Goal: Task Accomplishment & Management: Use online tool/utility

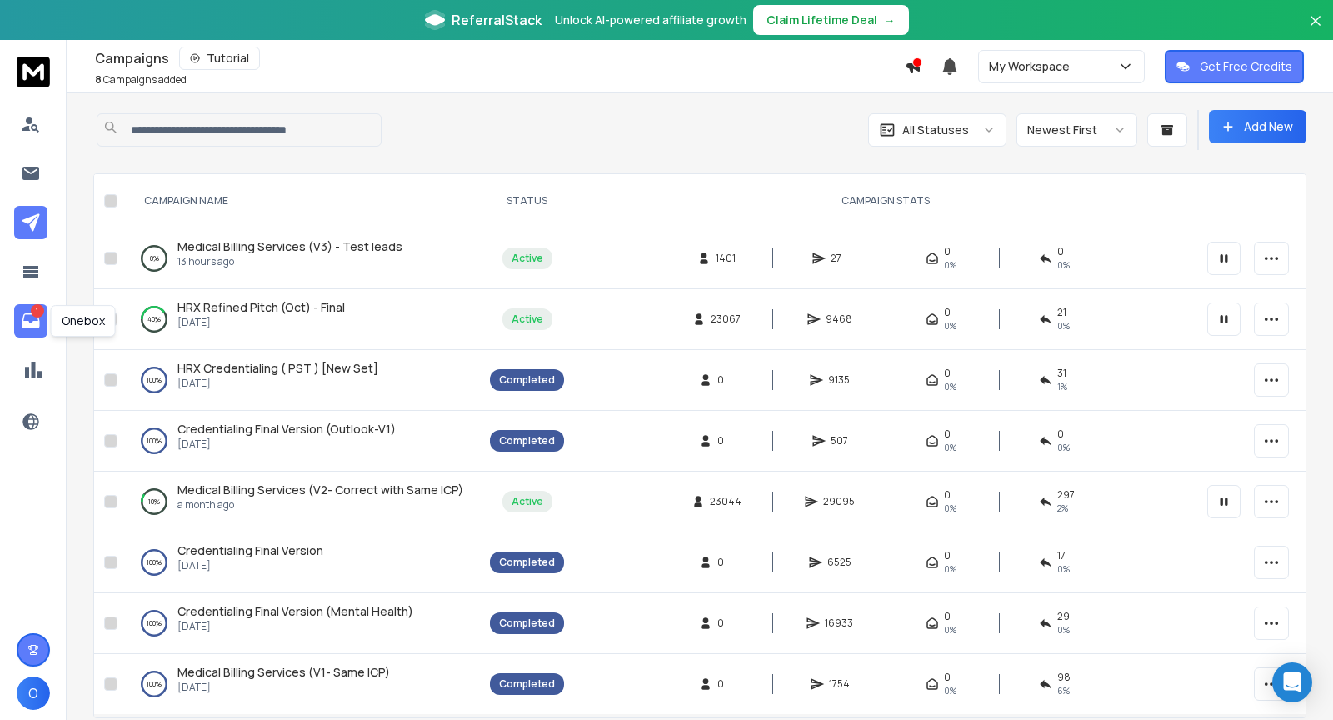
click at [32, 313] on p "1" at bounding box center [37, 310] width 13 height 13
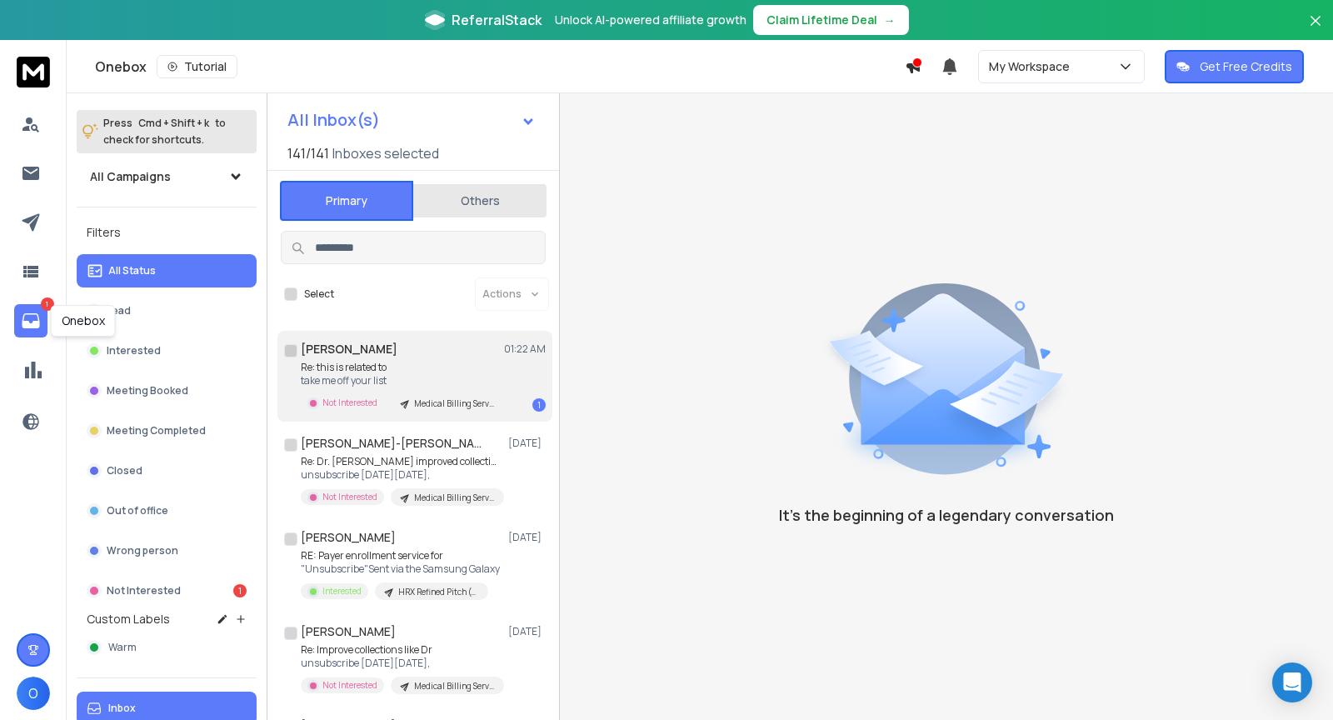
click at [403, 362] on p "Re: this is related to" at bounding box center [401, 367] width 200 height 13
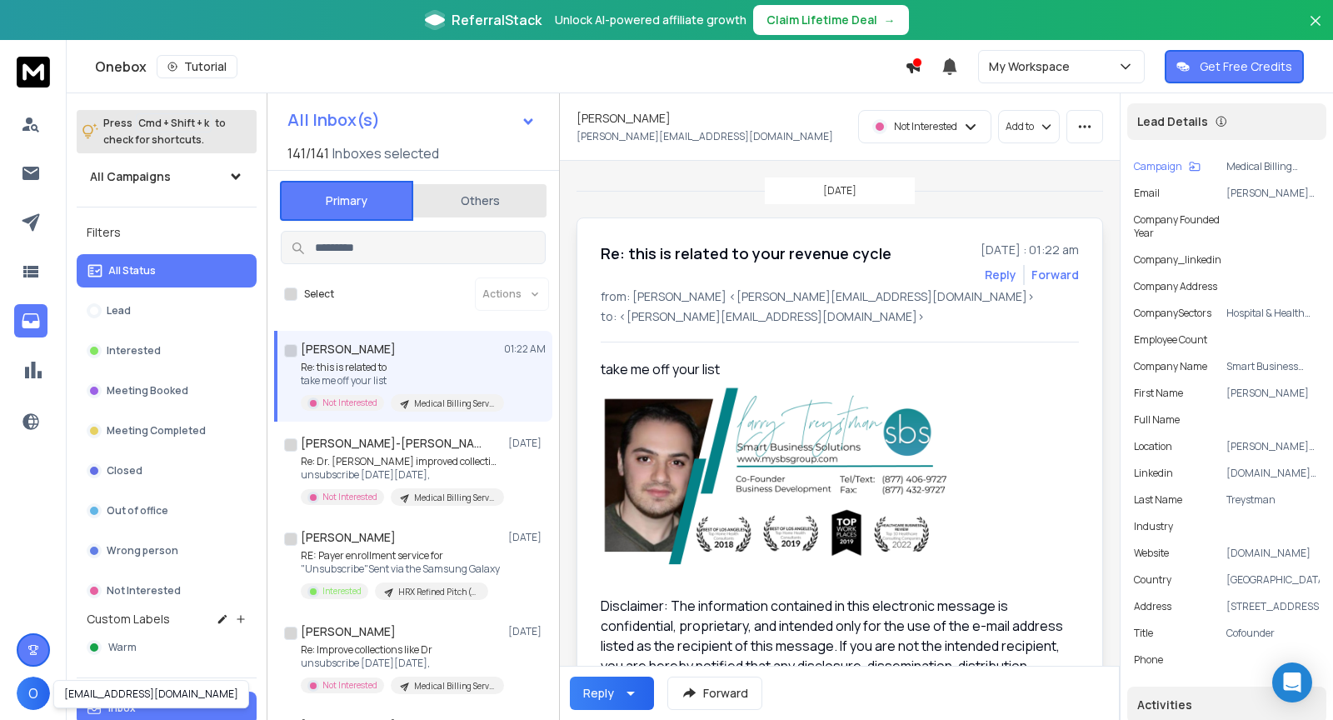
click at [29, 687] on span "O" at bounding box center [33, 693] width 33 height 33
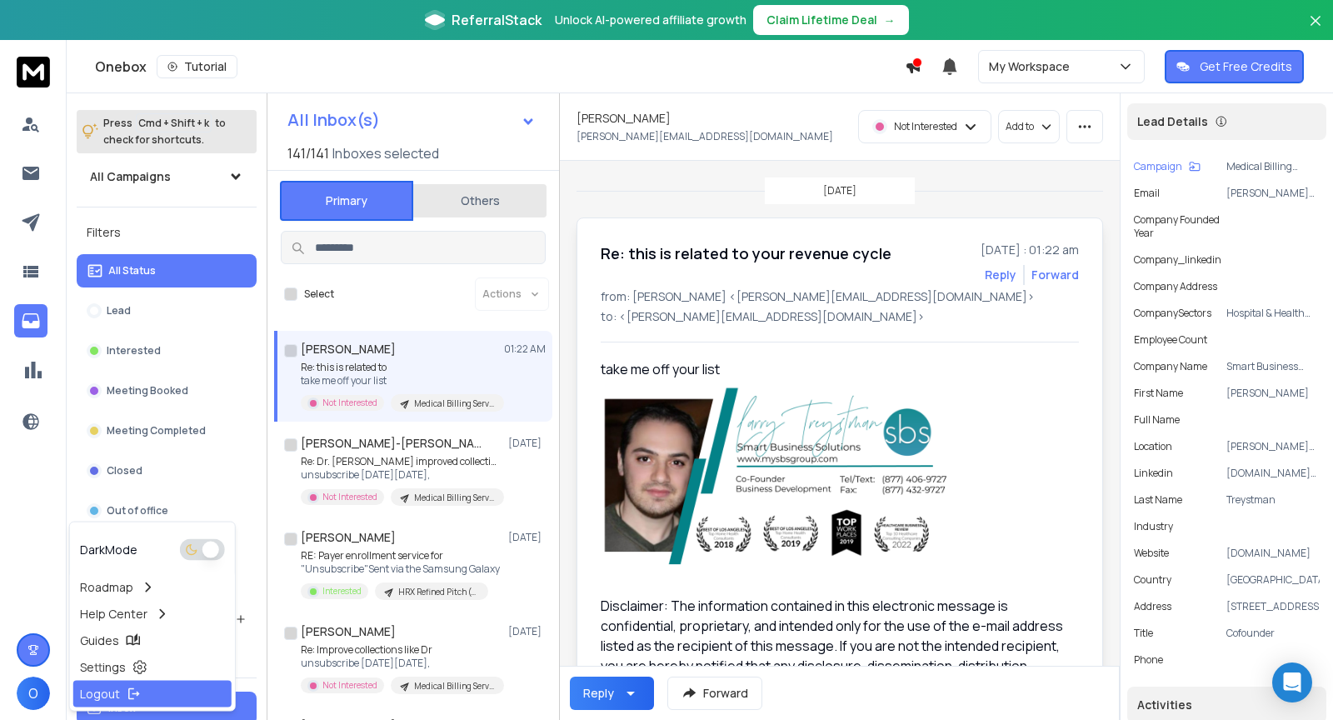
click at [118, 692] on div "Logout" at bounding box center [152, 694] width 158 height 27
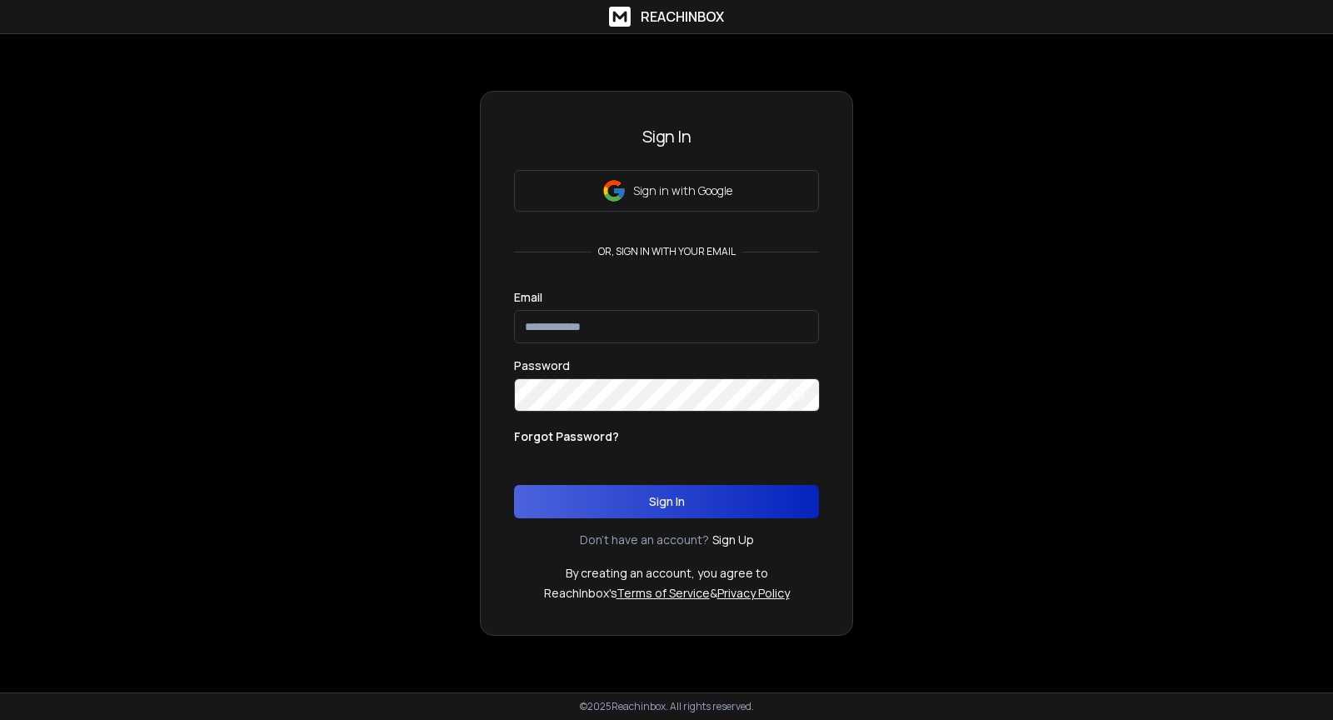
type input "**********"
click at [680, 502] on button "Sign In" at bounding box center [666, 501] width 305 height 33
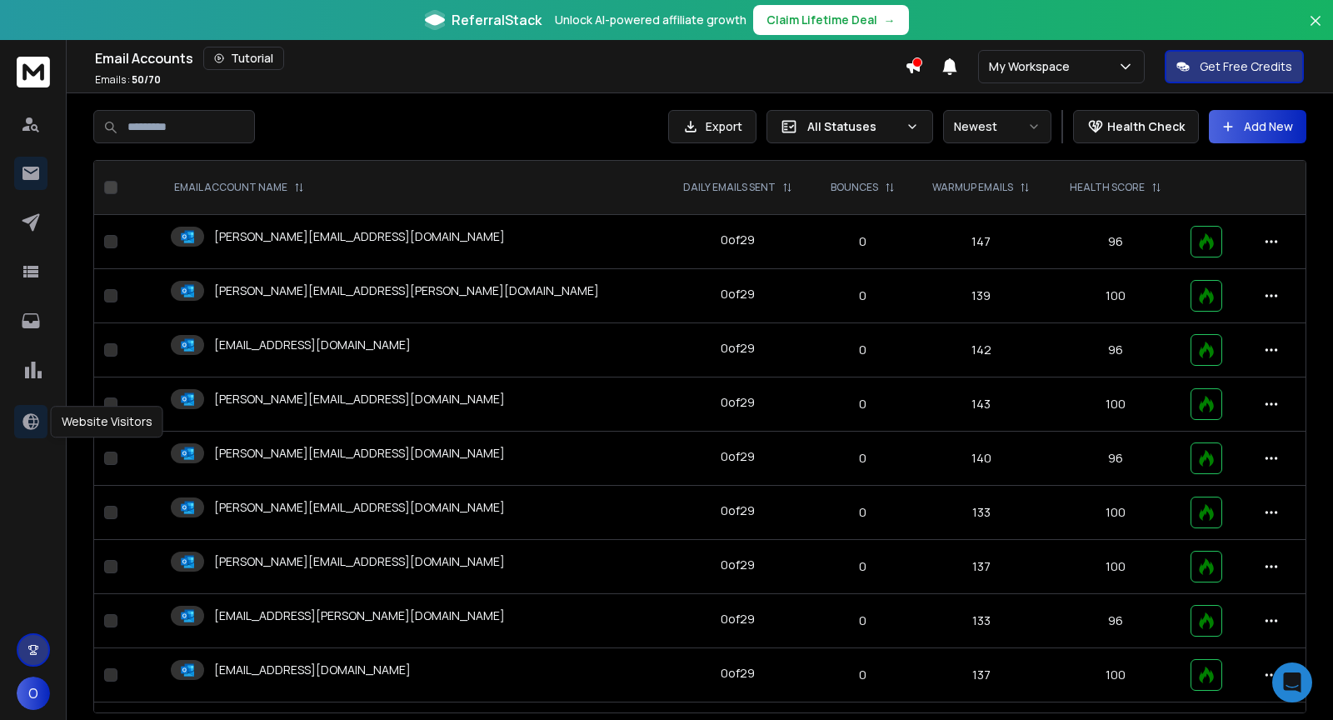
click at [31, 419] on icon at bounding box center [30, 421] width 17 height 17
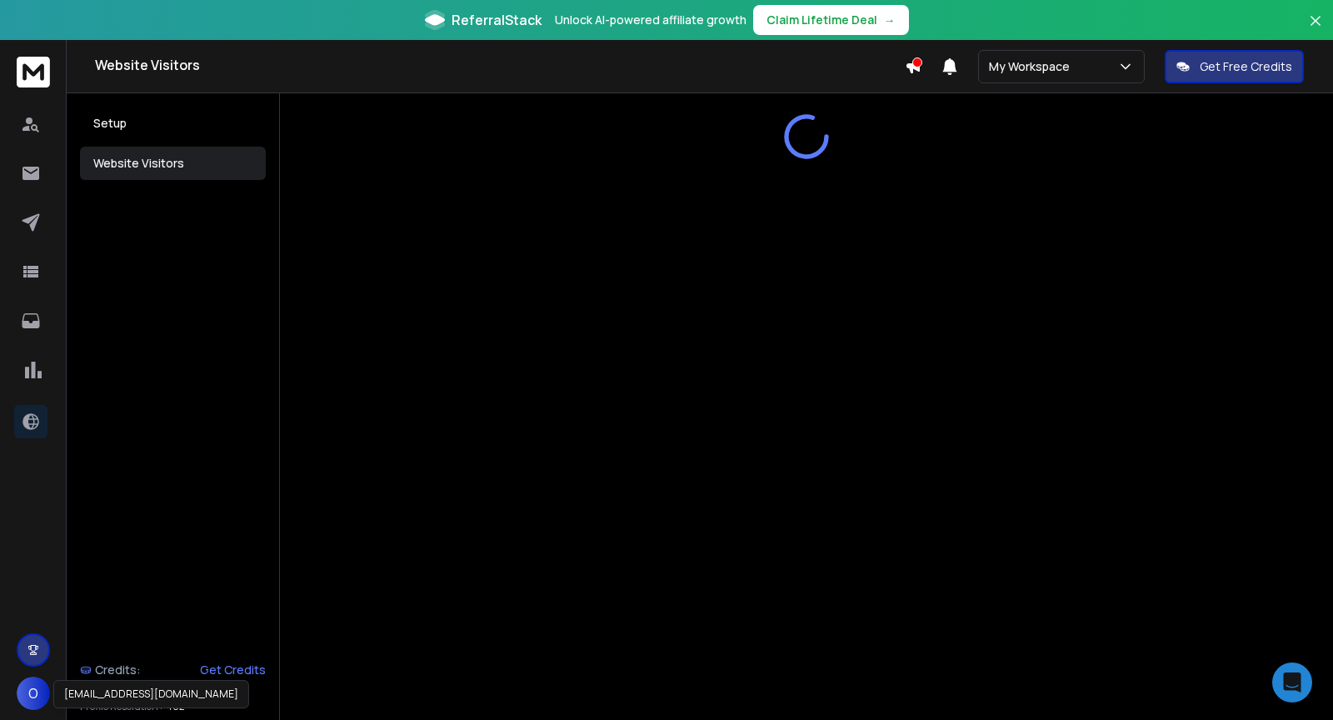
click at [37, 691] on span "O" at bounding box center [33, 693] width 33 height 33
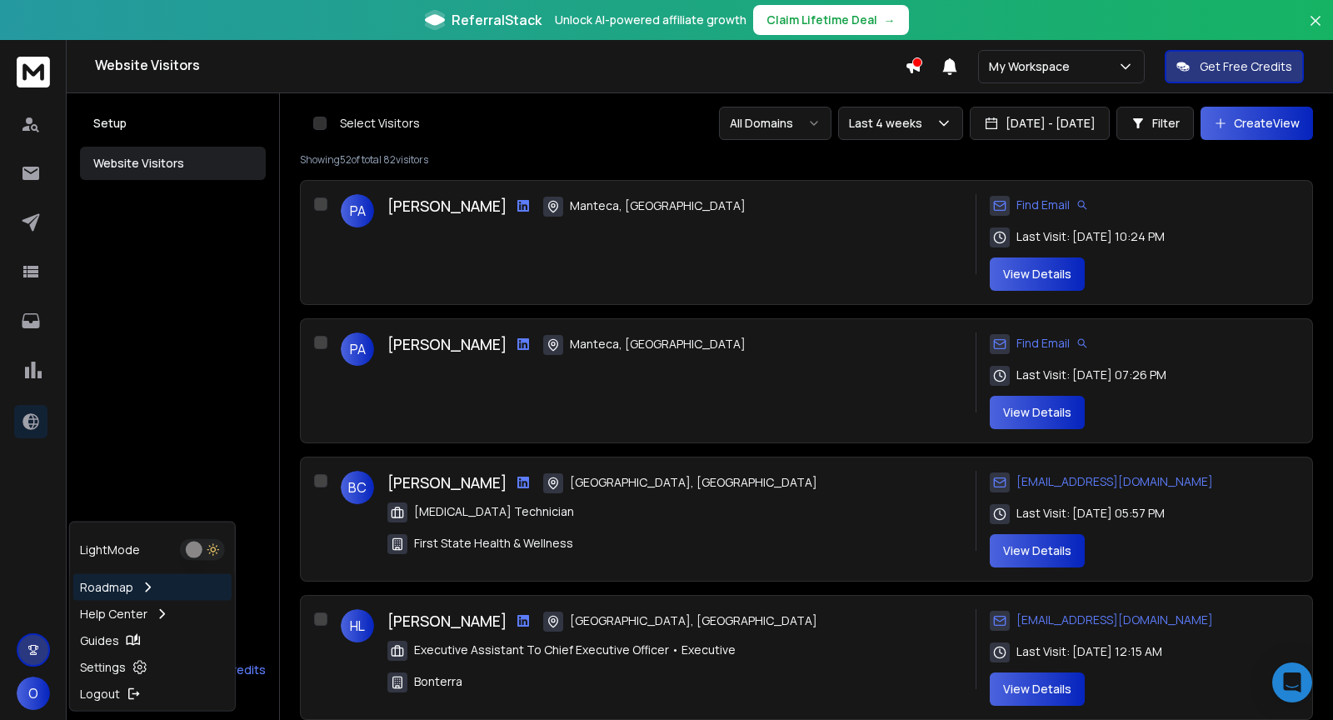
click at [199, 552] on button "button" at bounding box center [202, 550] width 45 height 22
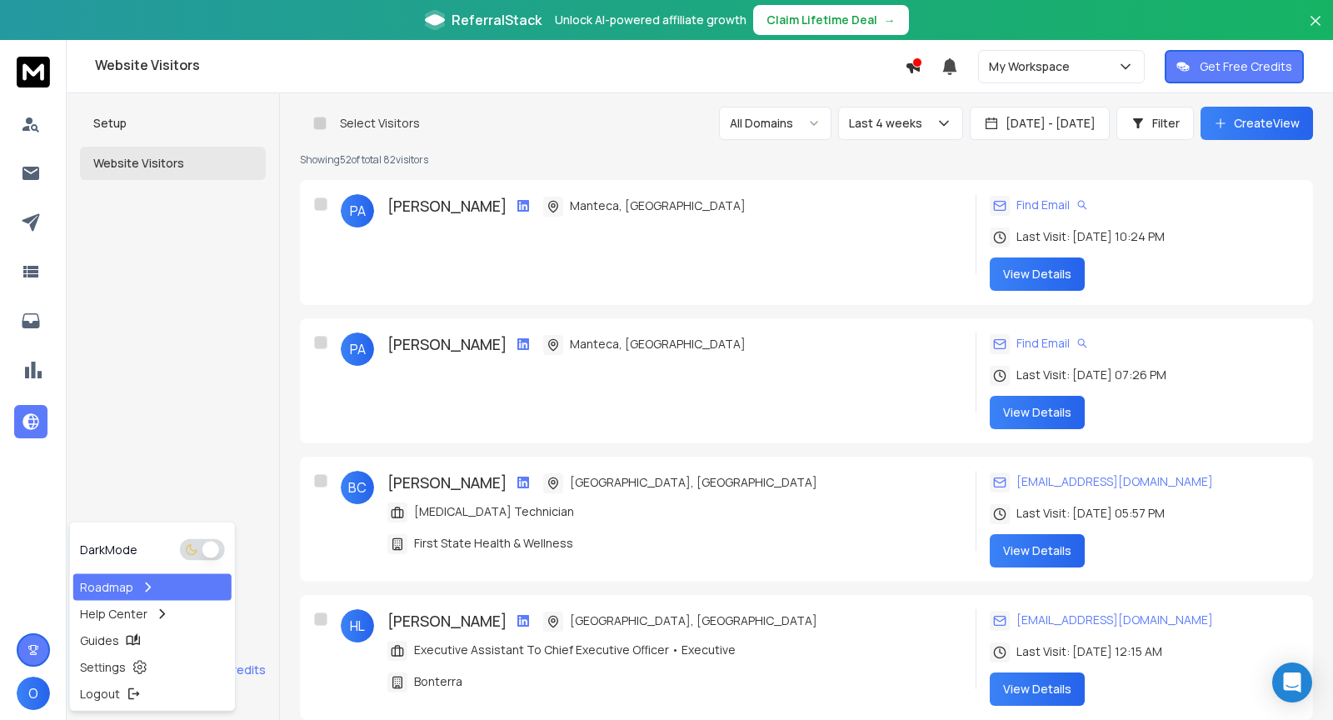
click at [202, 391] on div "Setup Website Visitors Credits: Get Credits Email Resolution: 237 Profile Resol…" at bounding box center [173, 409] width 212 height 633
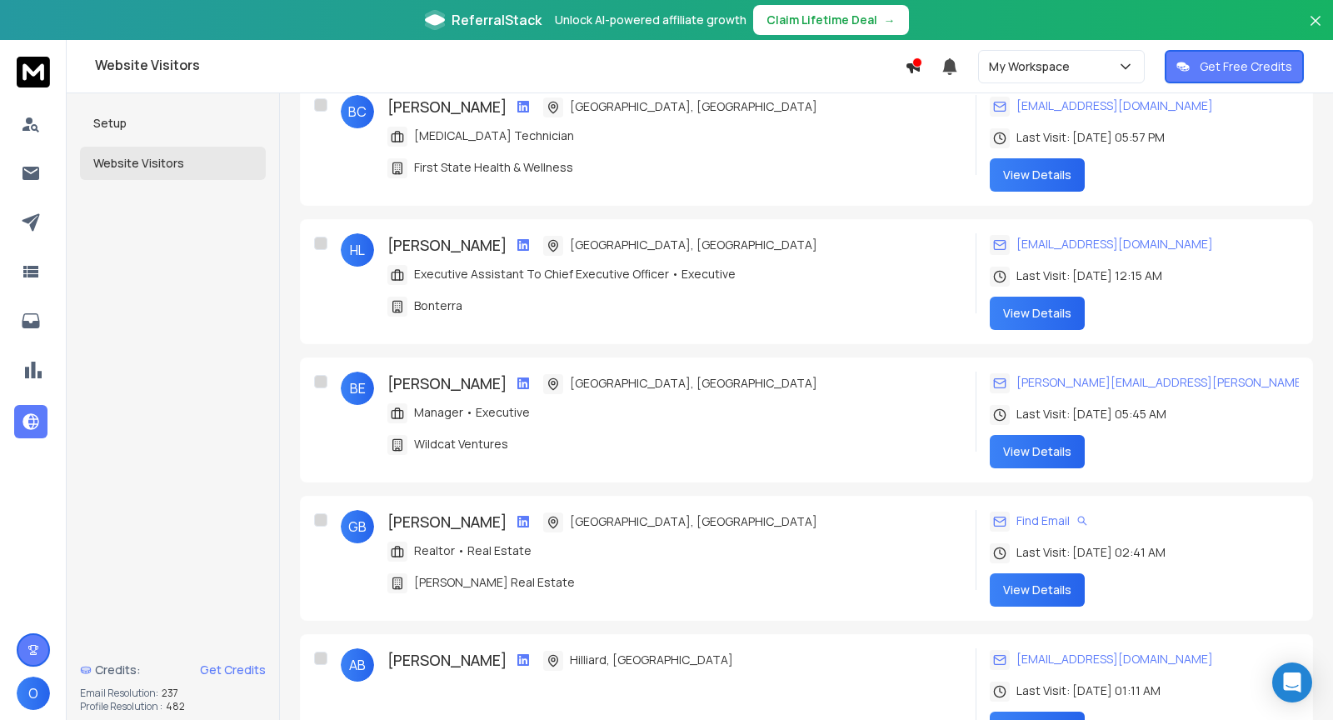
scroll to position [387, 0]
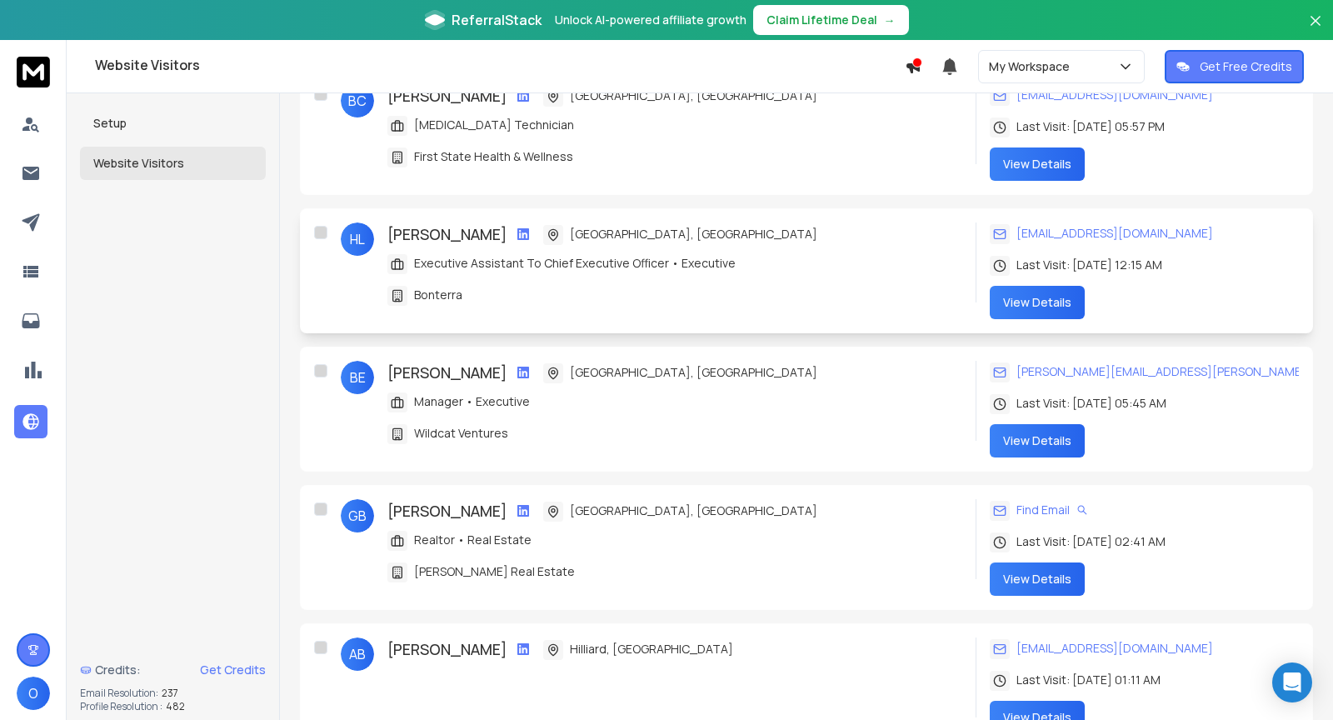
click at [751, 280] on div "Heather Lindner Austin, TX Executive Assistant To Chief Executive Officer • Exe…" at bounding box center [674, 263] width 575 height 83
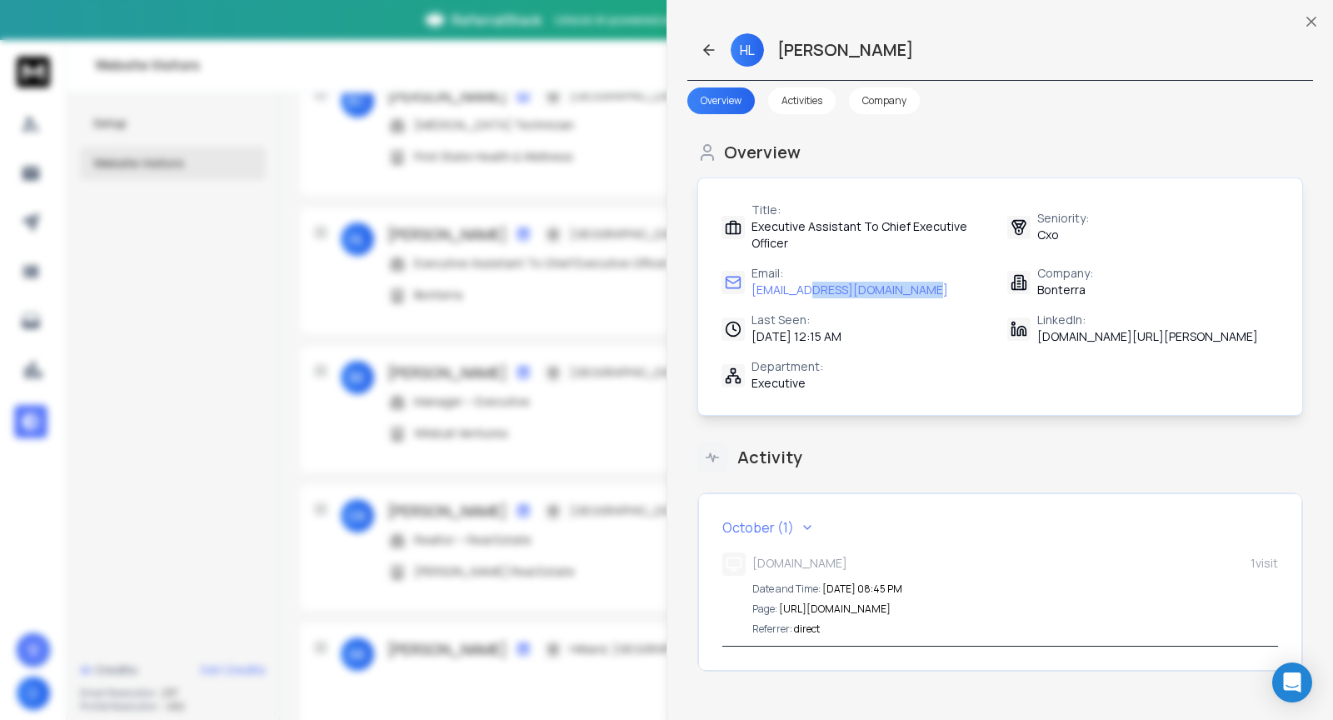
drag, startPoint x: 936, startPoint y: 287, endPoint x: 806, endPoint y: 290, distance: 130.0
click at [806, 290] on div "Email : hlindner@genzassociates.com" at bounding box center [858, 281] width 272 height 33
copy span "genzassociates.com"
click at [317, 294] on div at bounding box center [666, 360] width 1333 height 720
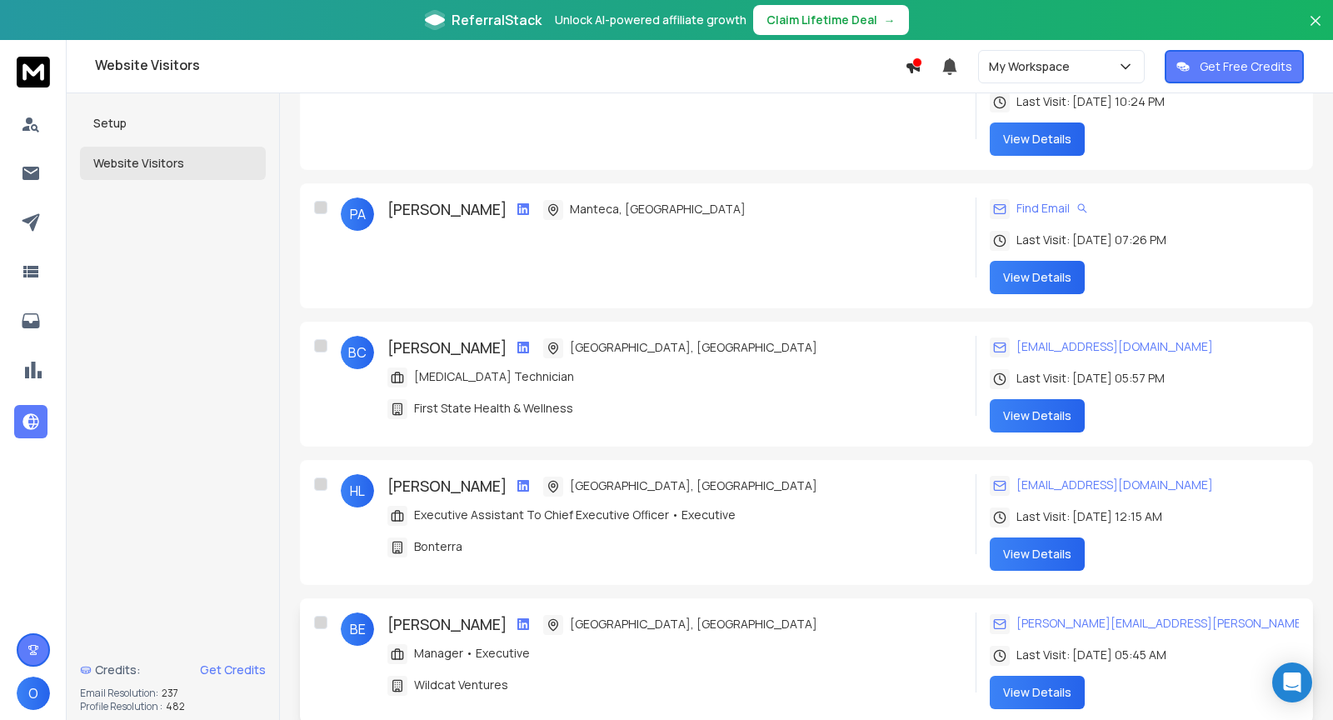
scroll to position [134, 0]
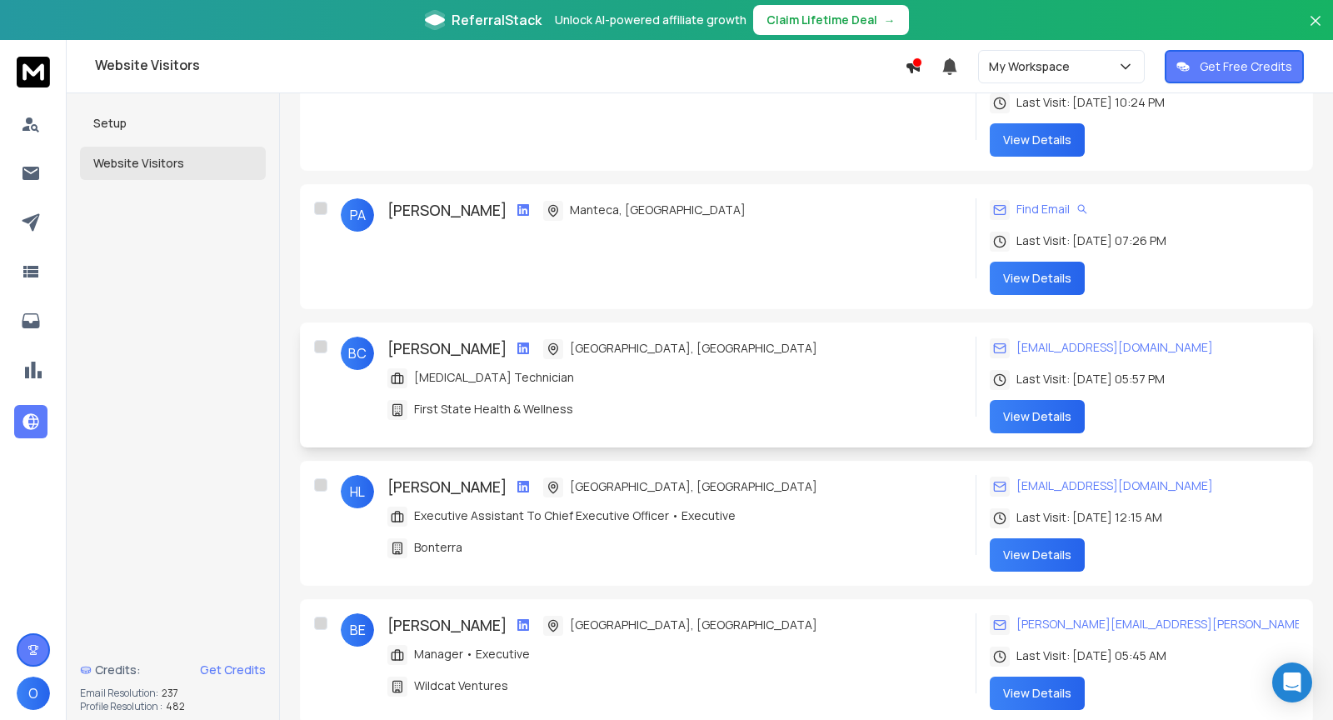
click at [1036, 423] on button "View Details" at bounding box center [1037, 416] width 95 height 33
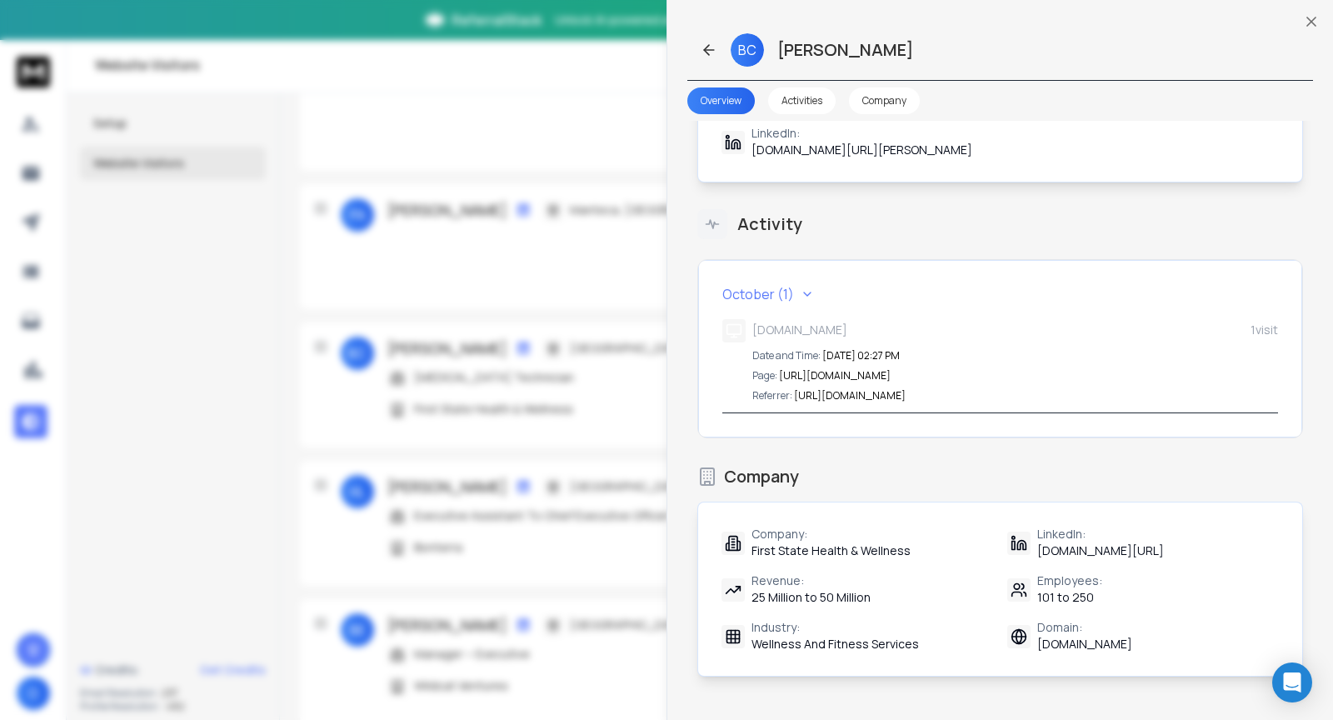
scroll to position [0, 0]
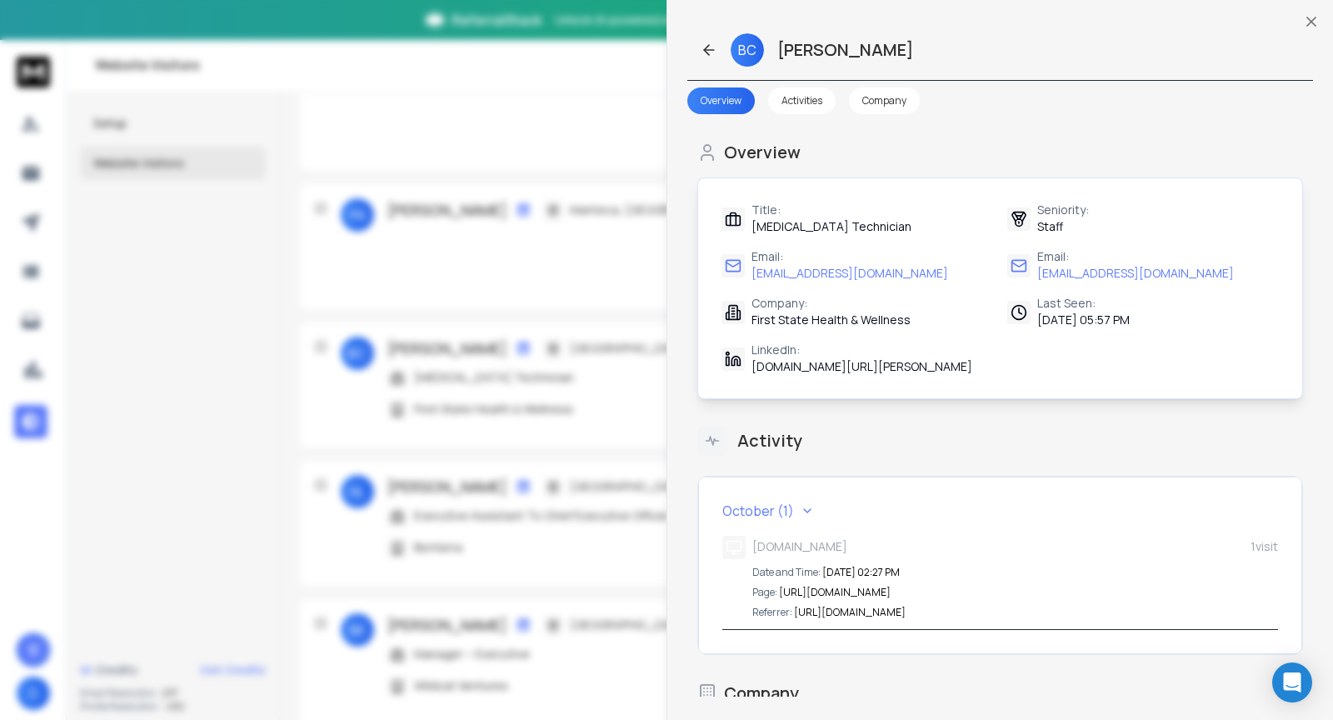
click at [402, 178] on div at bounding box center [666, 360] width 1333 height 720
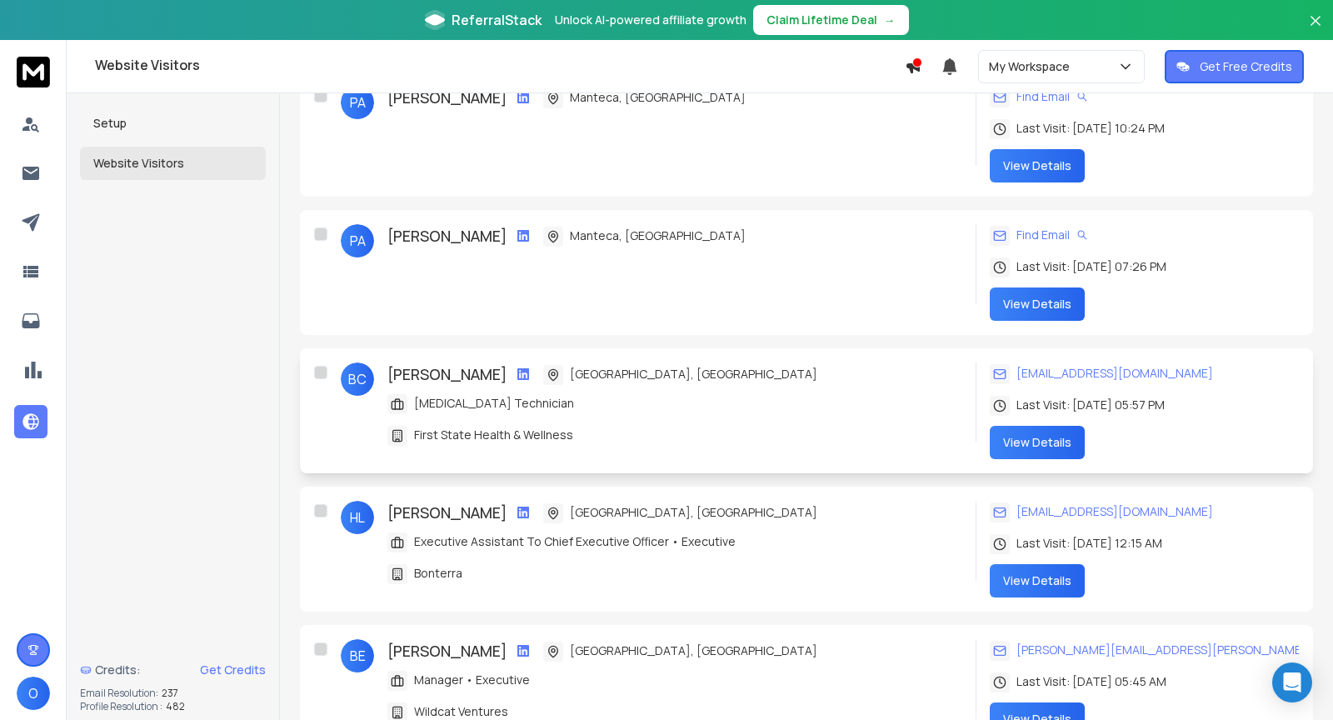
scroll to position [106, 0]
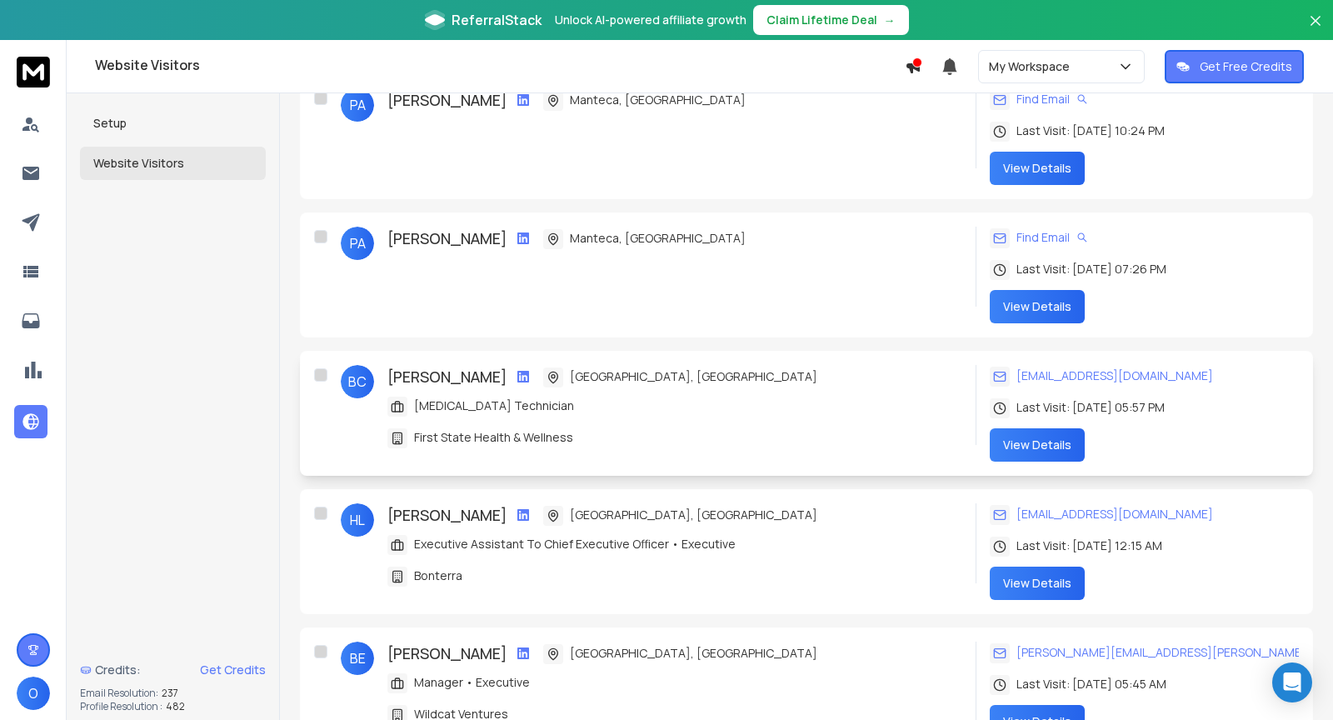
click at [1026, 444] on button "View Details" at bounding box center [1037, 444] width 95 height 33
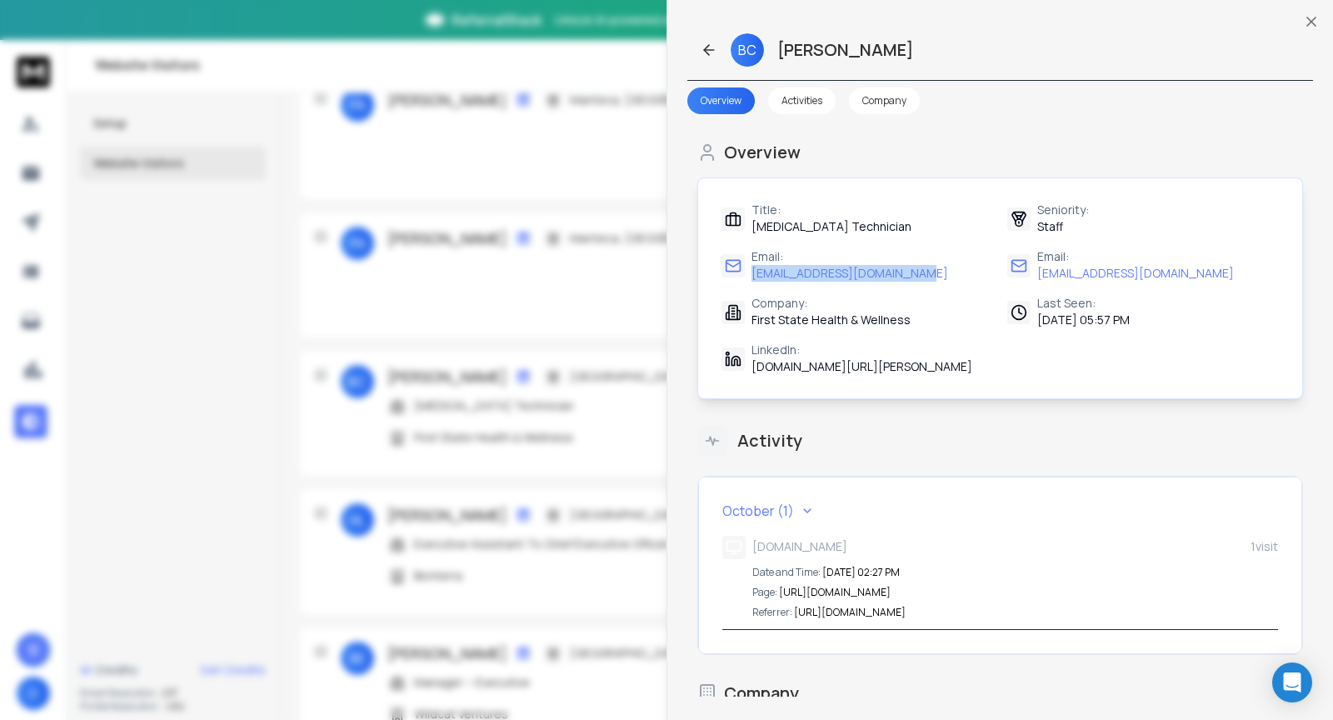
drag, startPoint x: 941, startPoint y: 272, endPoint x: 749, endPoint y: 274, distance: 192.5
click at [749, 274] on div "Email : bcase@firststatehealth.com" at bounding box center [858, 264] width 272 height 33
click at [446, 312] on div at bounding box center [666, 360] width 1333 height 720
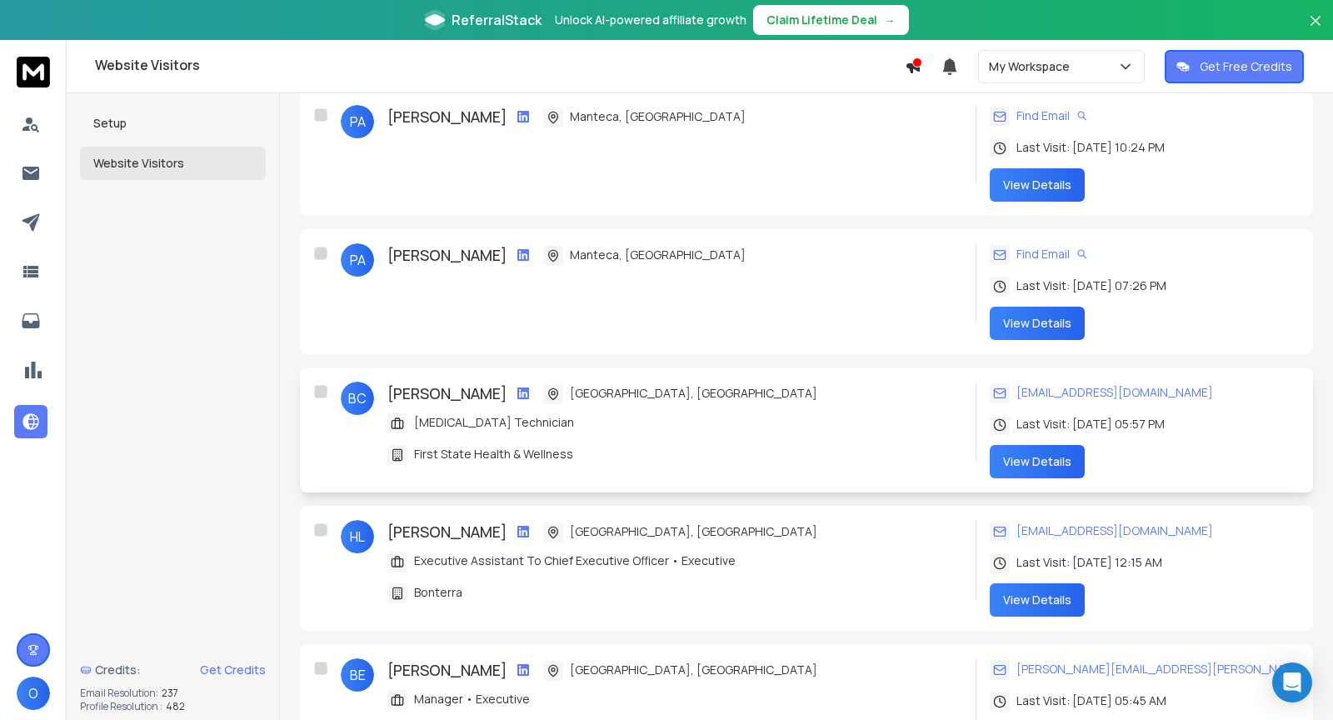
scroll to position [87, 0]
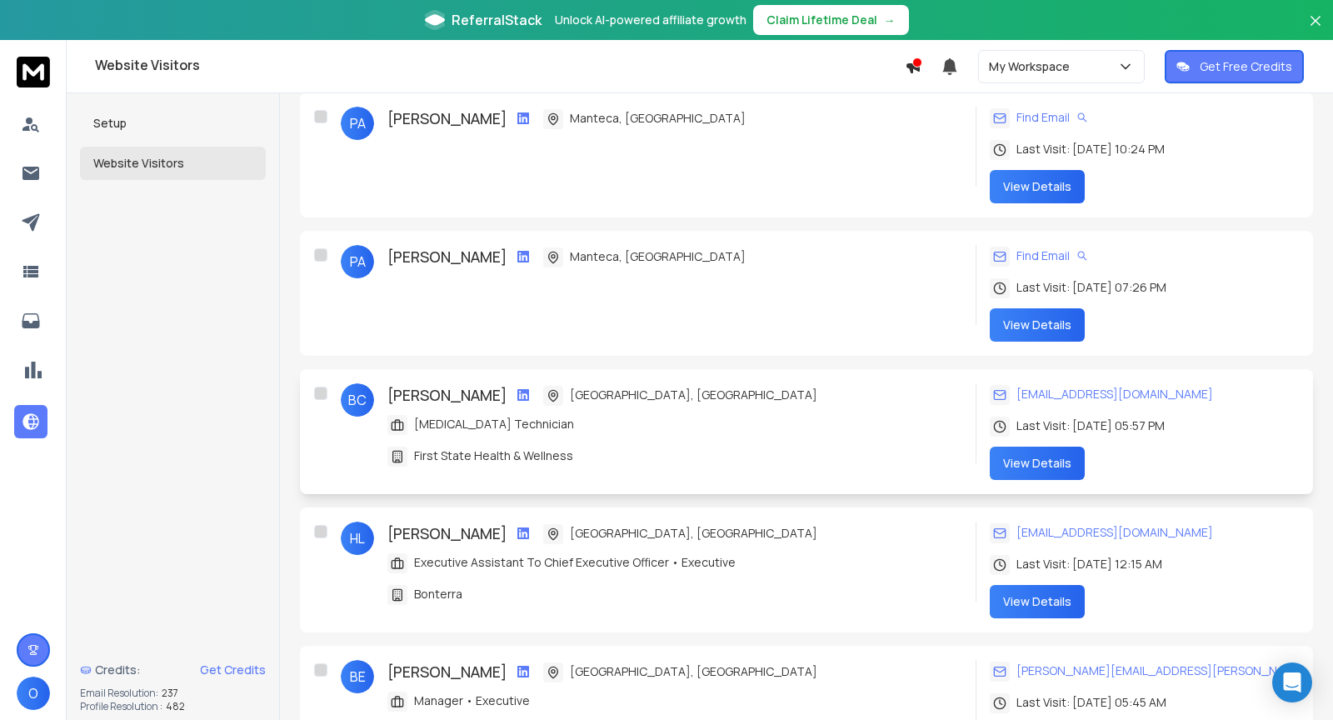
click at [325, 392] on button "button" at bounding box center [320, 393] width 13 height 13
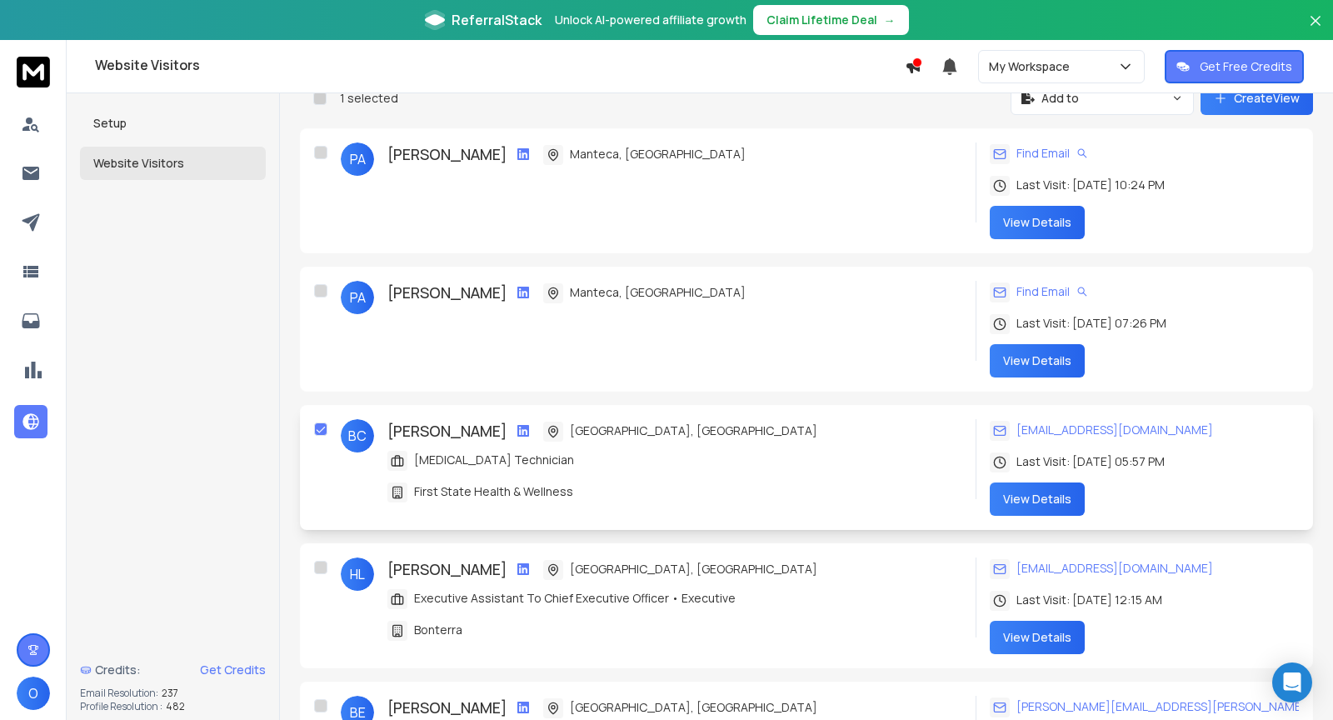
scroll to position [0, 0]
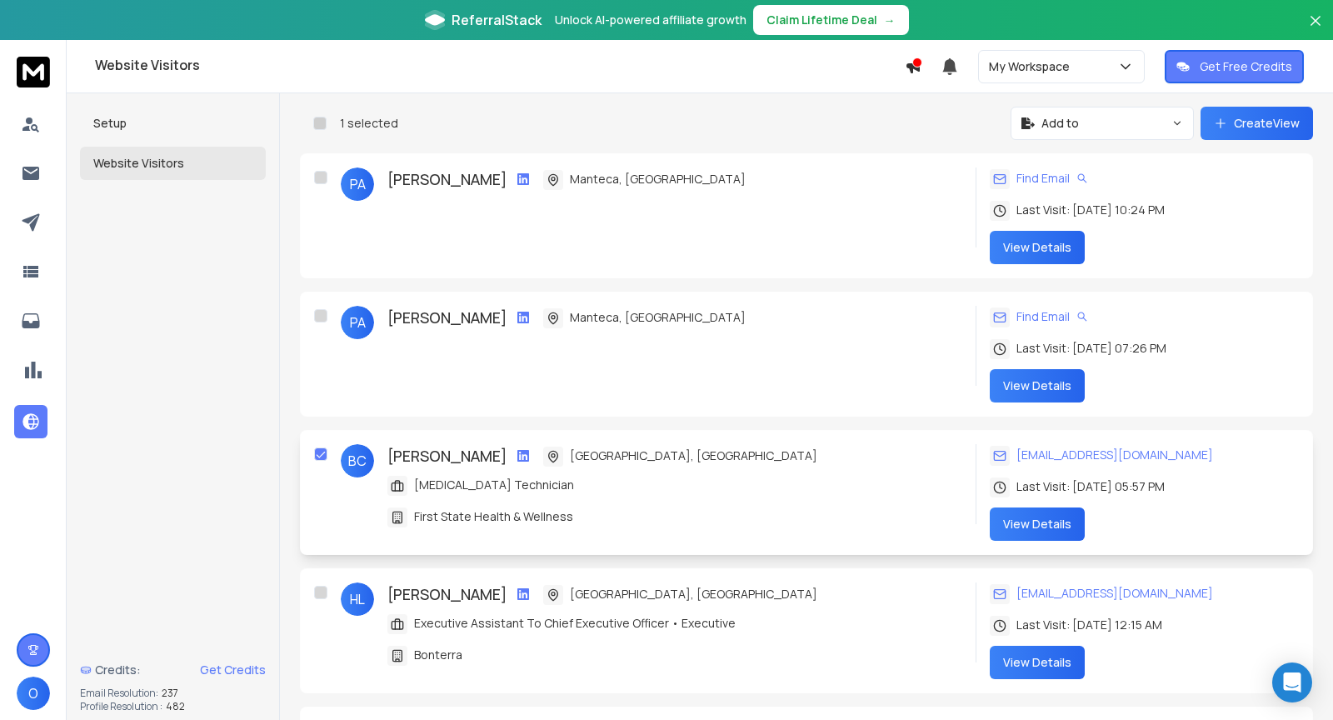
click at [319, 447] on button "button" at bounding box center [320, 453] width 13 height 13
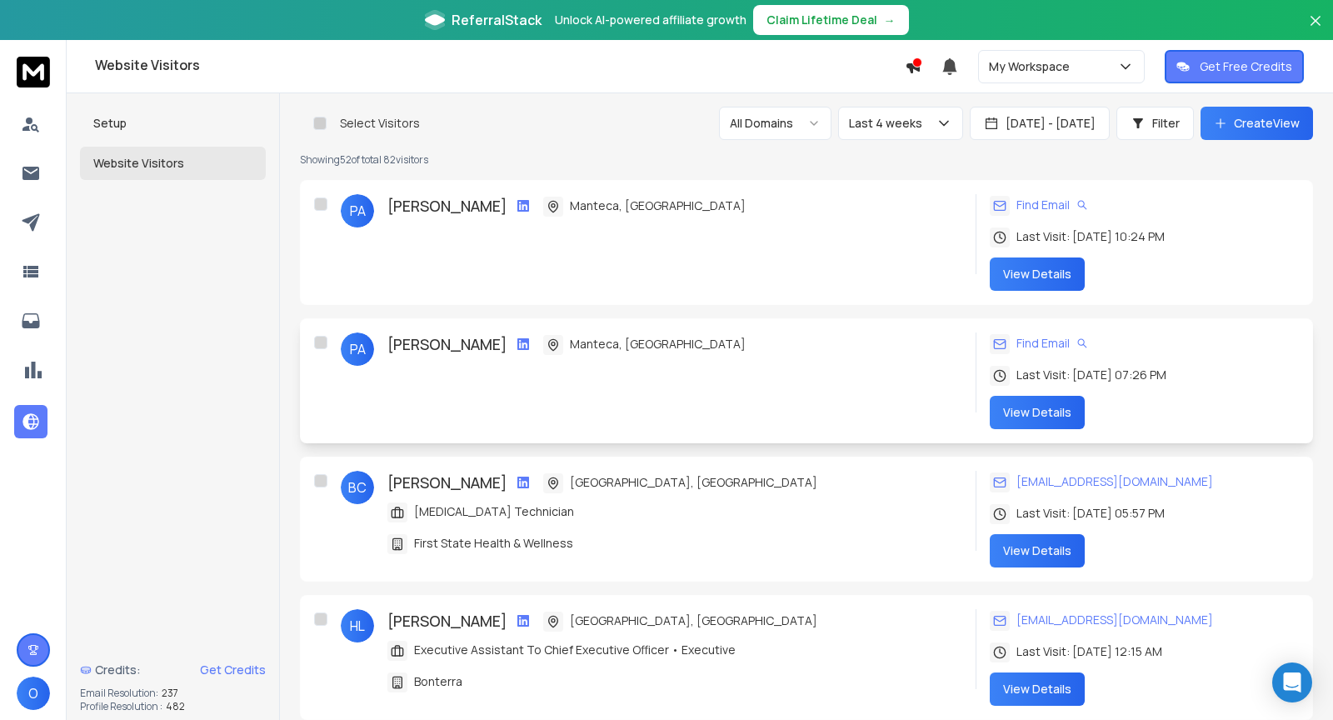
click at [1011, 407] on button "View Details" at bounding box center [1037, 412] width 95 height 33
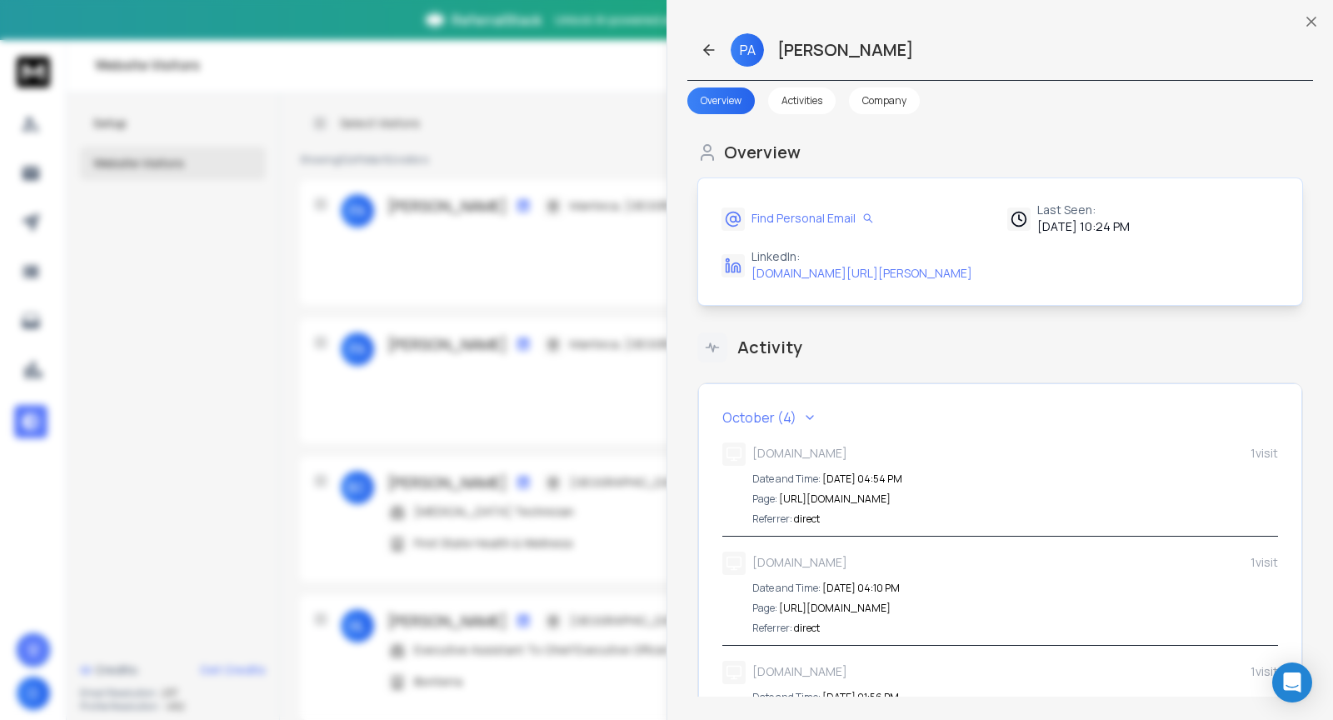
click at [906, 276] on span "linkedin.com/in/peter-apaiz-5a7099354" at bounding box center [861, 273] width 221 height 17
click at [409, 350] on div at bounding box center [666, 360] width 1333 height 720
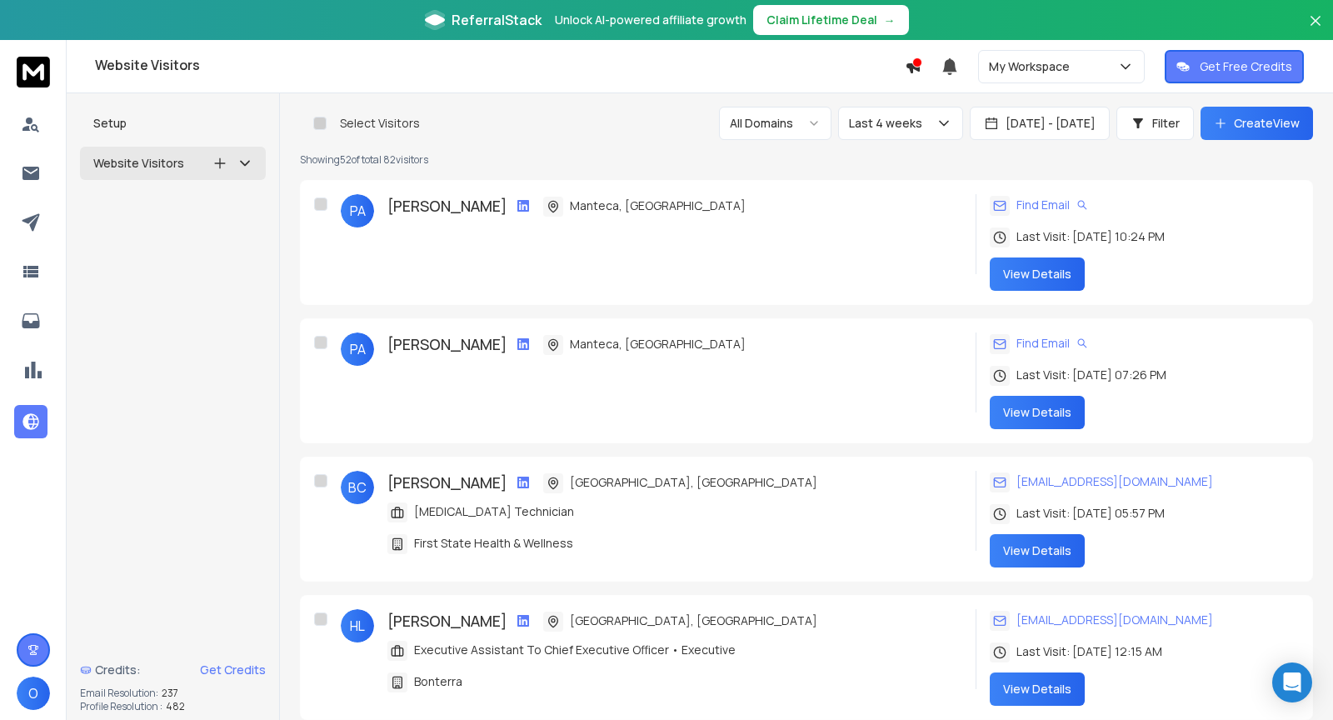
click at [172, 167] on button "Website Visitors" at bounding box center [173, 163] width 186 height 33
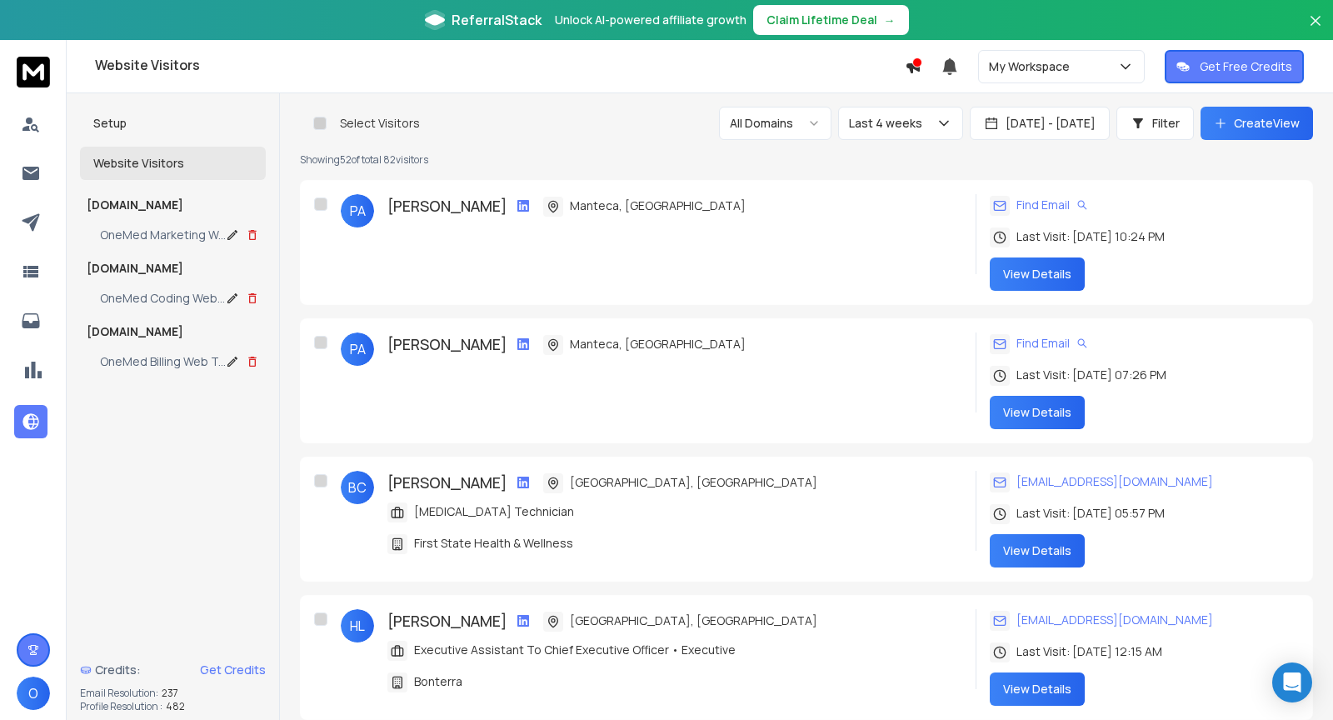
click at [164, 228] on div "OneMed Marketing Web Traffic" at bounding box center [163, 235] width 126 height 17
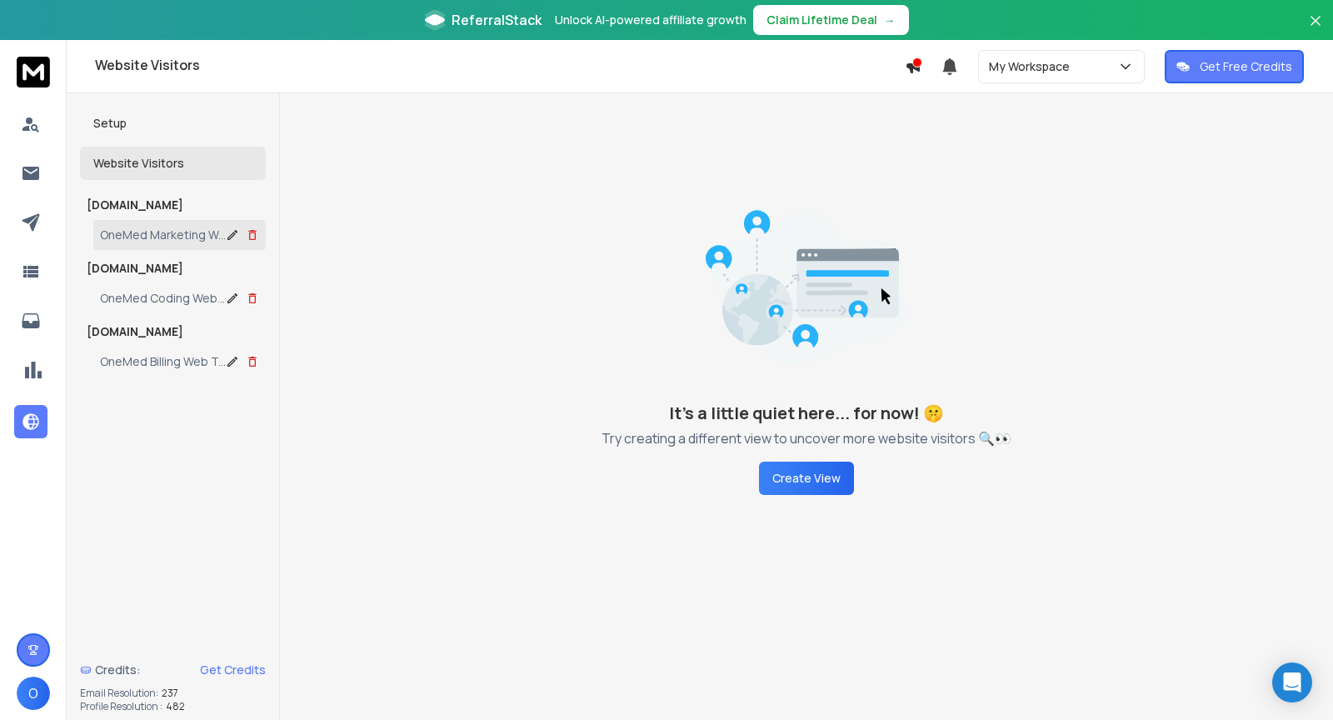
click at [172, 293] on div "OneMed Coding Web Traffic" at bounding box center [163, 298] width 126 height 17
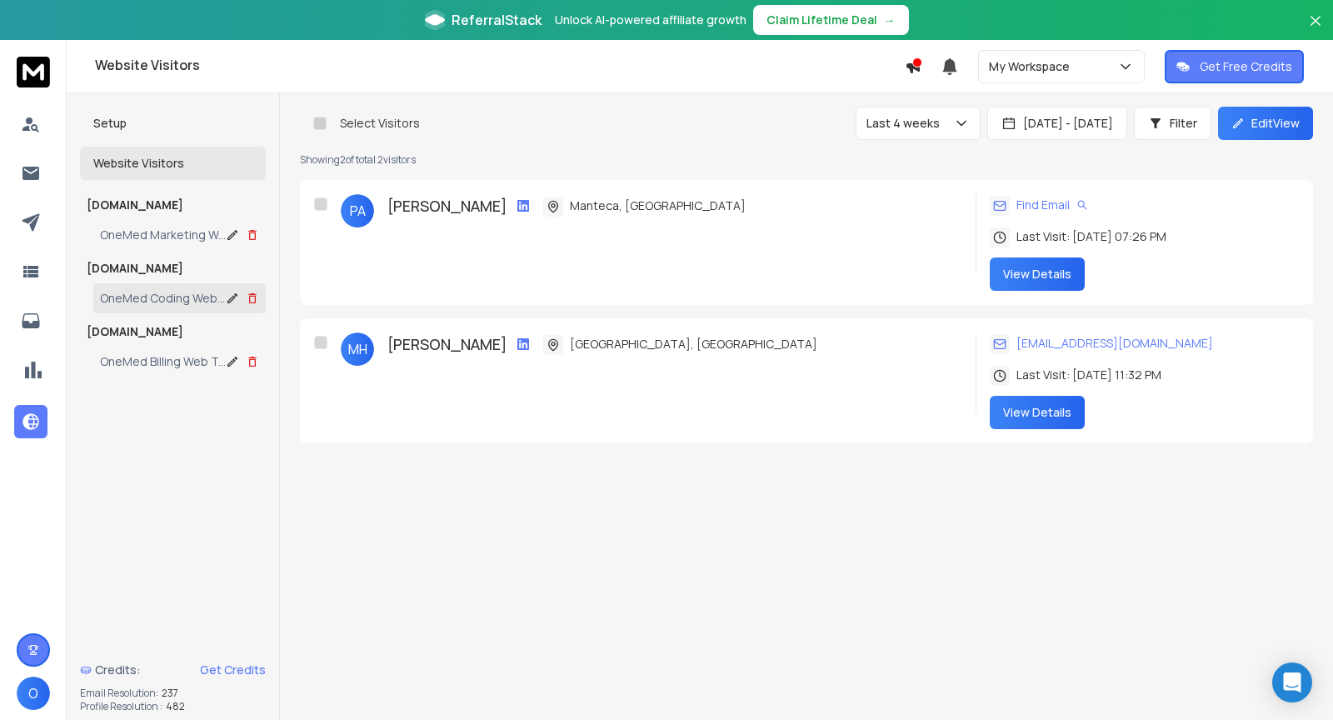
click at [1315, 24] on icon "Close banner" at bounding box center [1315, 20] width 15 height 15
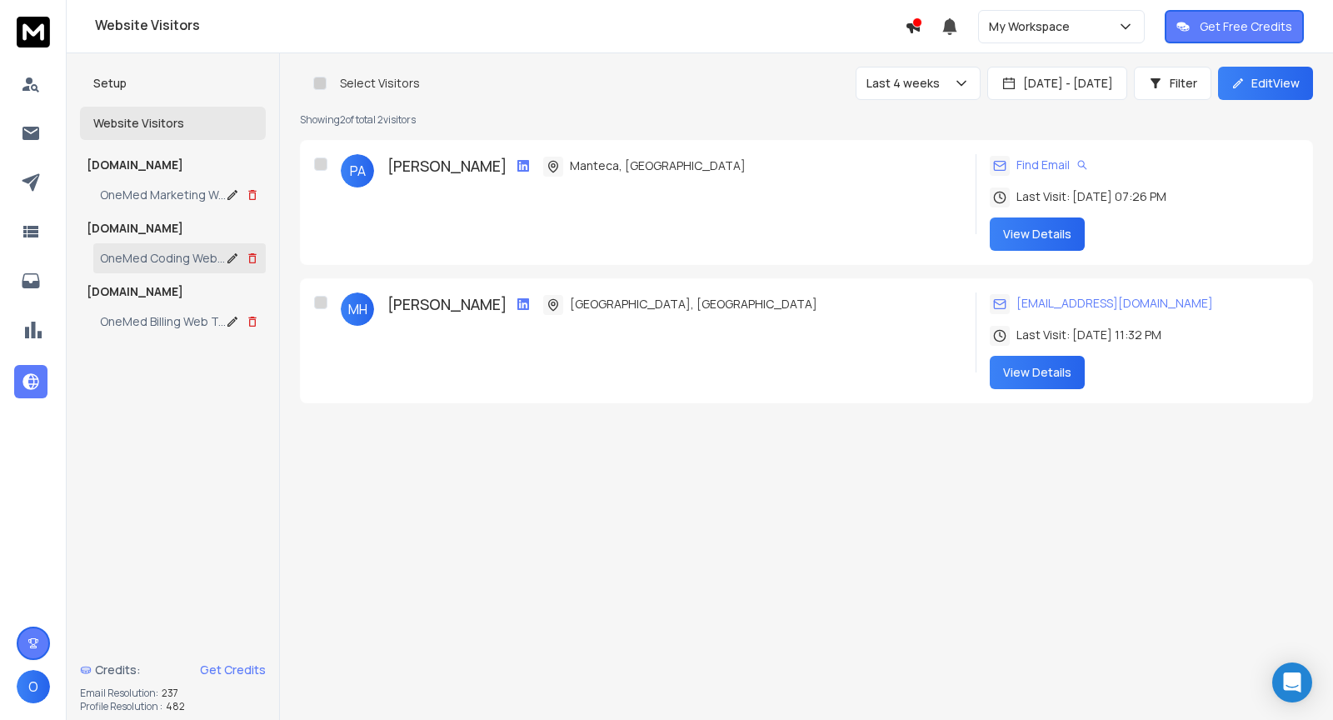
click at [152, 318] on div "OneMed Billing Web Traffic" at bounding box center [163, 321] width 126 height 17
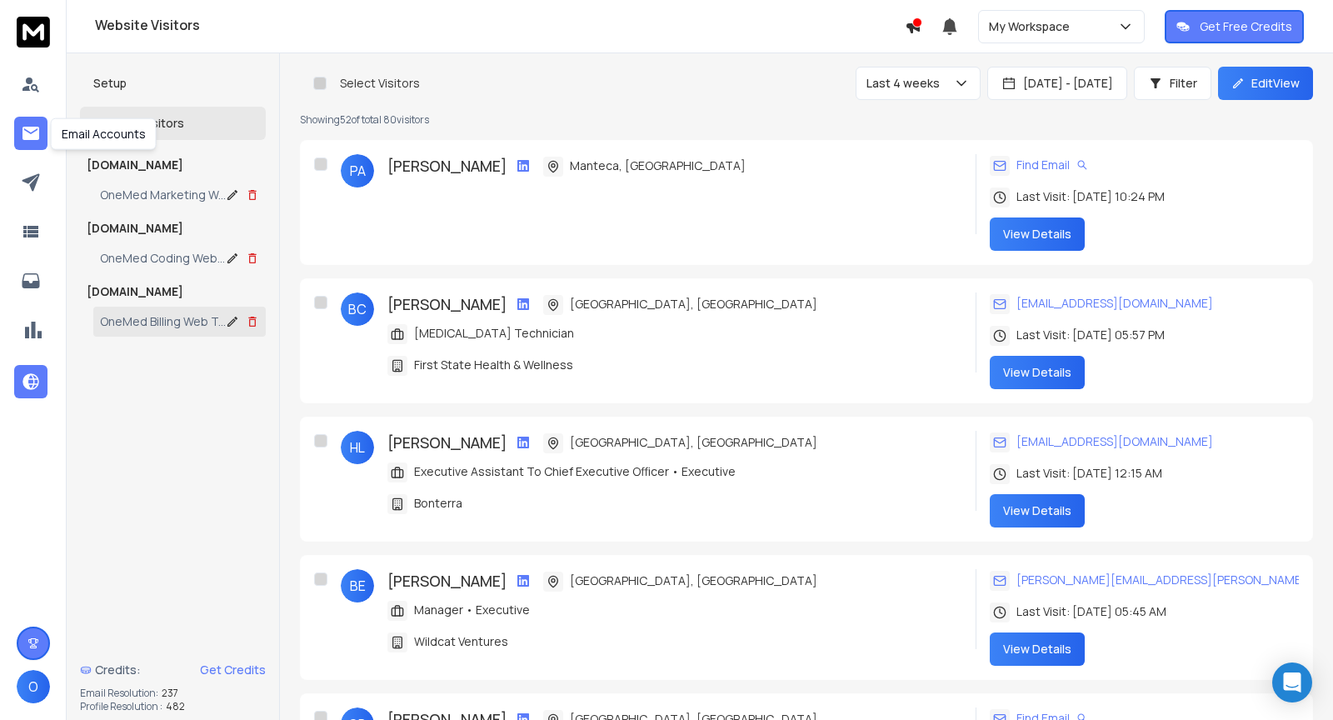
click at [33, 137] on icon at bounding box center [30, 133] width 17 height 13
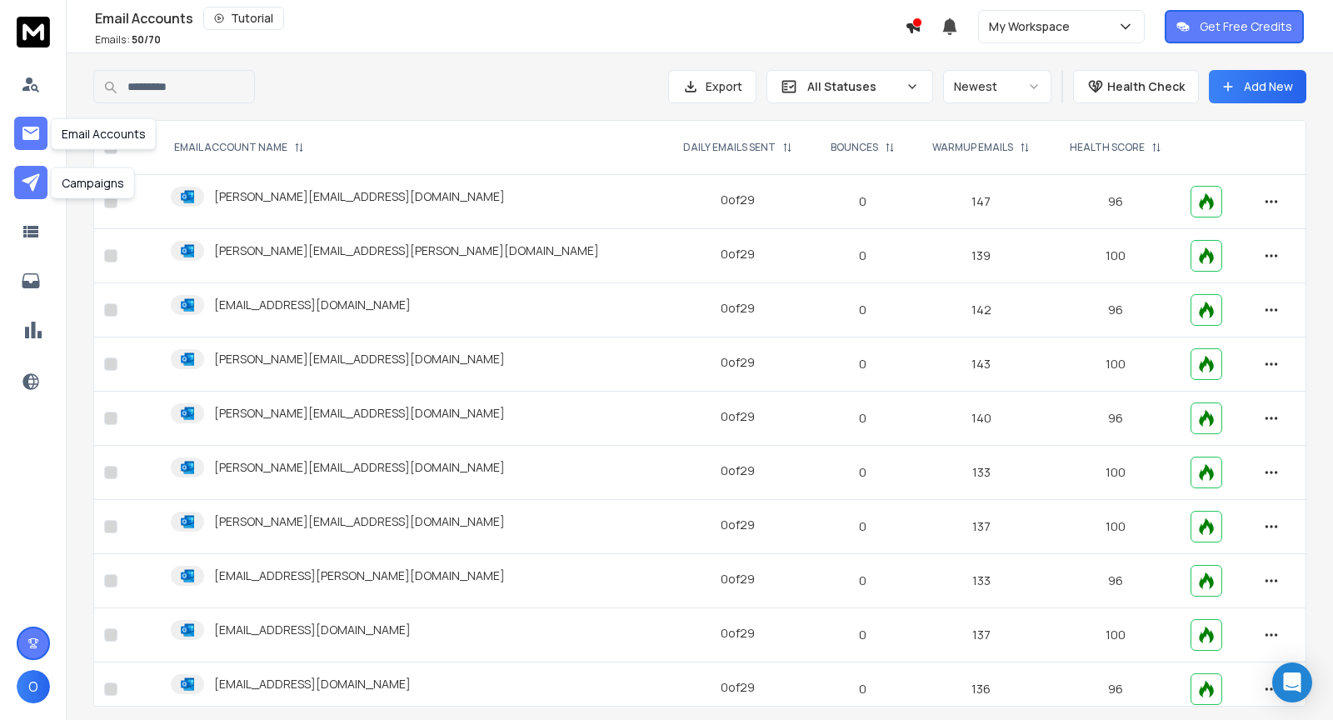
click at [42, 181] on link at bounding box center [30, 182] width 33 height 33
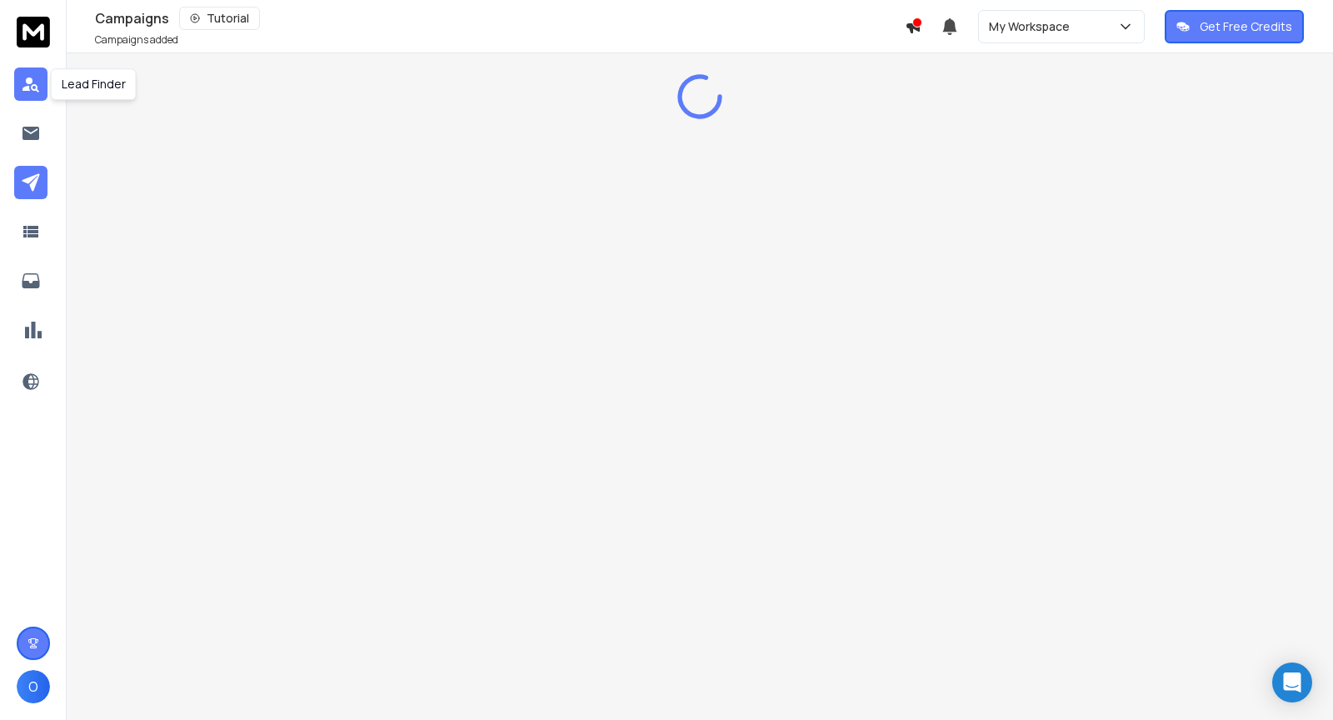
click at [31, 88] on icon at bounding box center [30, 88] width 17 height 8
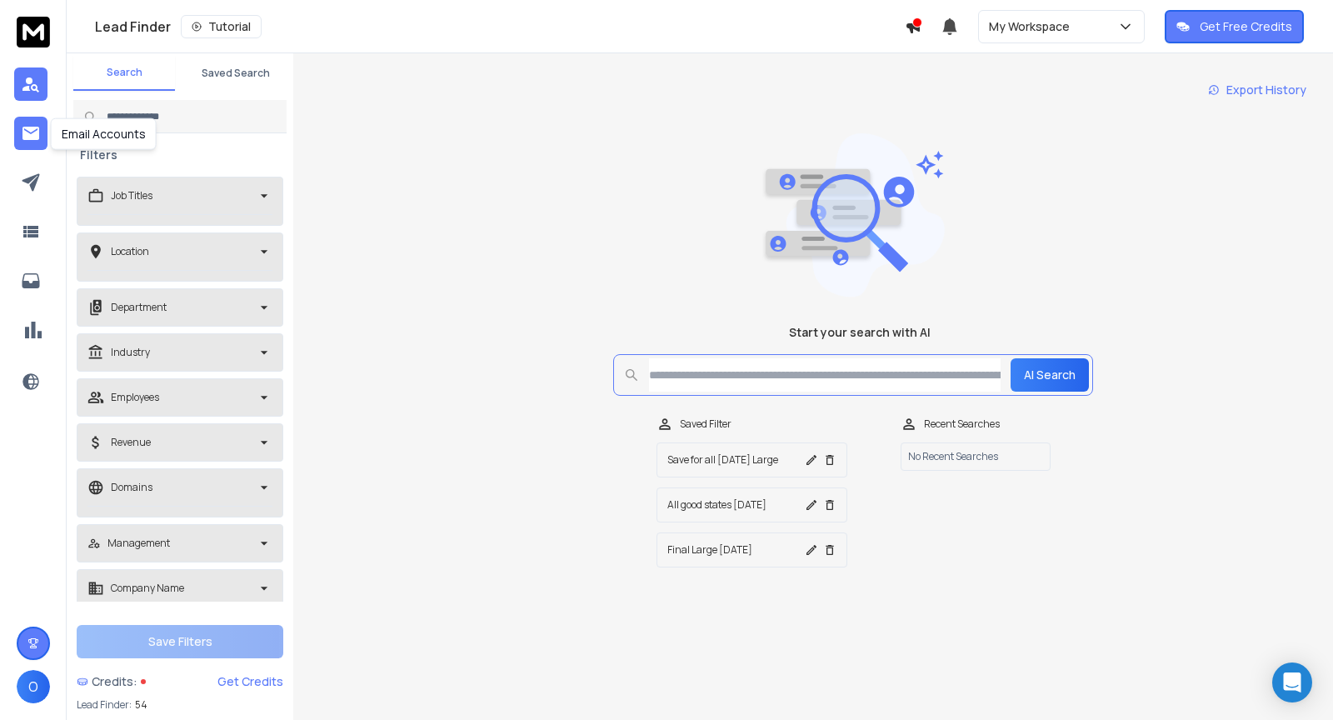
click at [19, 132] on link at bounding box center [30, 133] width 33 height 33
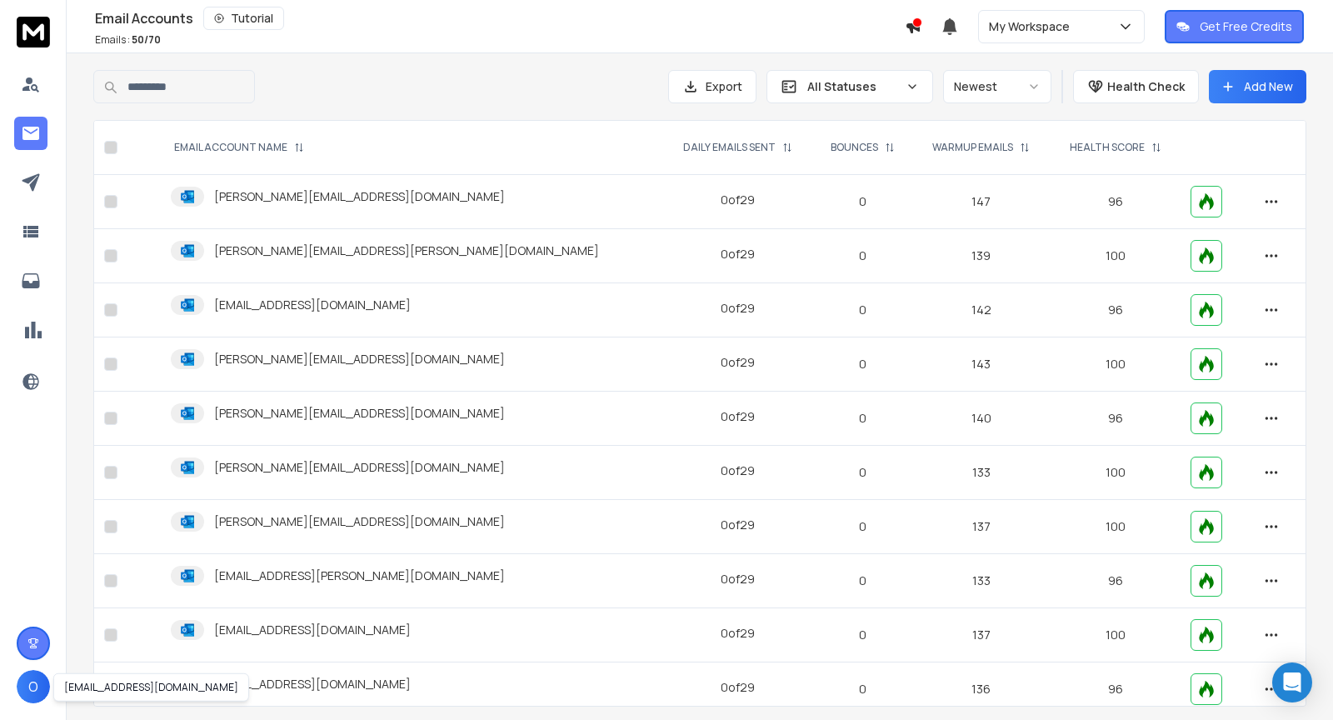
click at [37, 686] on span "O" at bounding box center [33, 686] width 33 height 33
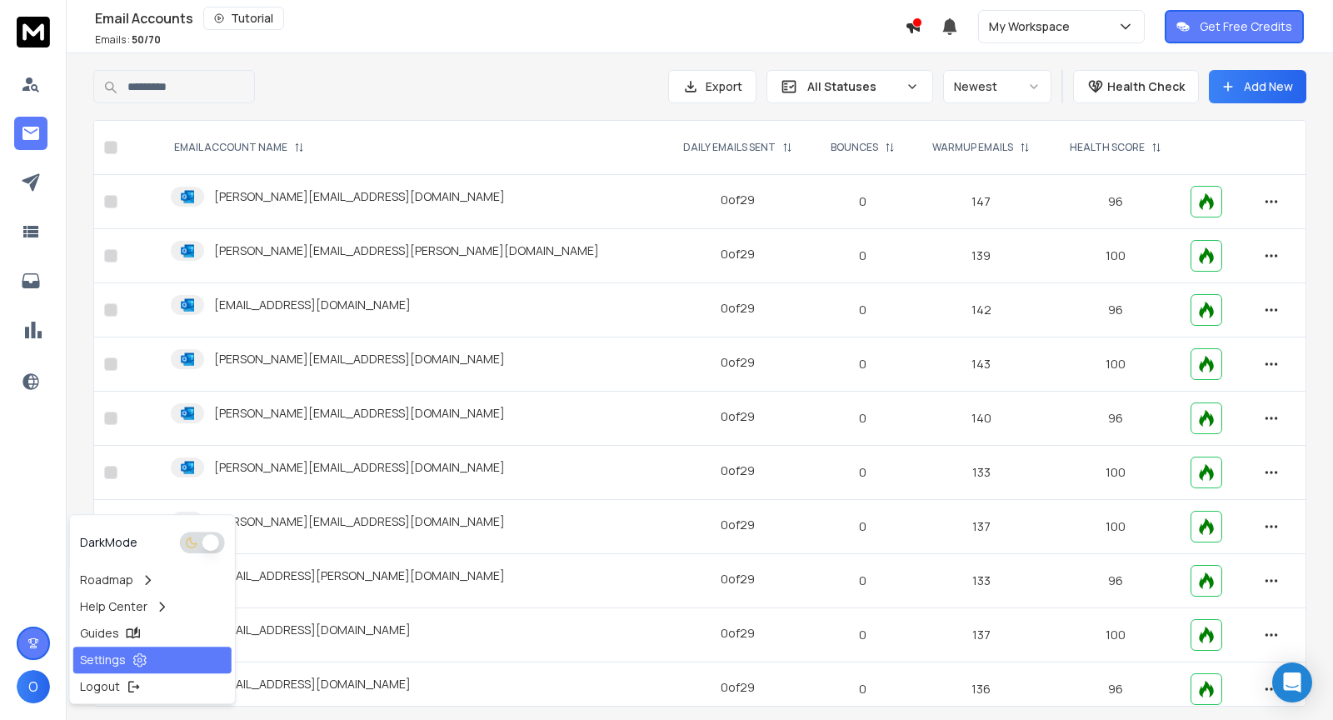
click at [117, 659] on p "Settings" at bounding box center [103, 660] width 46 height 17
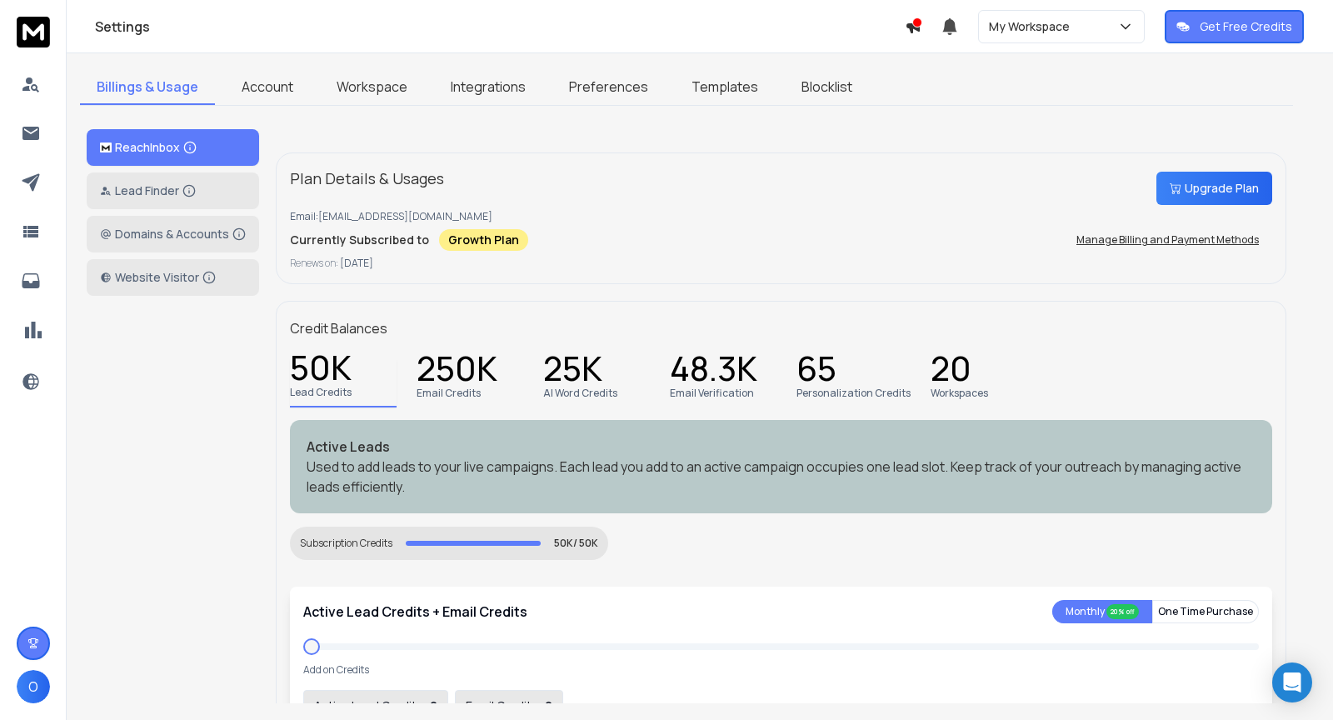
click at [127, 191] on button "Lead Finder" at bounding box center [173, 190] width 172 height 37
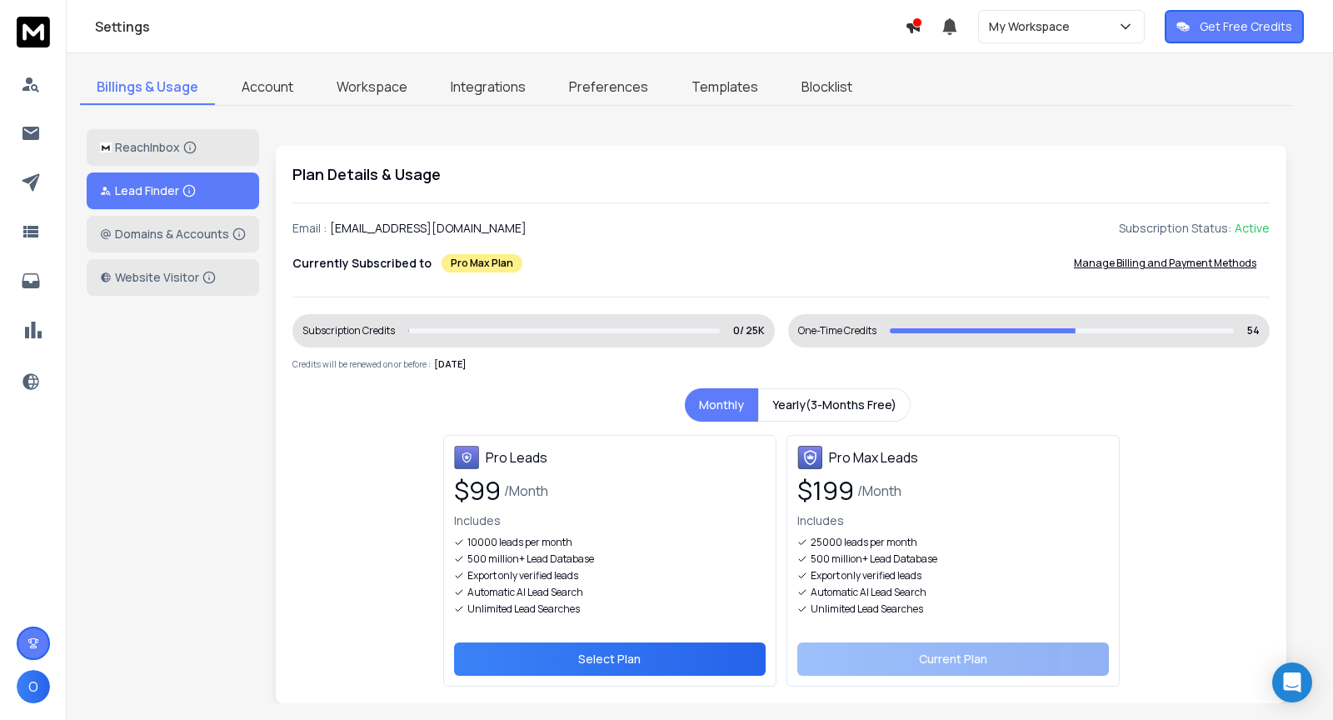
click at [156, 225] on button "Domains & Accounts" at bounding box center [173, 234] width 172 height 37
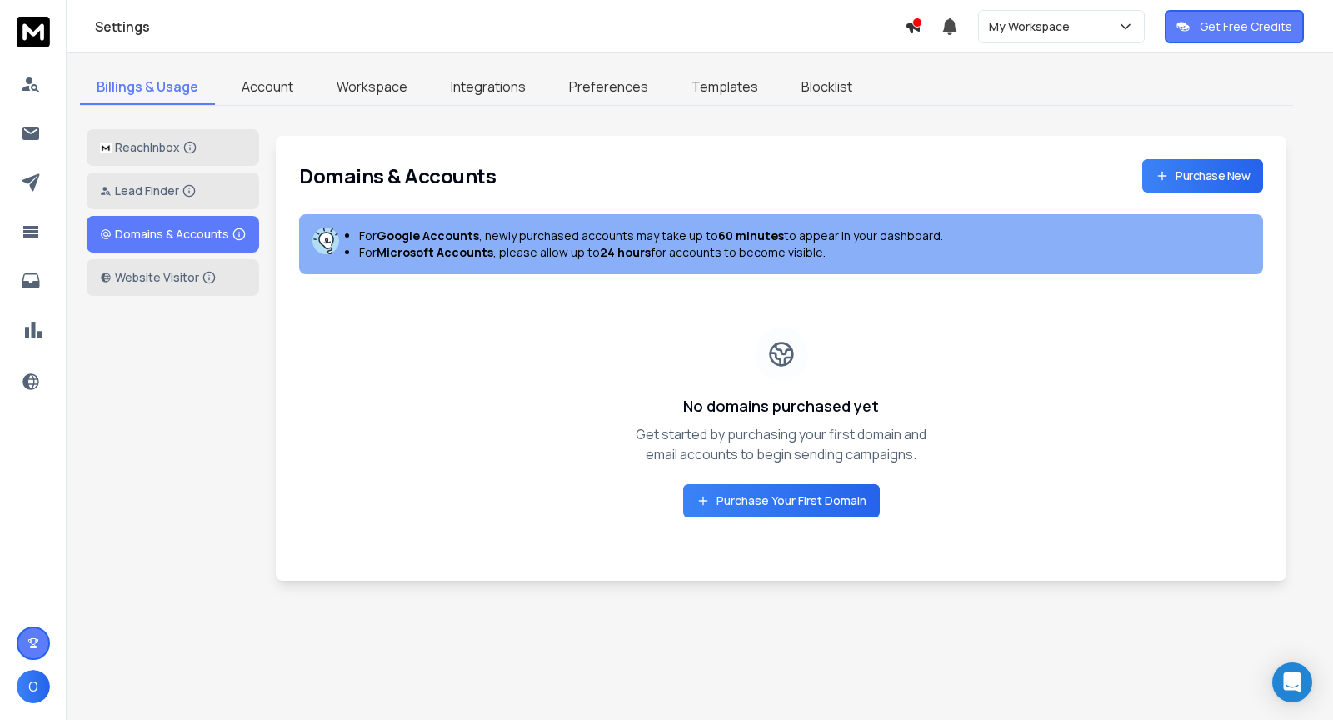
click at [150, 198] on button "Lead Finder" at bounding box center [173, 190] width 172 height 37
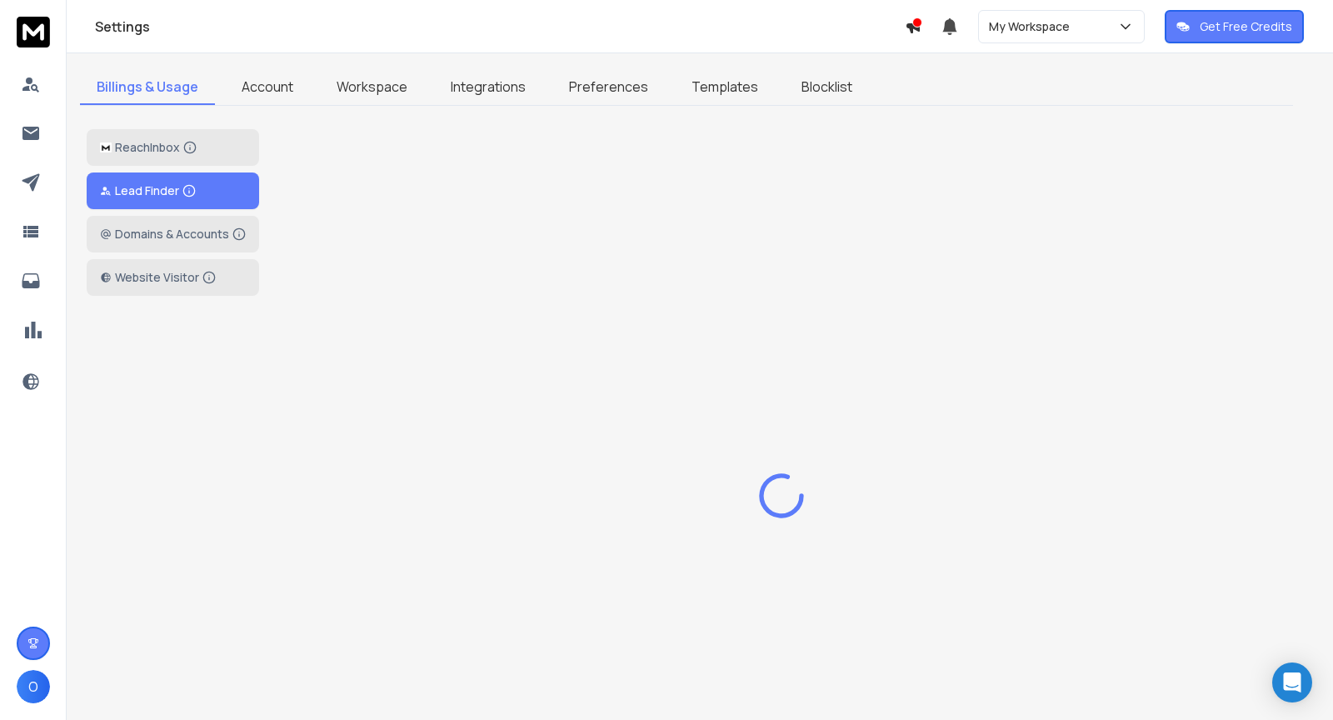
click at [146, 152] on button "ReachInbox" at bounding box center [173, 147] width 172 height 37
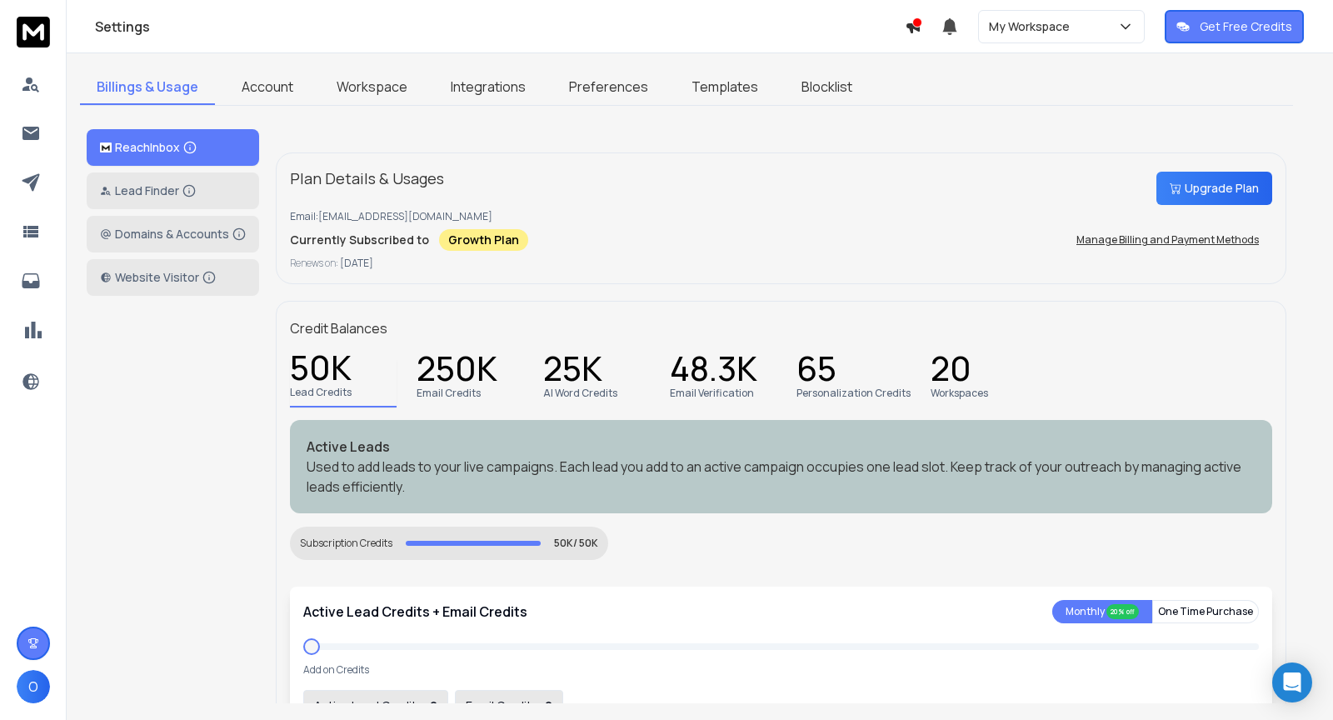
click at [157, 187] on button "Lead Finder" at bounding box center [173, 190] width 172 height 37
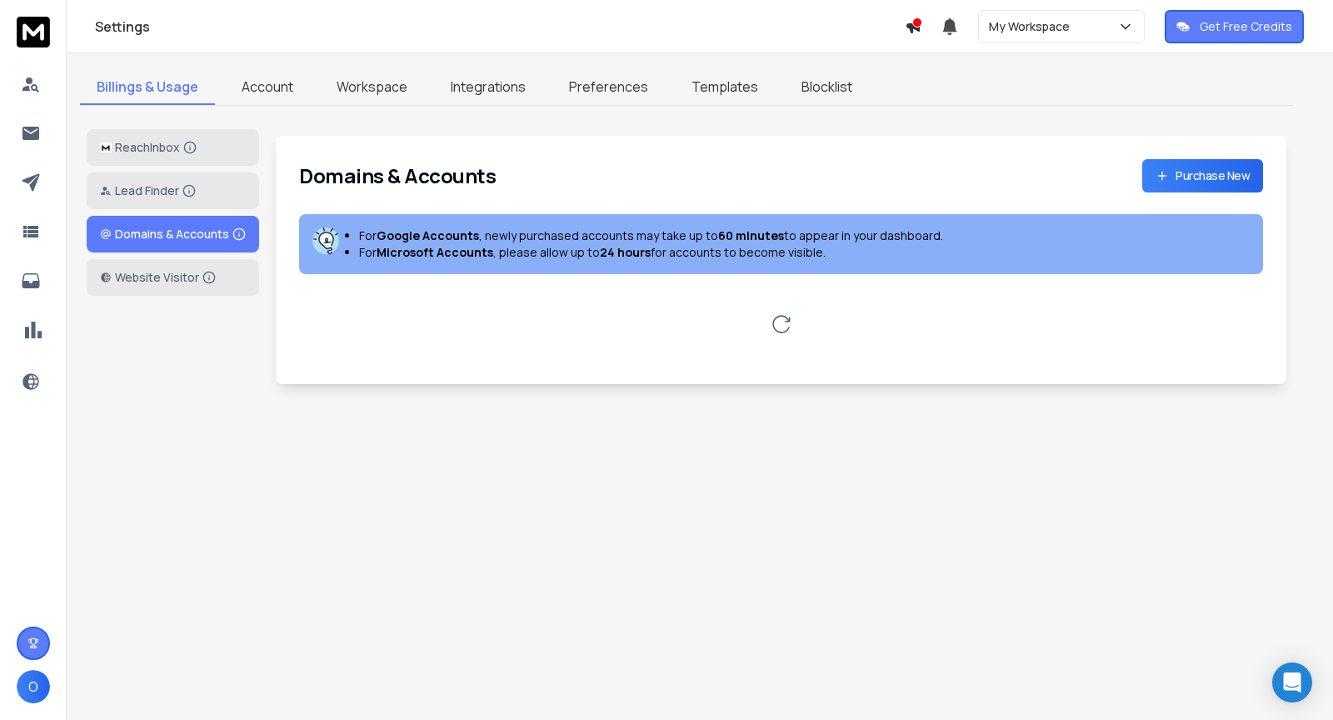
click at [162, 231] on button "Domains & Accounts" at bounding box center [173, 234] width 172 height 37
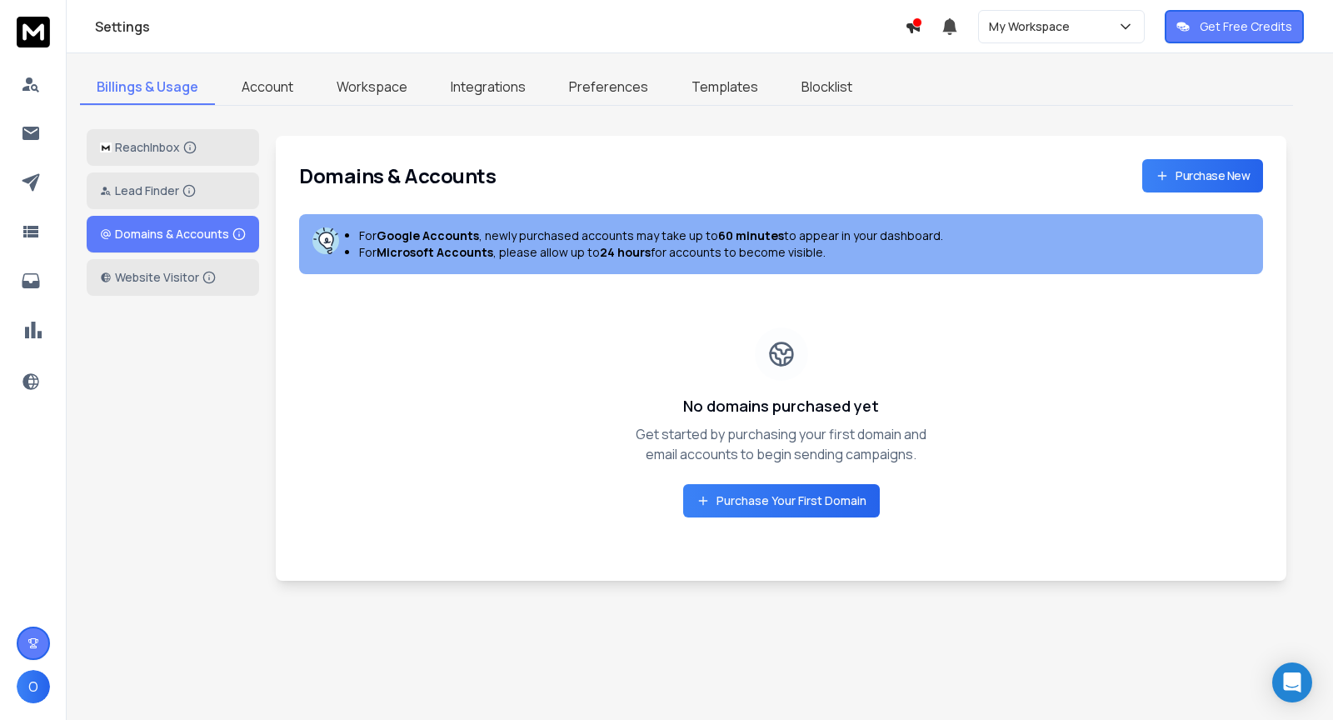
click at [167, 265] on button "Website Visitor" at bounding box center [173, 277] width 172 height 37
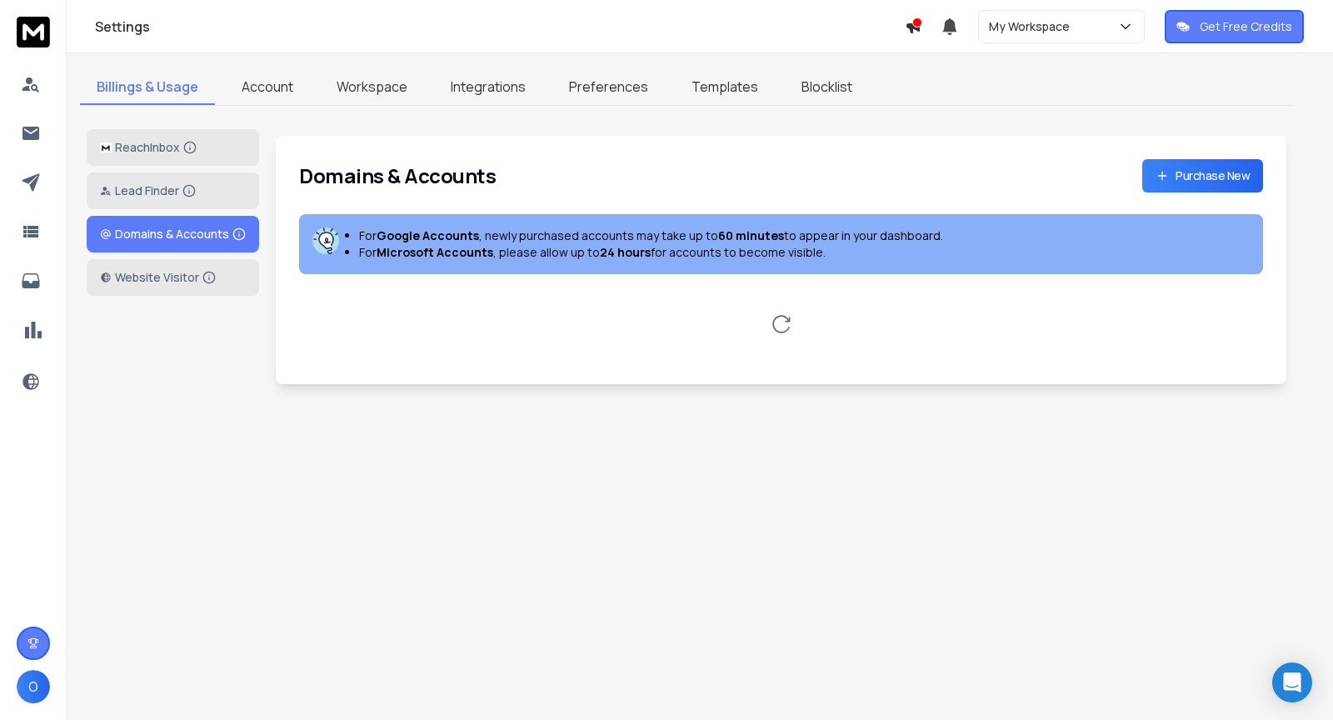
click at [165, 230] on button "Domains & Accounts" at bounding box center [173, 234] width 172 height 37
click at [154, 197] on button "Lead Finder" at bounding box center [173, 190] width 172 height 37
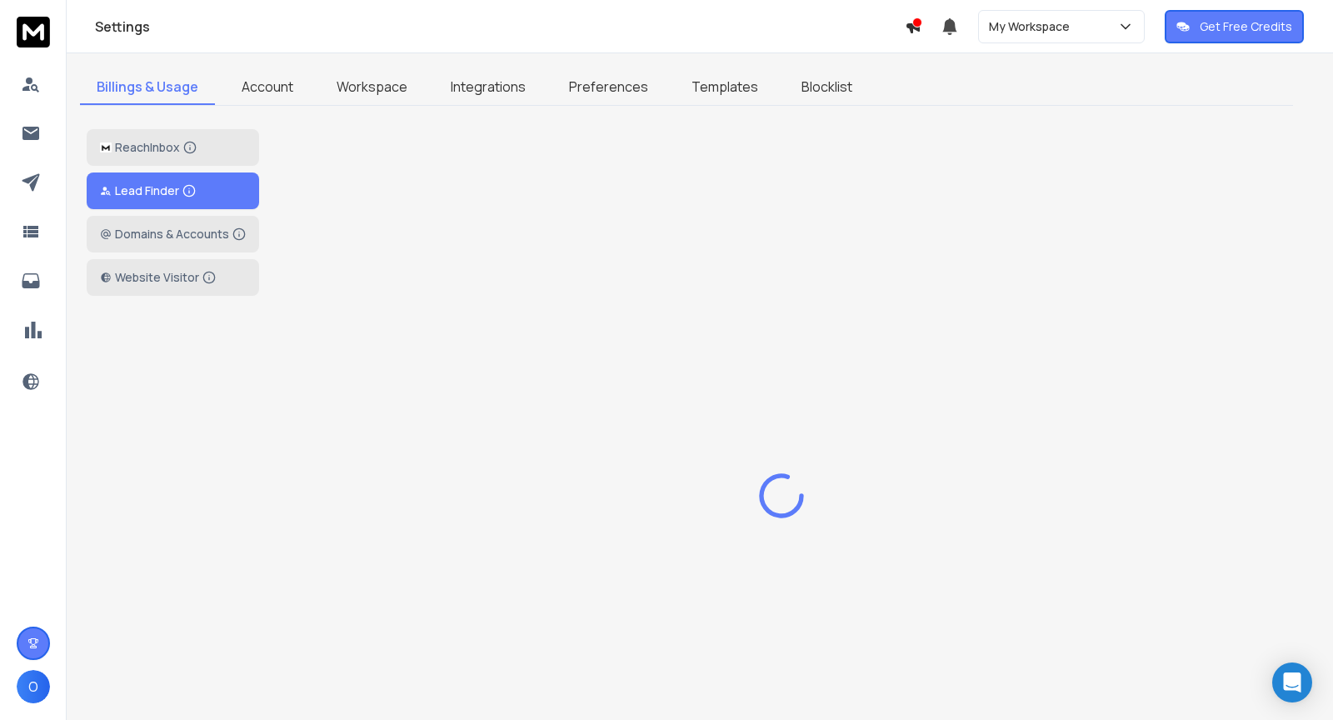
click at [147, 151] on button "ReachInbox" at bounding box center [173, 147] width 172 height 37
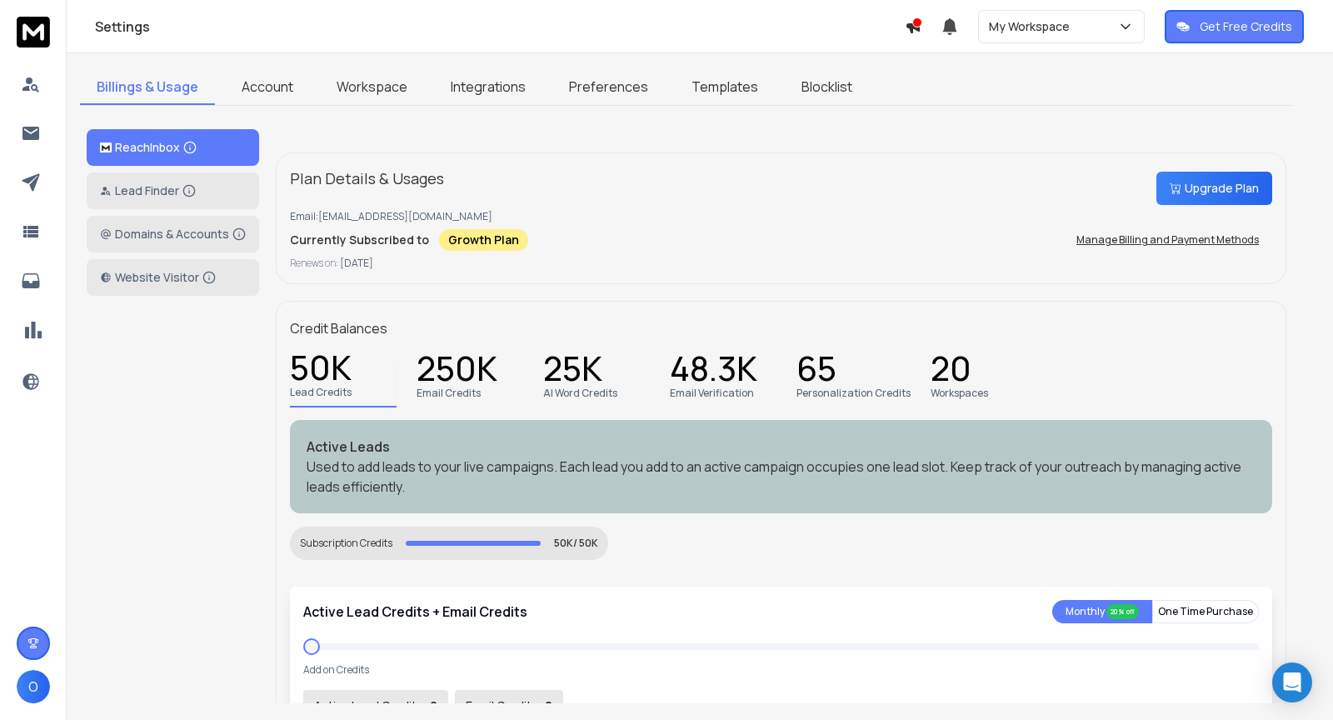
click at [261, 89] on link "Account" at bounding box center [267, 87] width 85 height 35
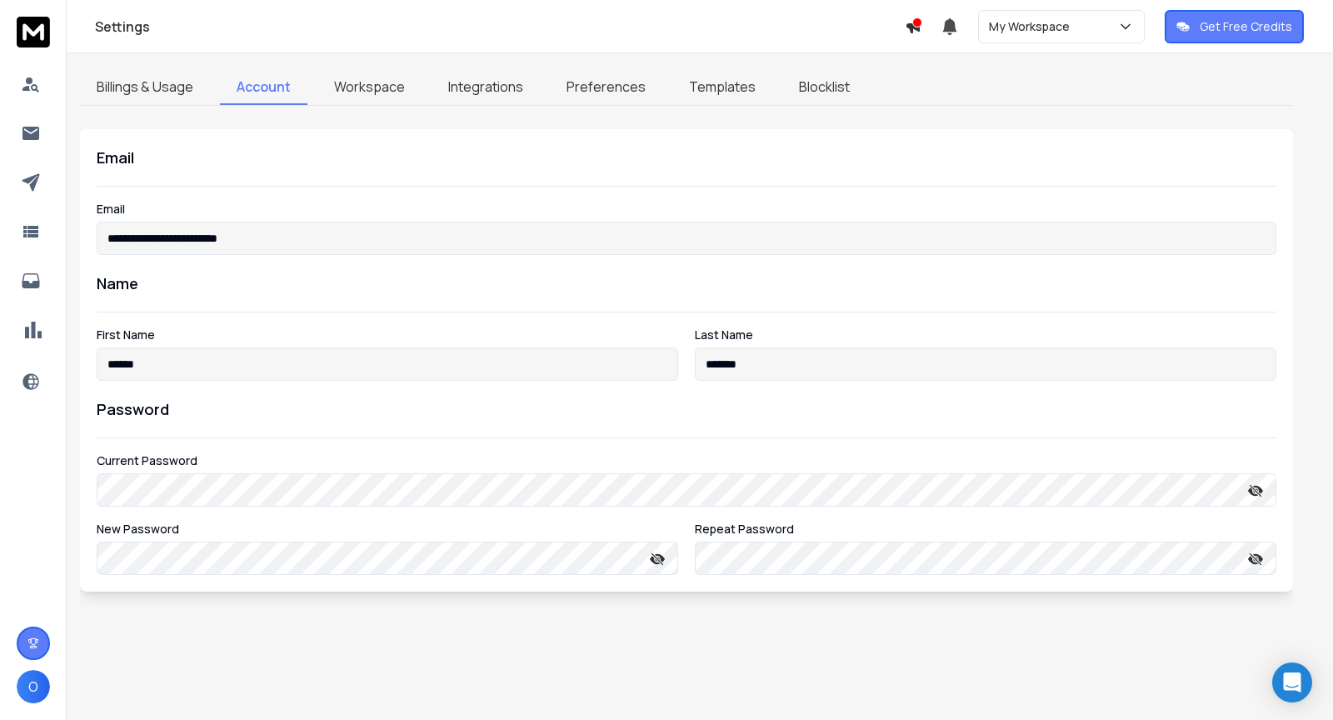
click at [357, 92] on link "Workspace" at bounding box center [369, 87] width 104 height 35
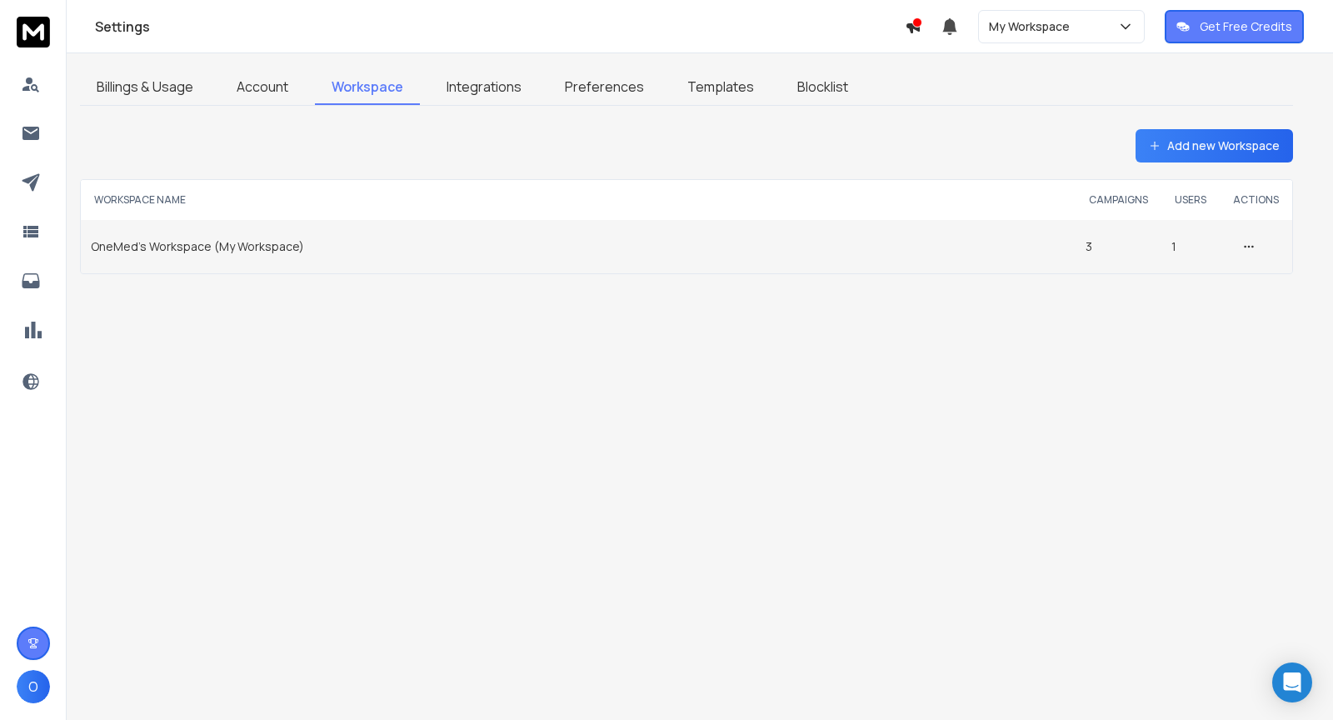
click at [475, 82] on link "Integrations" at bounding box center [484, 87] width 108 height 35
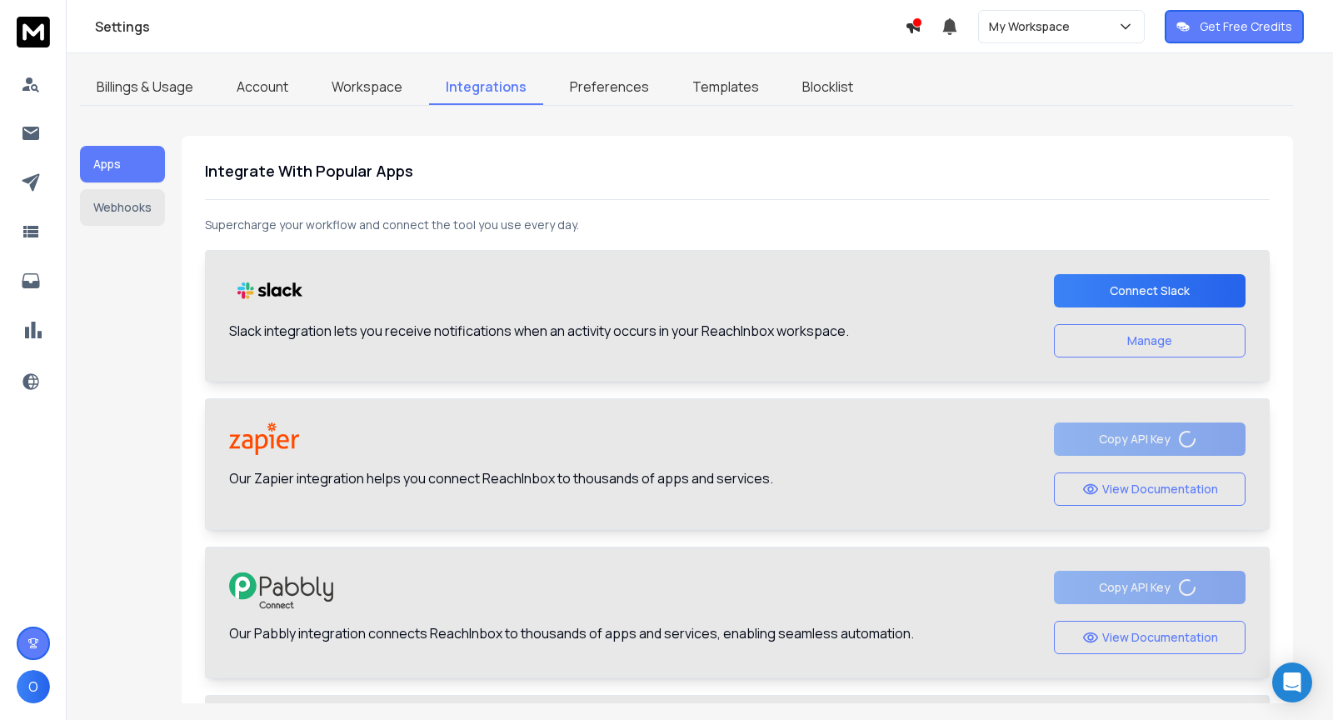
click at [602, 82] on link "Preferences" at bounding box center [609, 87] width 112 height 35
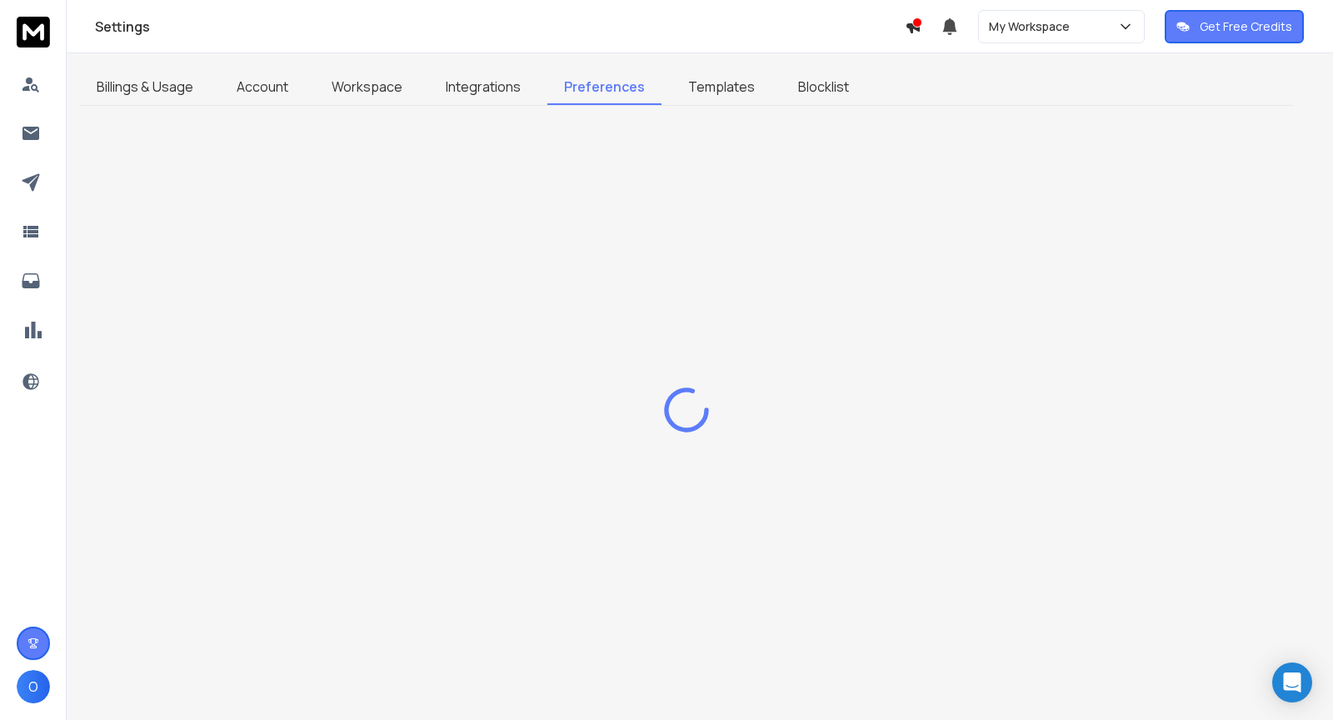
click at [733, 92] on link "Templates" at bounding box center [722, 87] width 100 height 35
click at [821, 97] on link "Blocklist" at bounding box center [825, 87] width 84 height 35
click at [160, 89] on link "Billings & Usage" at bounding box center [145, 87] width 130 height 35
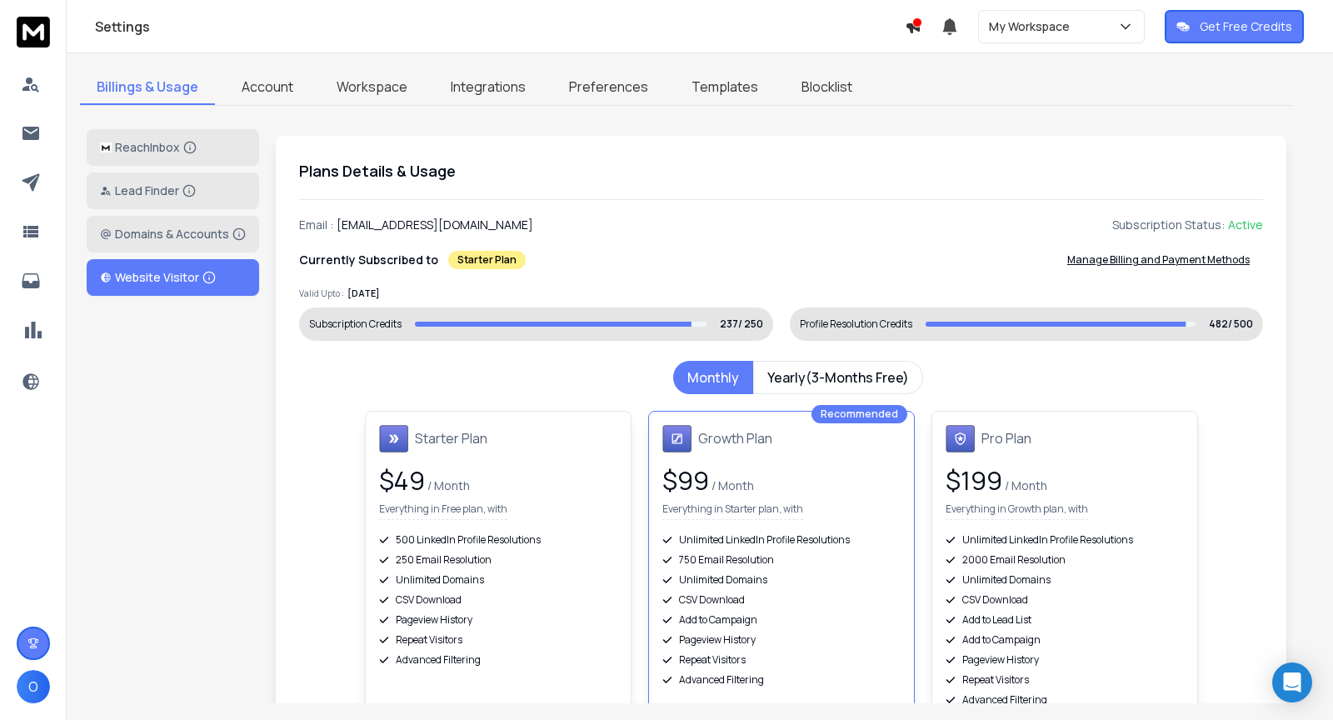
click at [158, 269] on button "Website Visitor" at bounding box center [173, 277] width 172 height 37
click at [147, 224] on button "Domains & Accounts" at bounding box center [173, 234] width 172 height 37
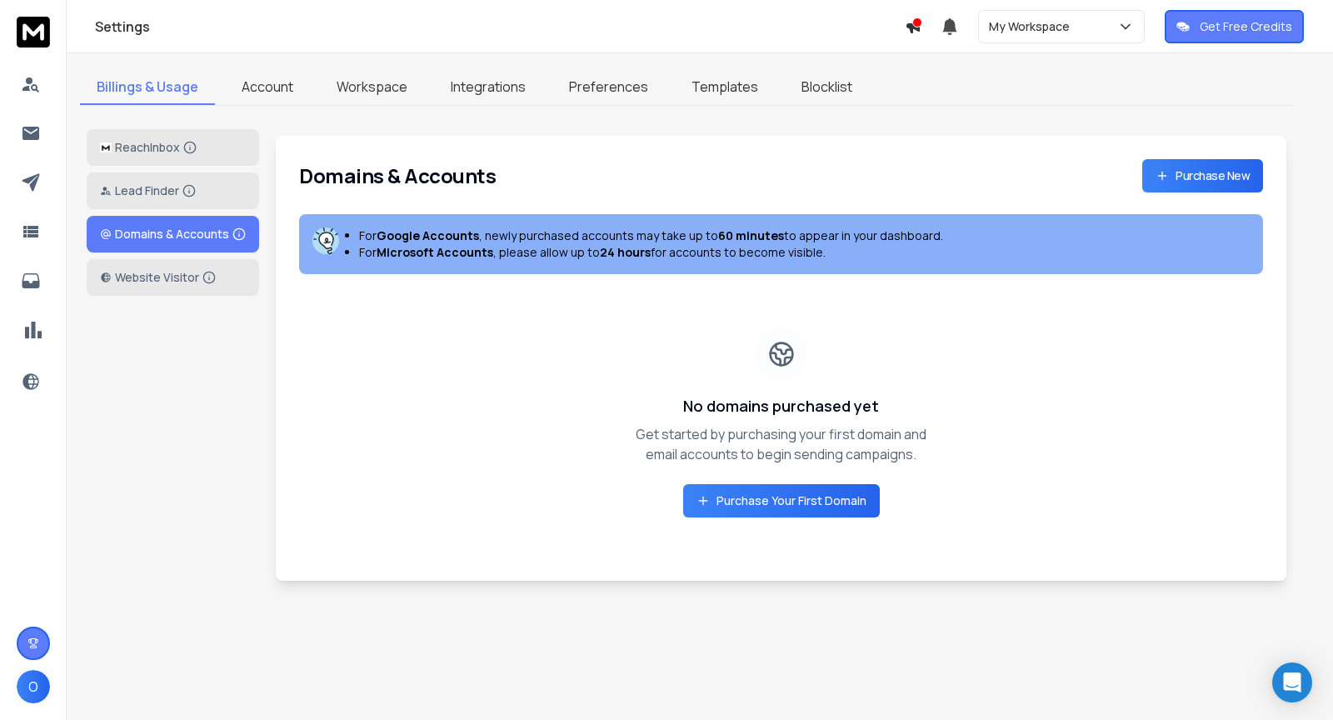
click at [143, 204] on button "Lead Finder" at bounding box center [173, 190] width 172 height 37
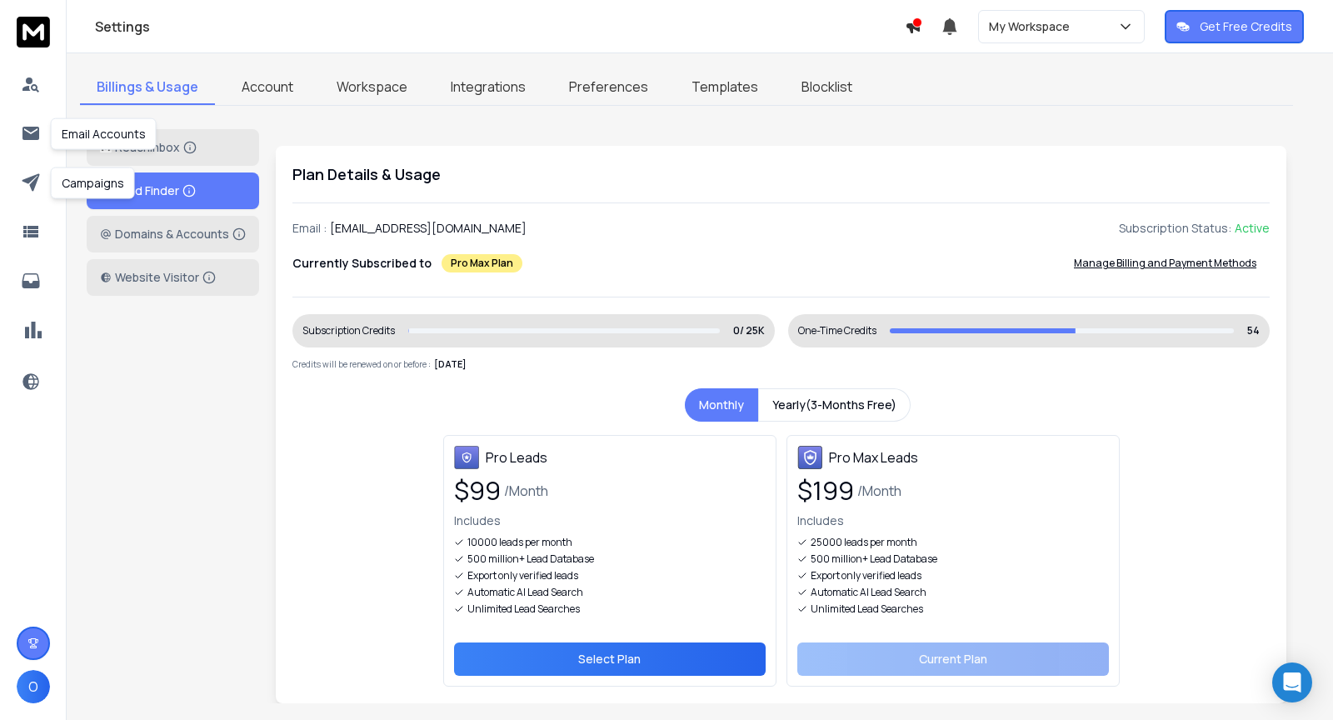
click at [40, 202] on div at bounding box center [33, 185] width 38 height 39
click at [35, 186] on icon at bounding box center [31, 182] width 20 height 20
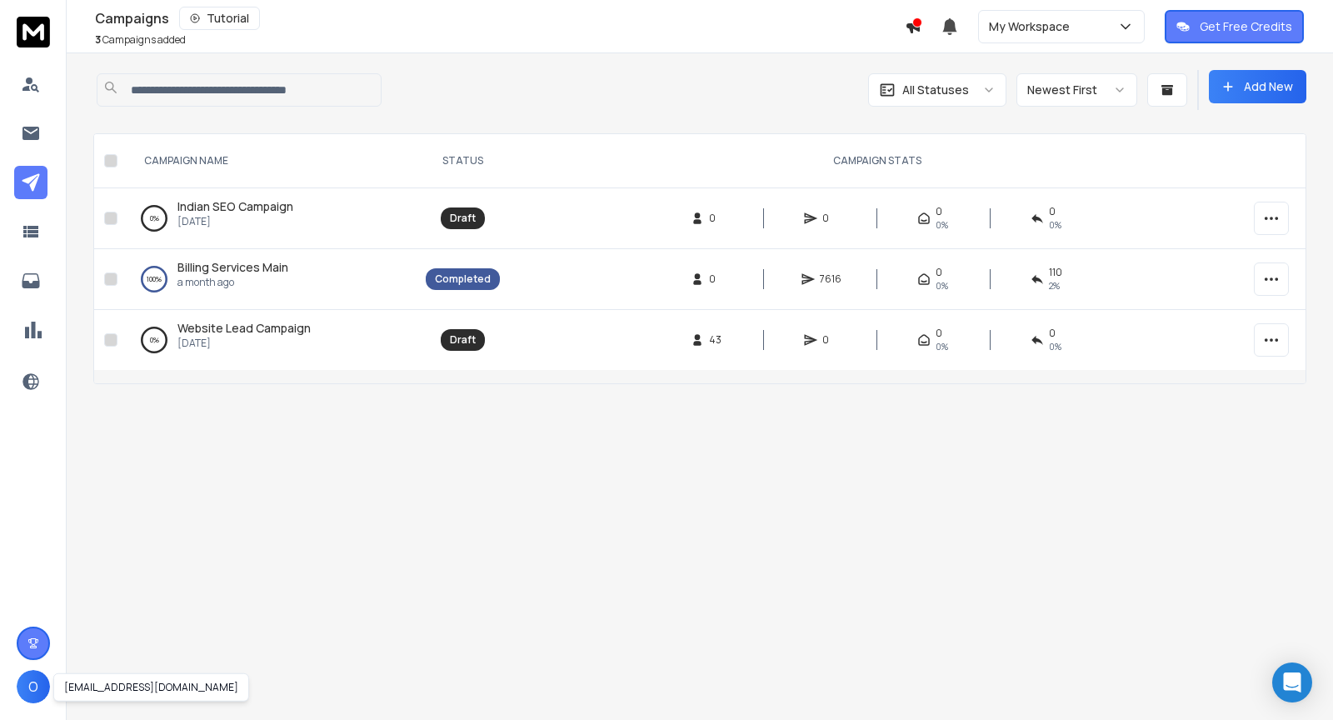
click at [32, 684] on span "O" at bounding box center [33, 686] width 33 height 33
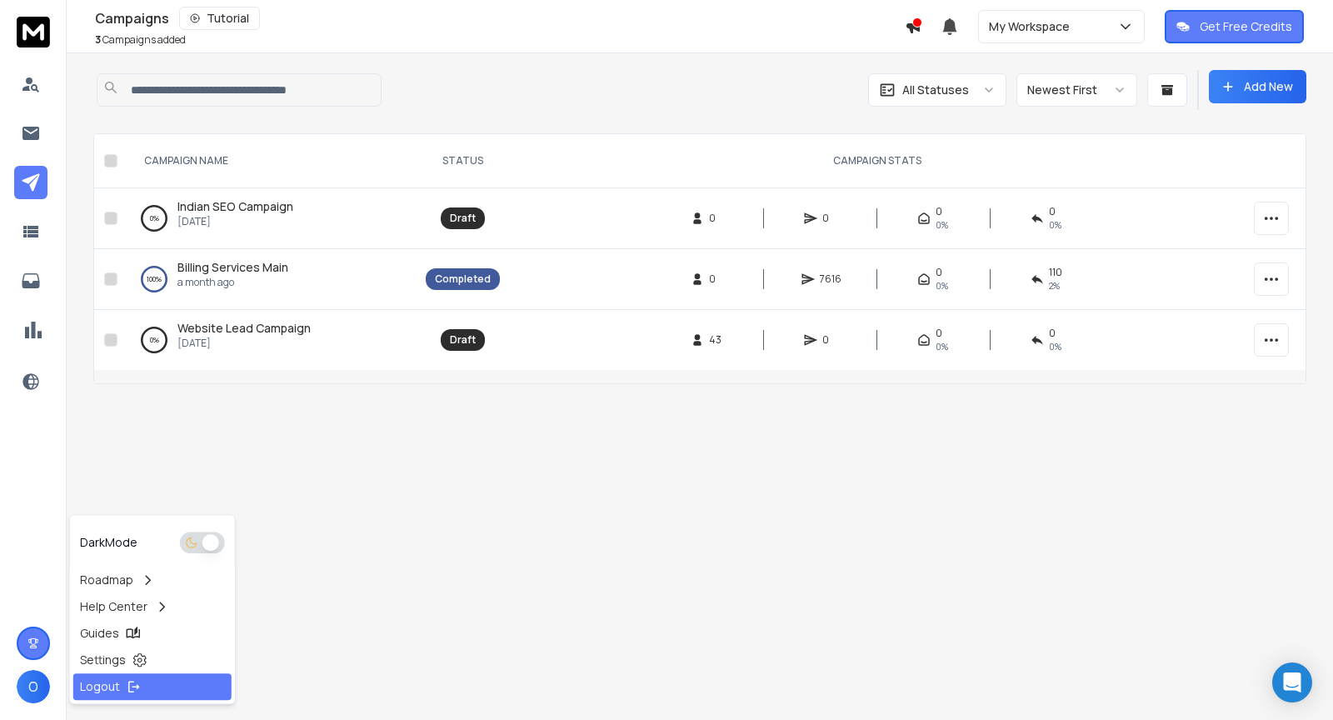
click at [100, 682] on p "Logout" at bounding box center [100, 686] width 40 height 17
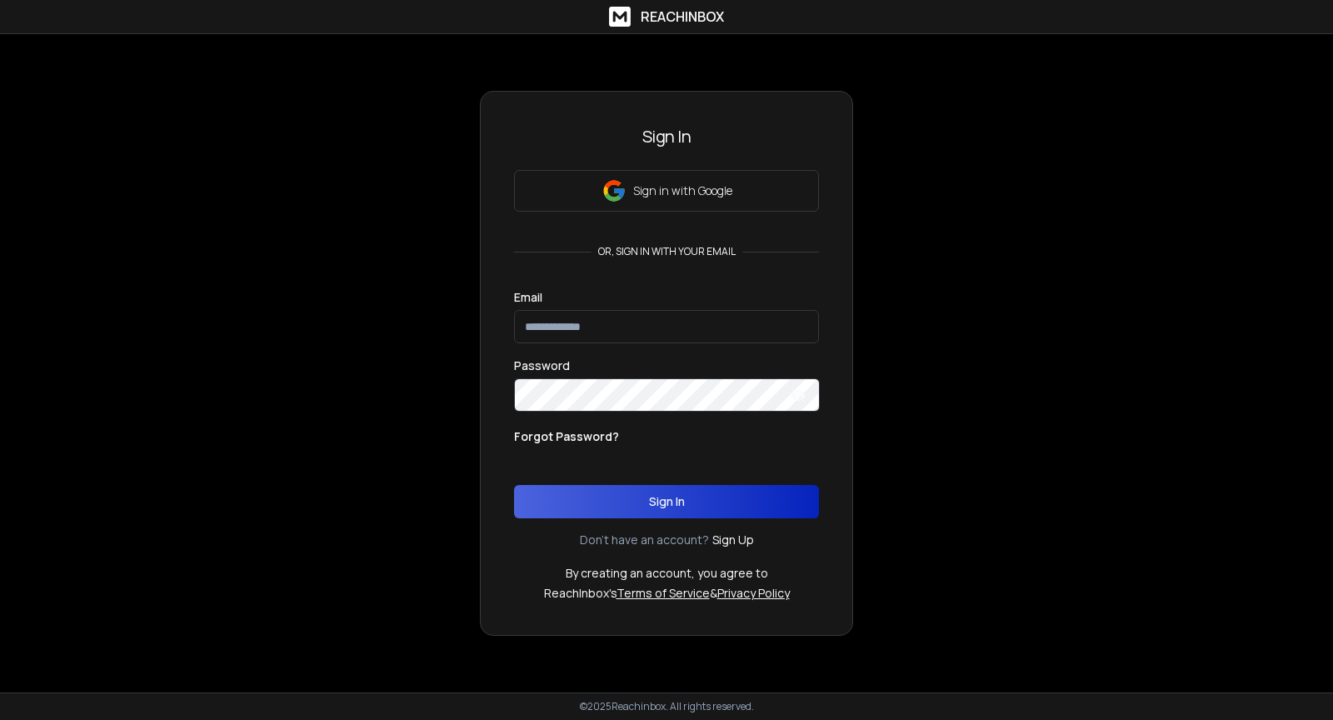
type input "**********"
click at [683, 508] on button "Sign In" at bounding box center [666, 501] width 305 height 33
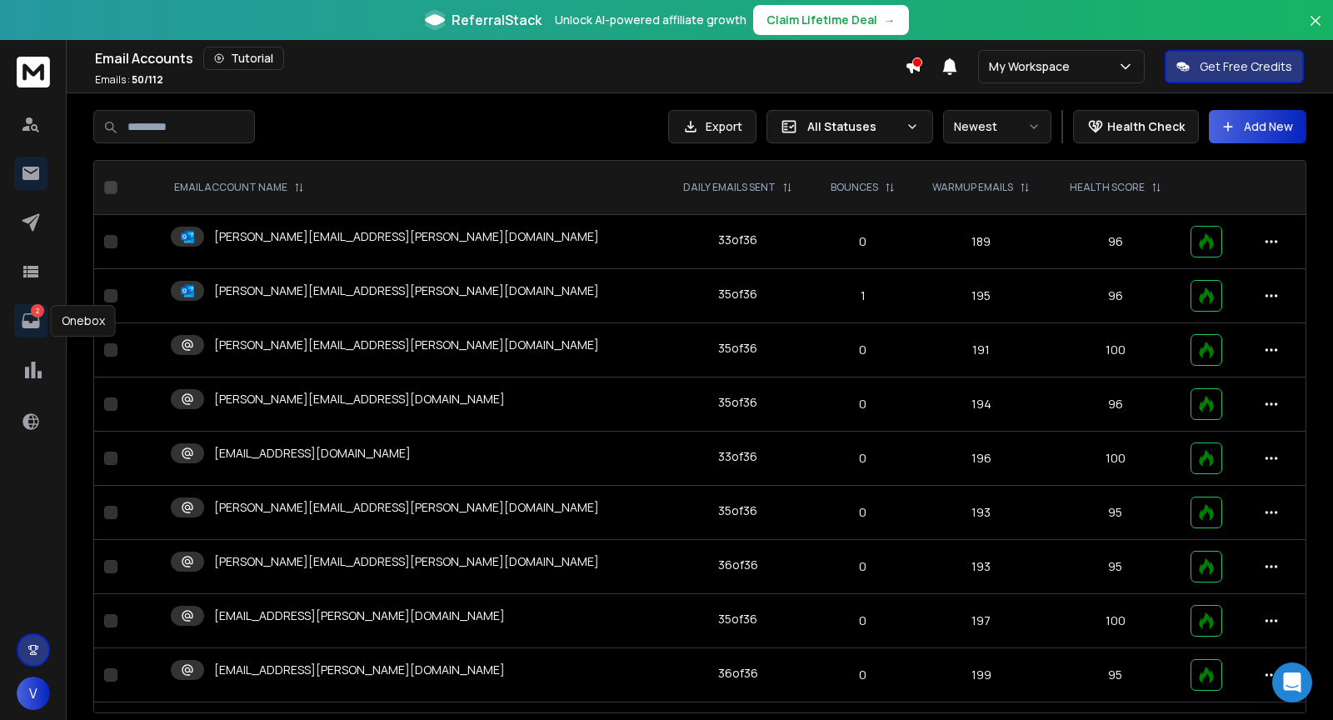
click at [30, 310] on link "2" at bounding box center [30, 320] width 33 height 33
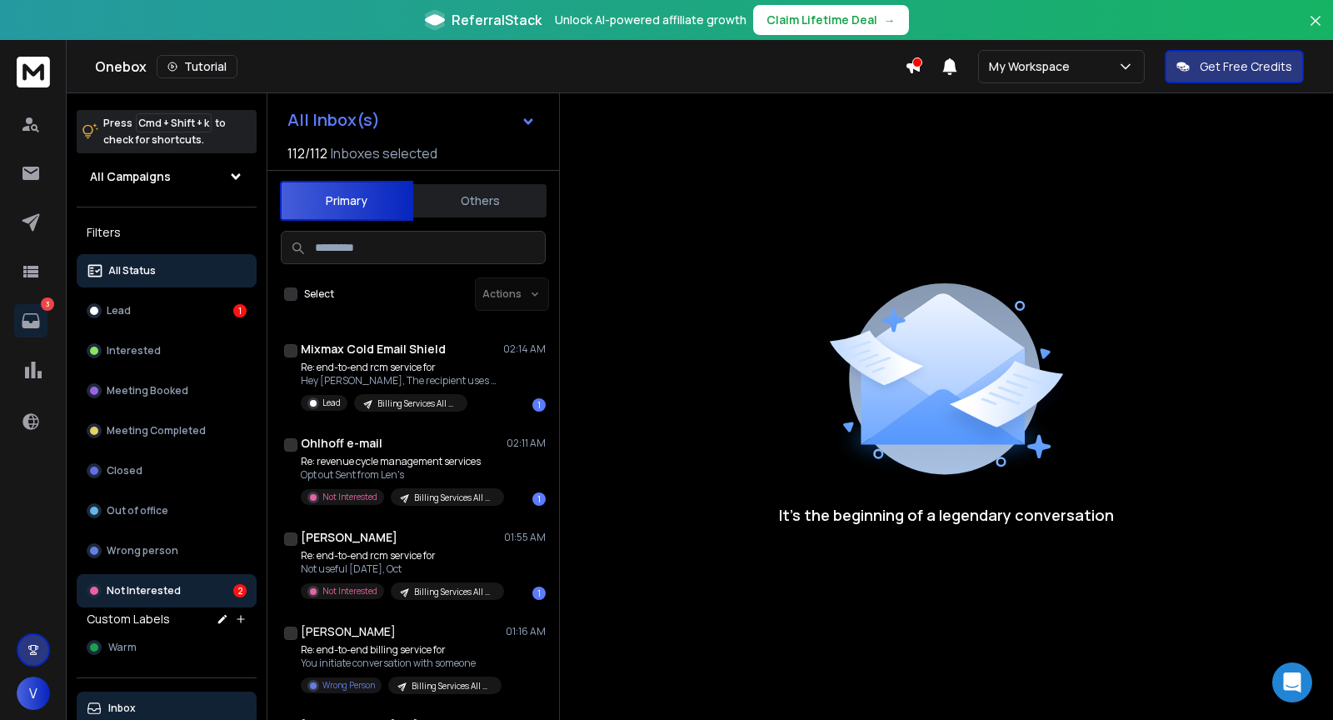
click at [165, 598] on button "Not Interested 2" at bounding box center [167, 590] width 180 height 33
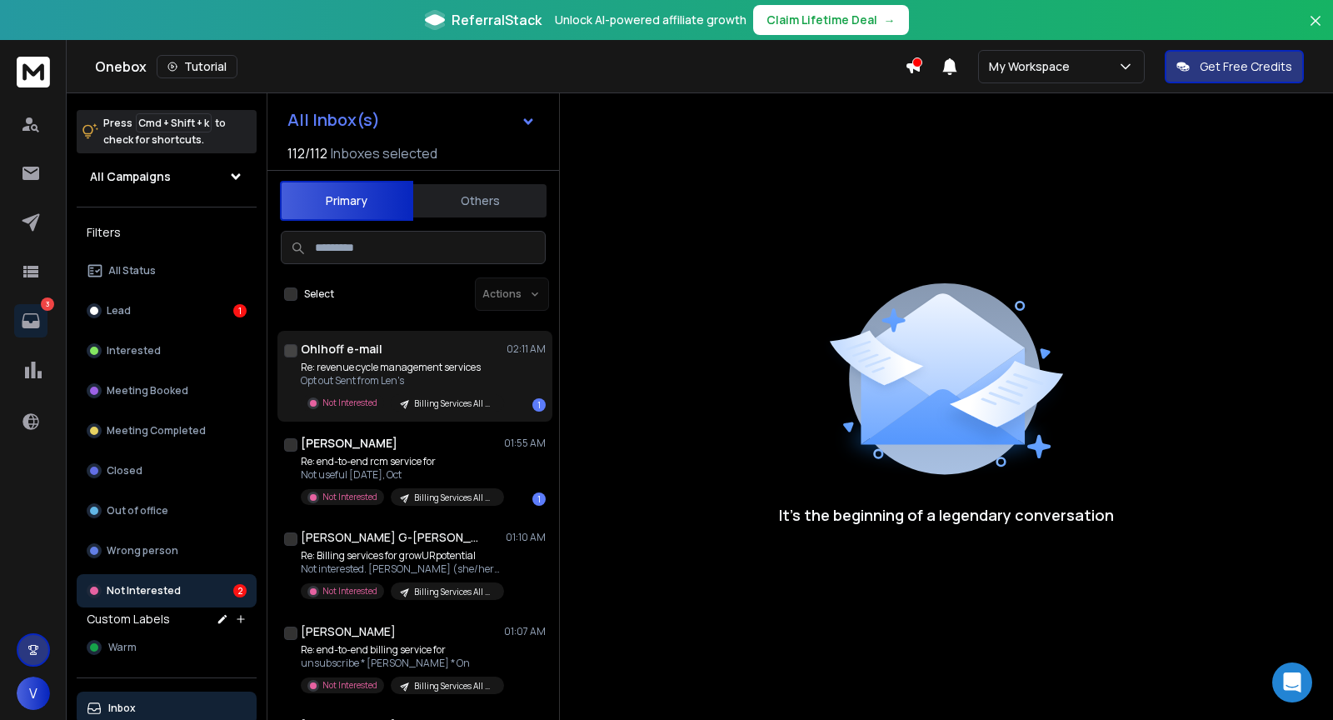
click at [437, 353] on div "Ohlhoff e-mail 02:11 AM" at bounding box center [423, 349] width 245 height 17
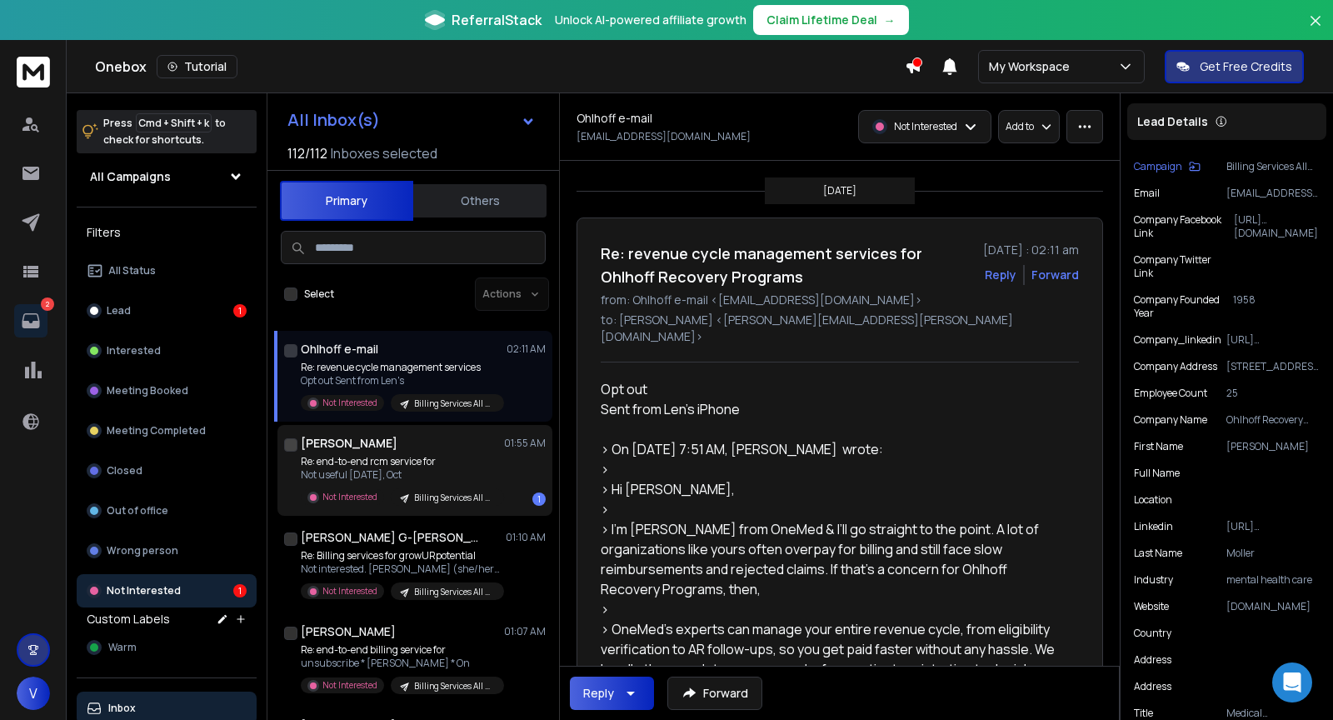
click at [388, 470] on p "Not useful [DATE], Oct" at bounding box center [401, 474] width 200 height 13
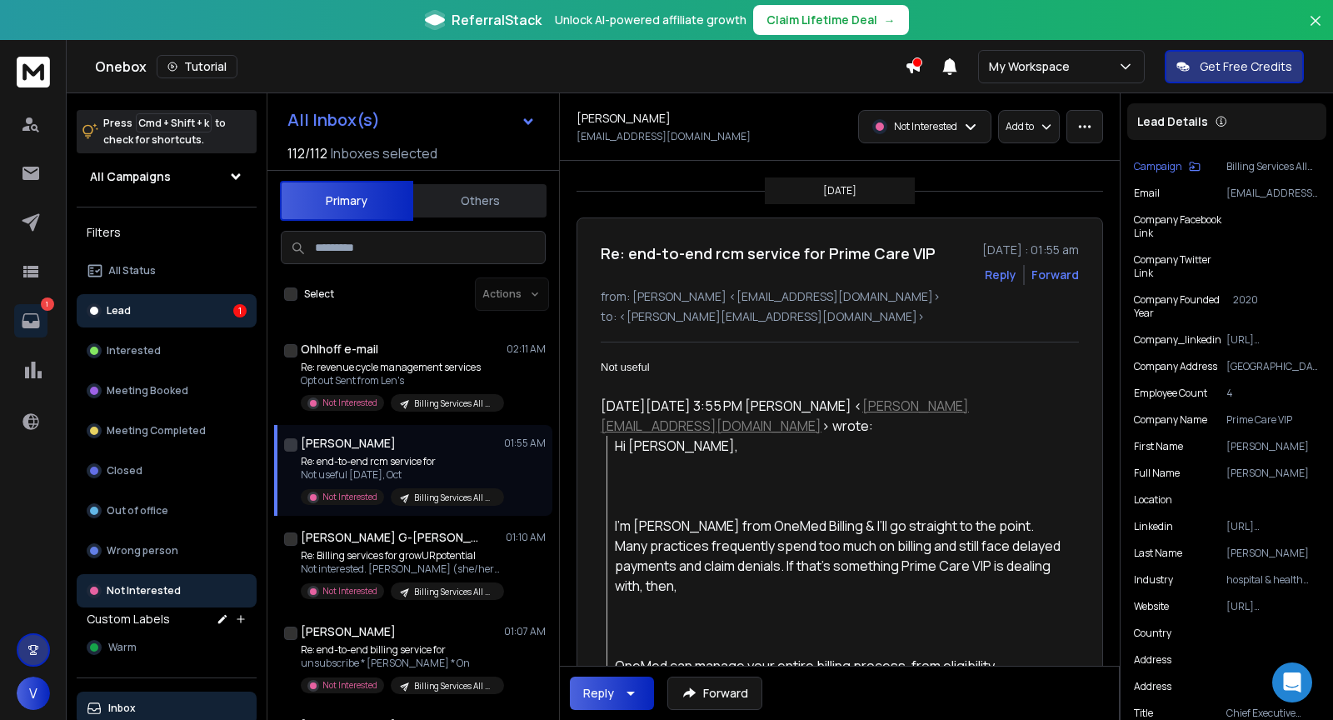
click at [122, 312] on p "Lead" at bounding box center [119, 310] width 24 height 13
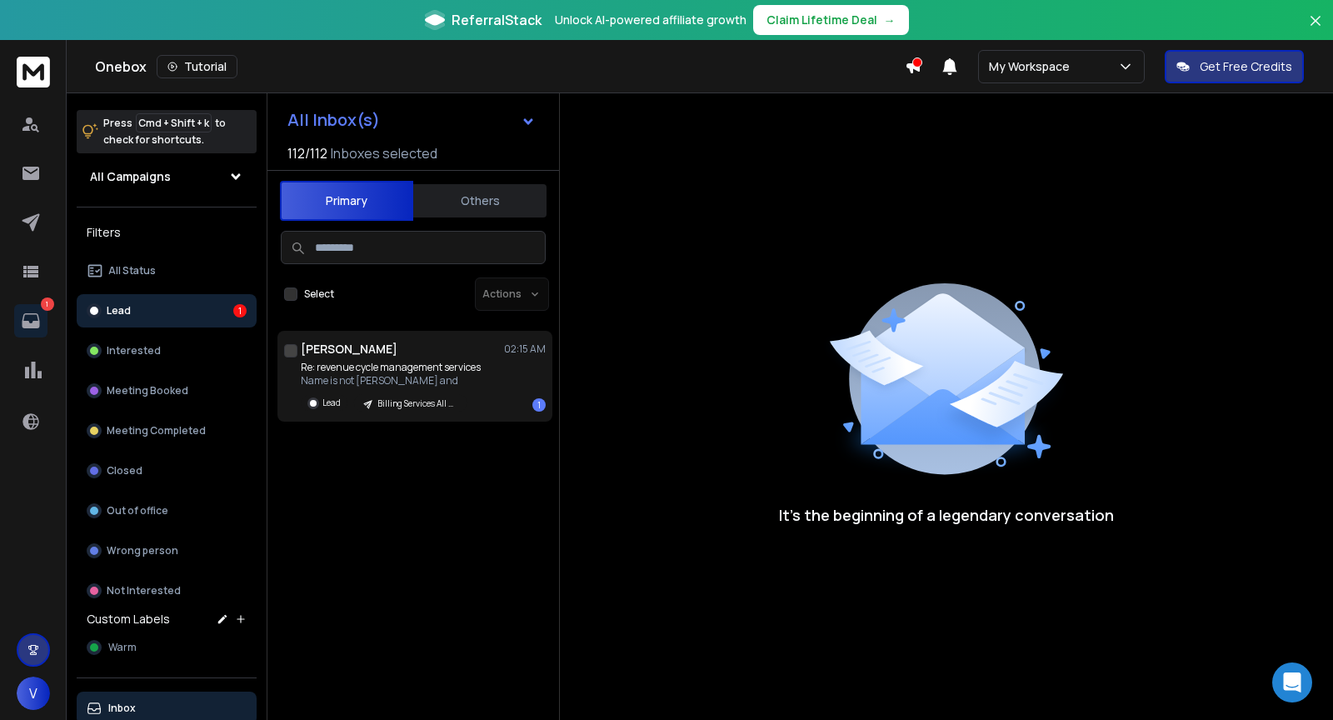
click at [377, 361] on p "Re: revenue cycle management services" at bounding box center [391, 367] width 180 height 13
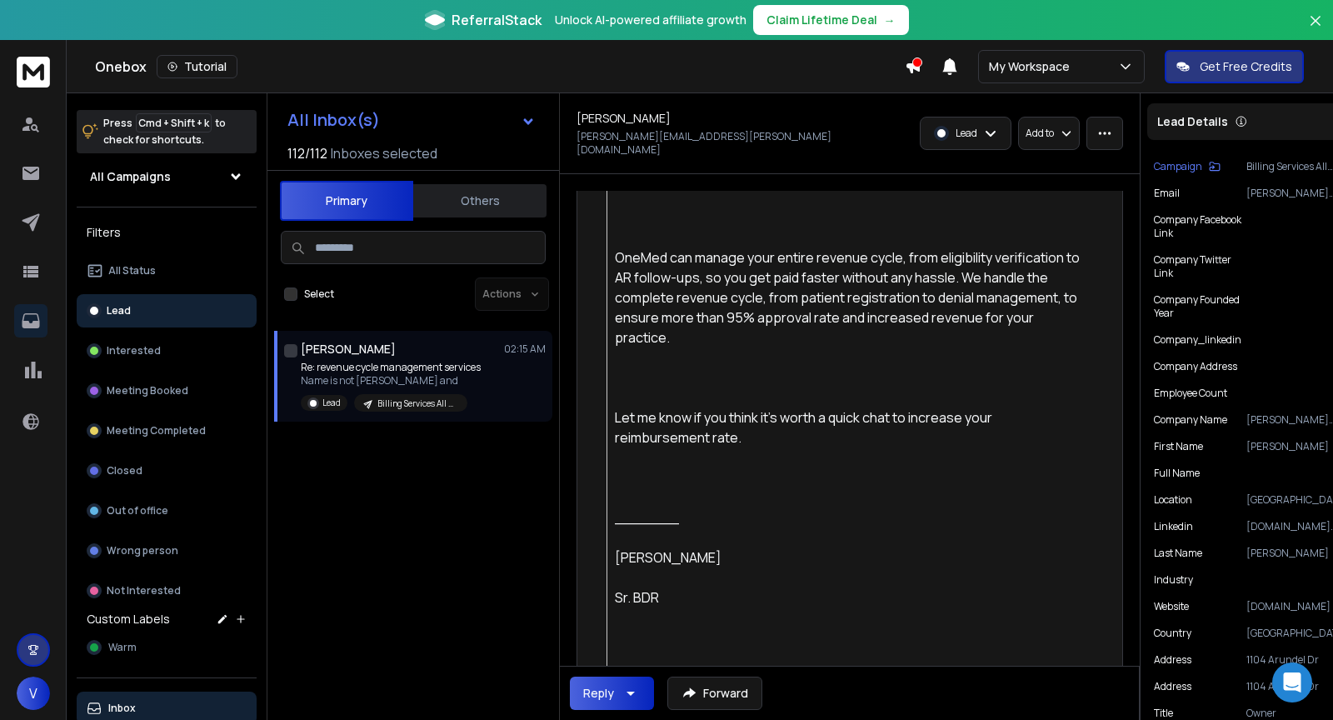
click at [991, 125] on div "Lead" at bounding box center [966, 133] width 90 height 32
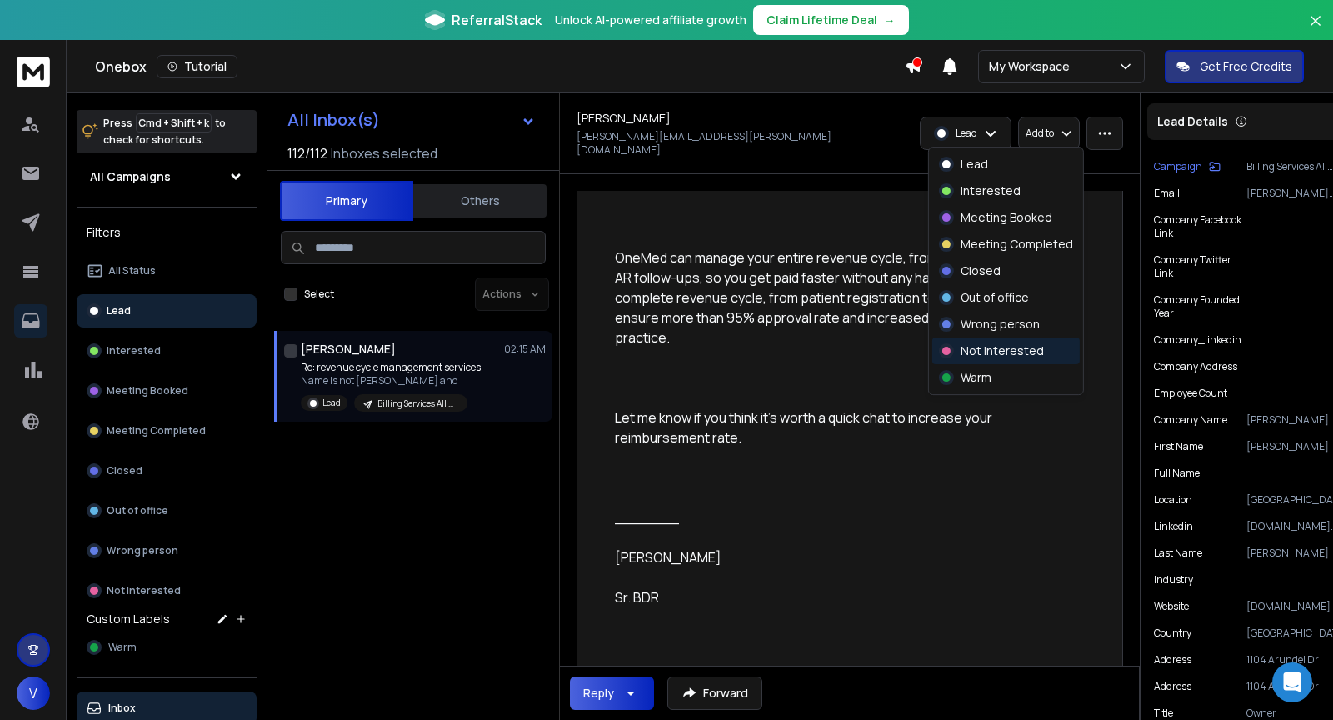
click at [984, 346] on p "Not Interested" at bounding box center [1002, 350] width 83 height 17
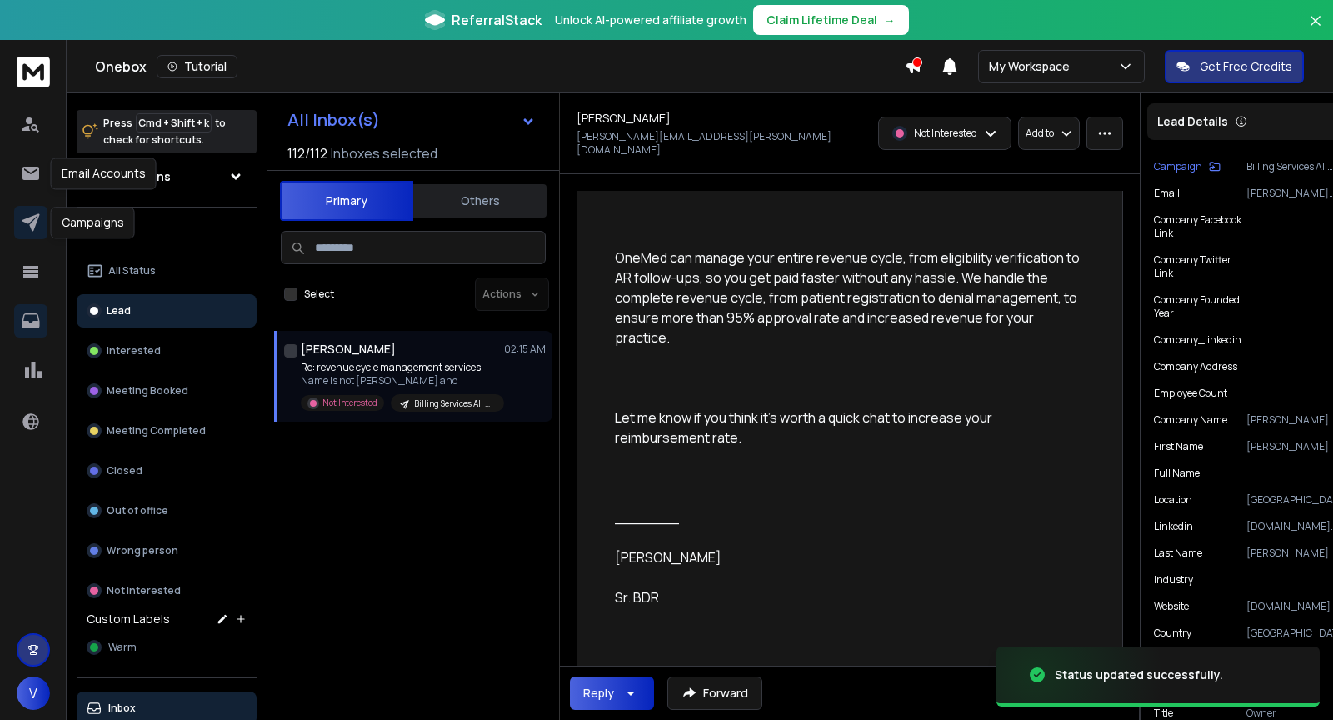
click at [31, 235] on link at bounding box center [30, 222] width 33 height 33
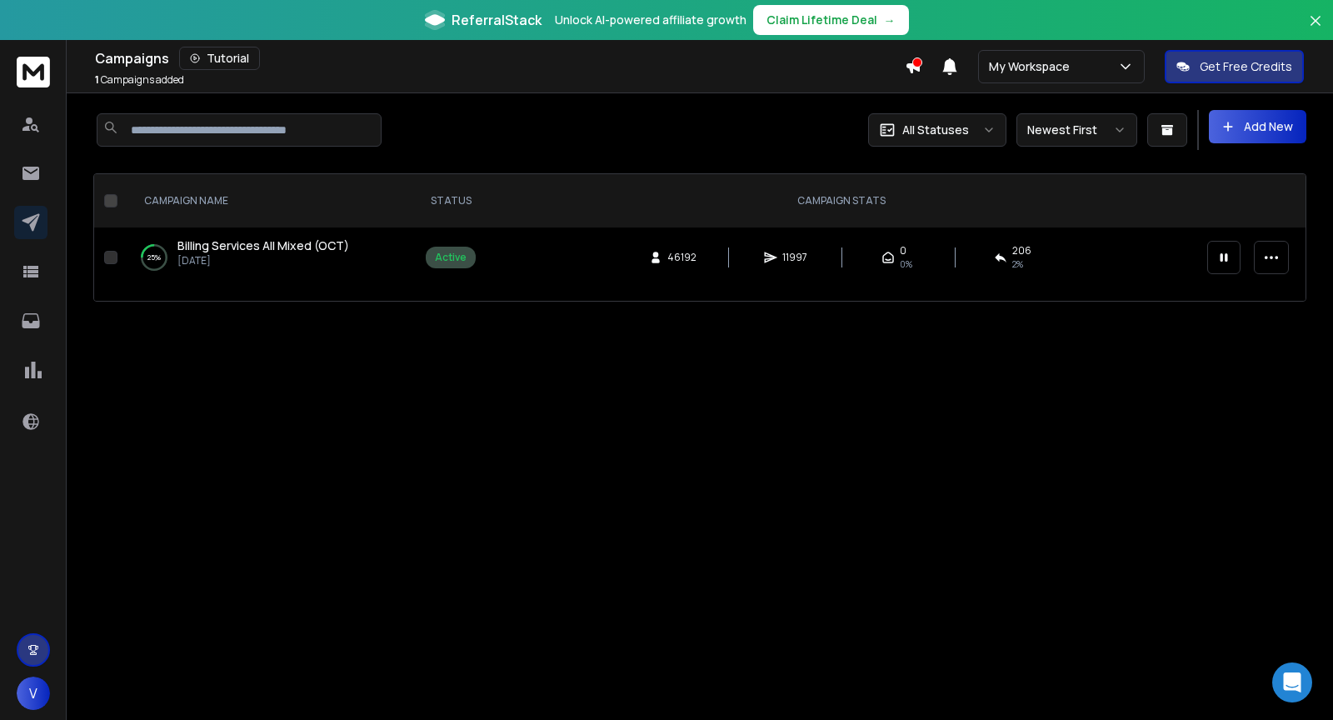
click at [317, 268] on div "Billing Services All Mixed (OCT) 8 days ago" at bounding box center [263, 257] width 172 height 40
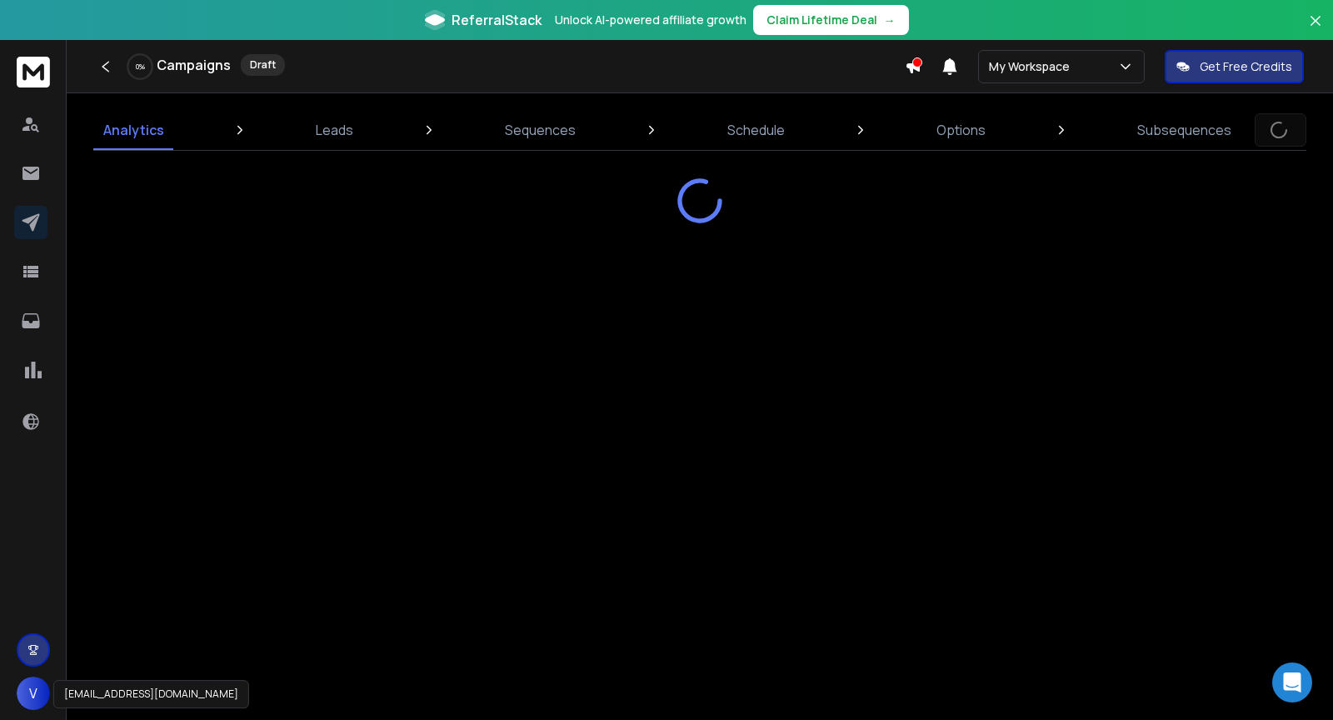
click at [40, 689] on span "V" at bounding box center [33, 693] width 33 height 33
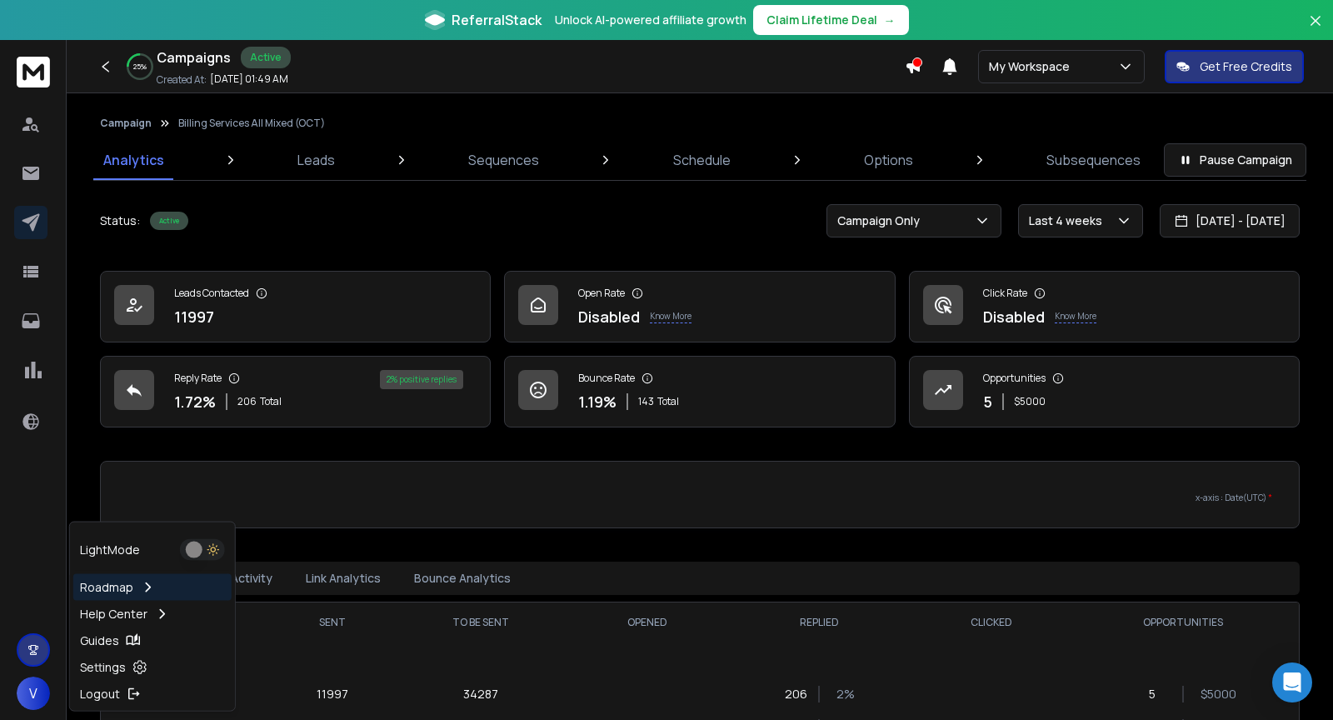
click at [194, 541] on button "button" at bounding box center [202, 550] width 45 height 22
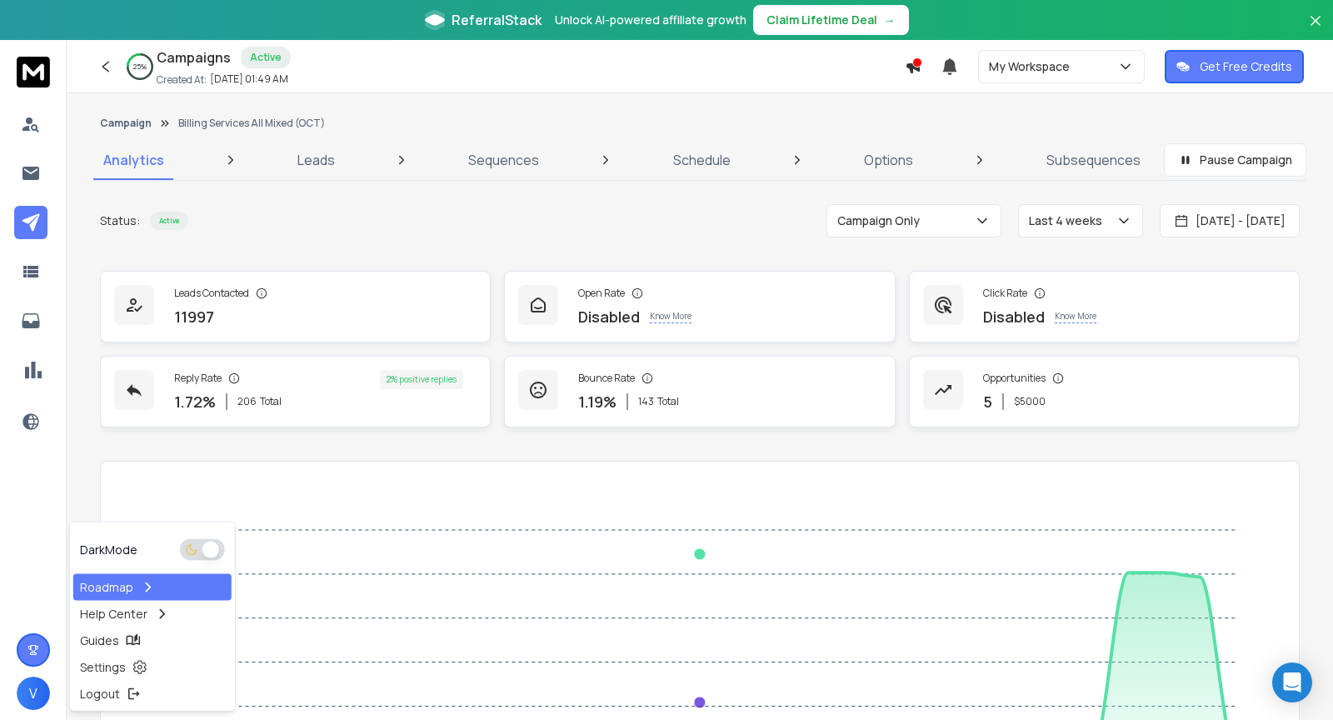
click at [86, 273] on div "Campaign Billing Services All Mixed (OCT) Analytics Leads Sequences Schedule Op…" at bounding box center [700, 603] width 1266 height 1021
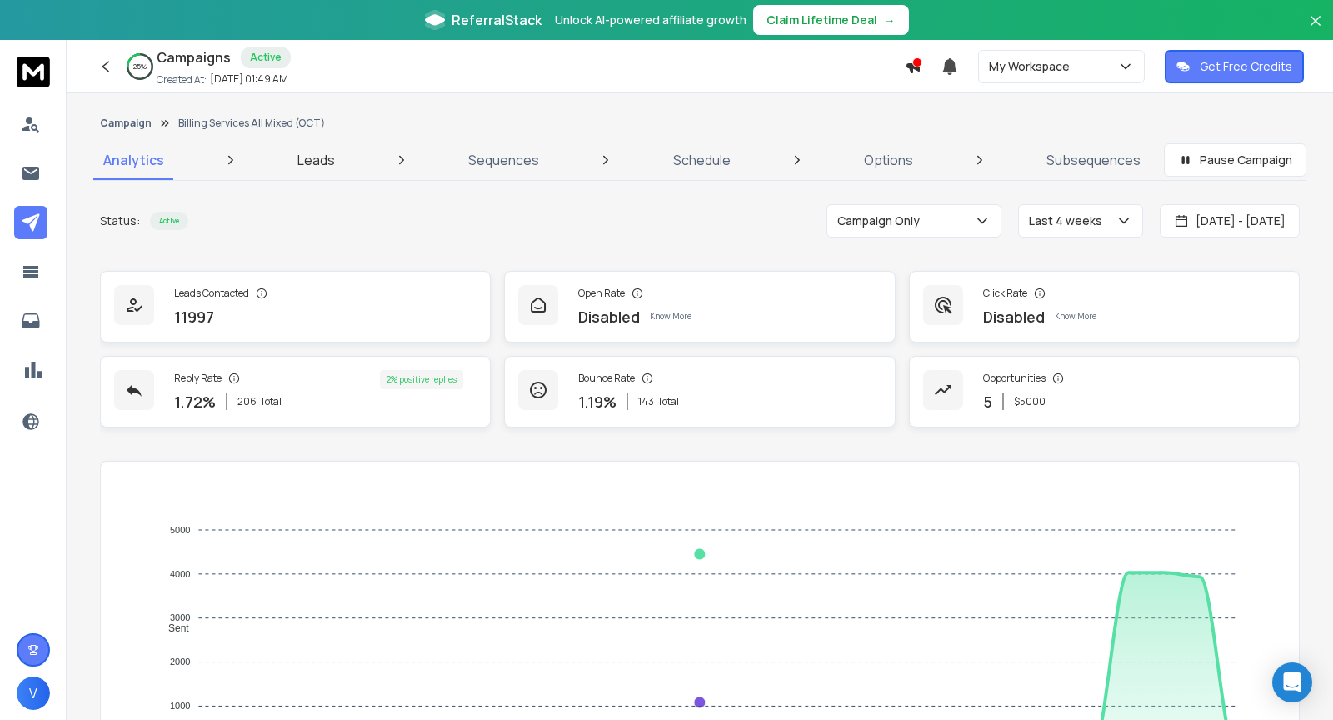
click at [303, 163] on p "Leads" at bounding box center [315, 160] width 37 height 20
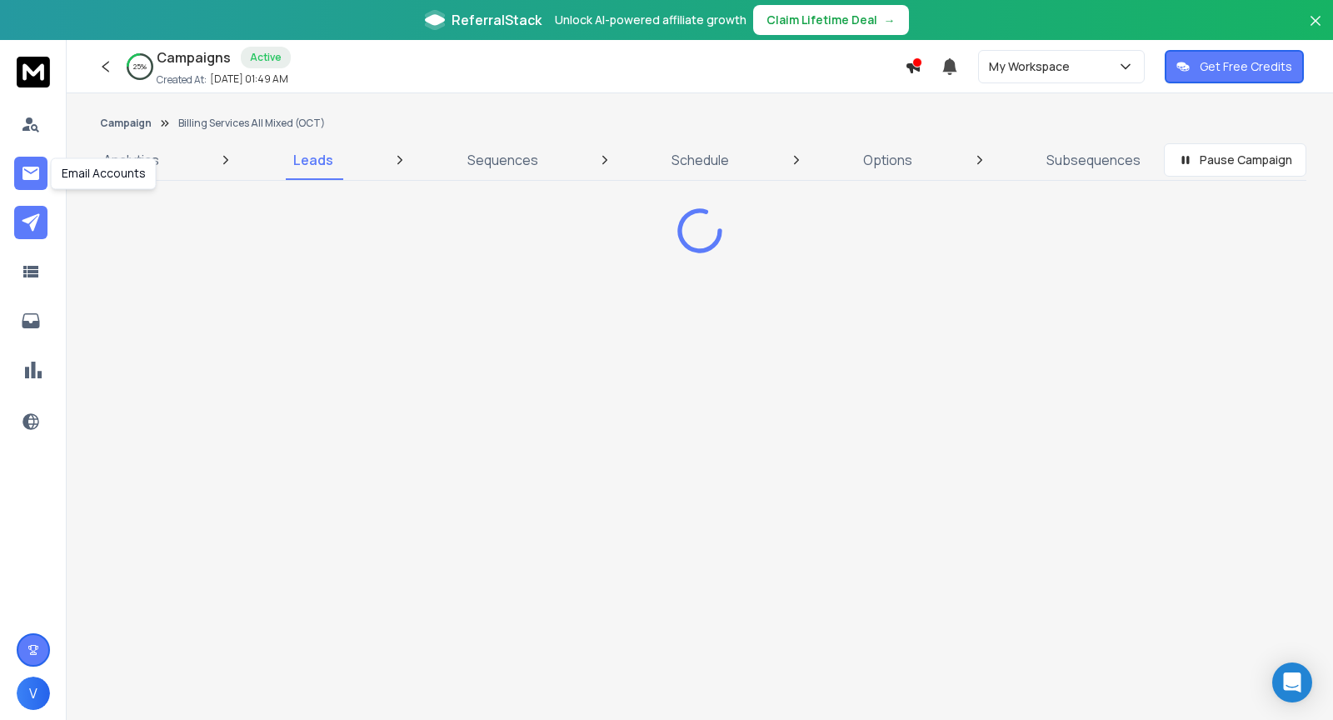
click at [24, 169] on icon at bounding box center [31, 173] width 20 height 20
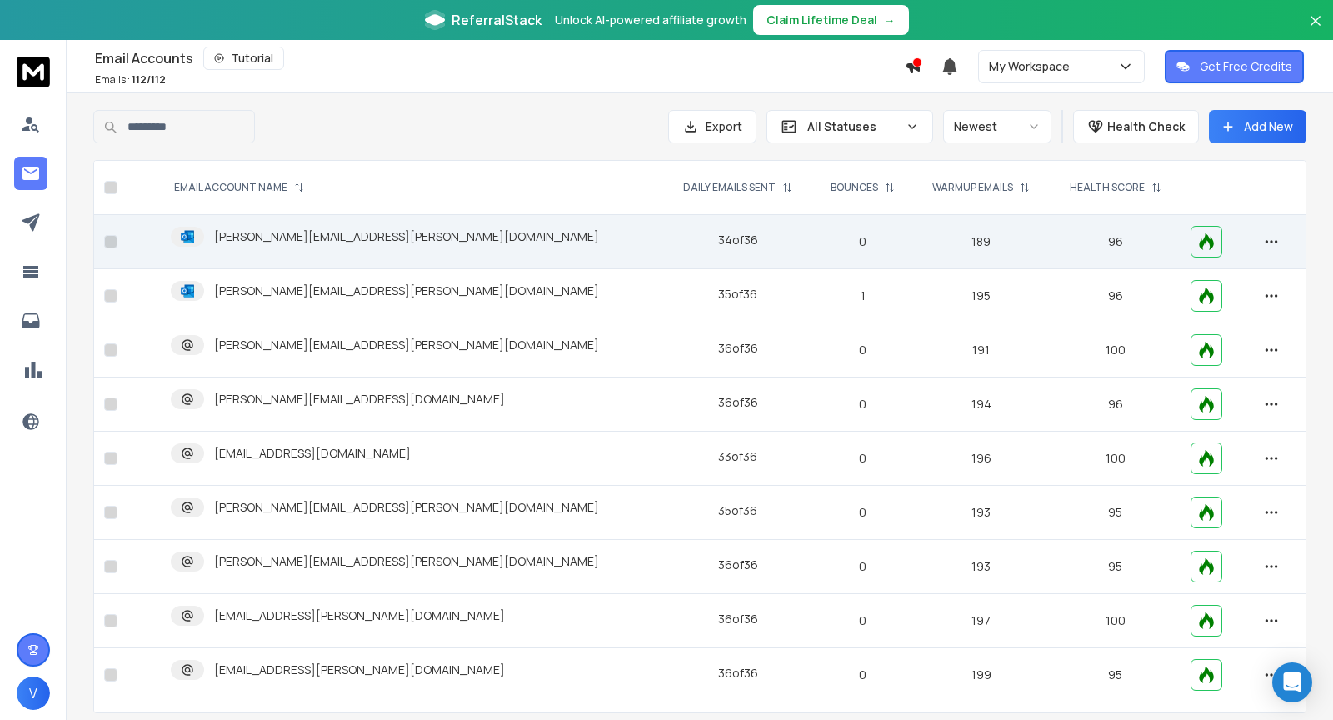
click at [913, 233] on td "189" at bounding box center [981, 242] width 137 height 54
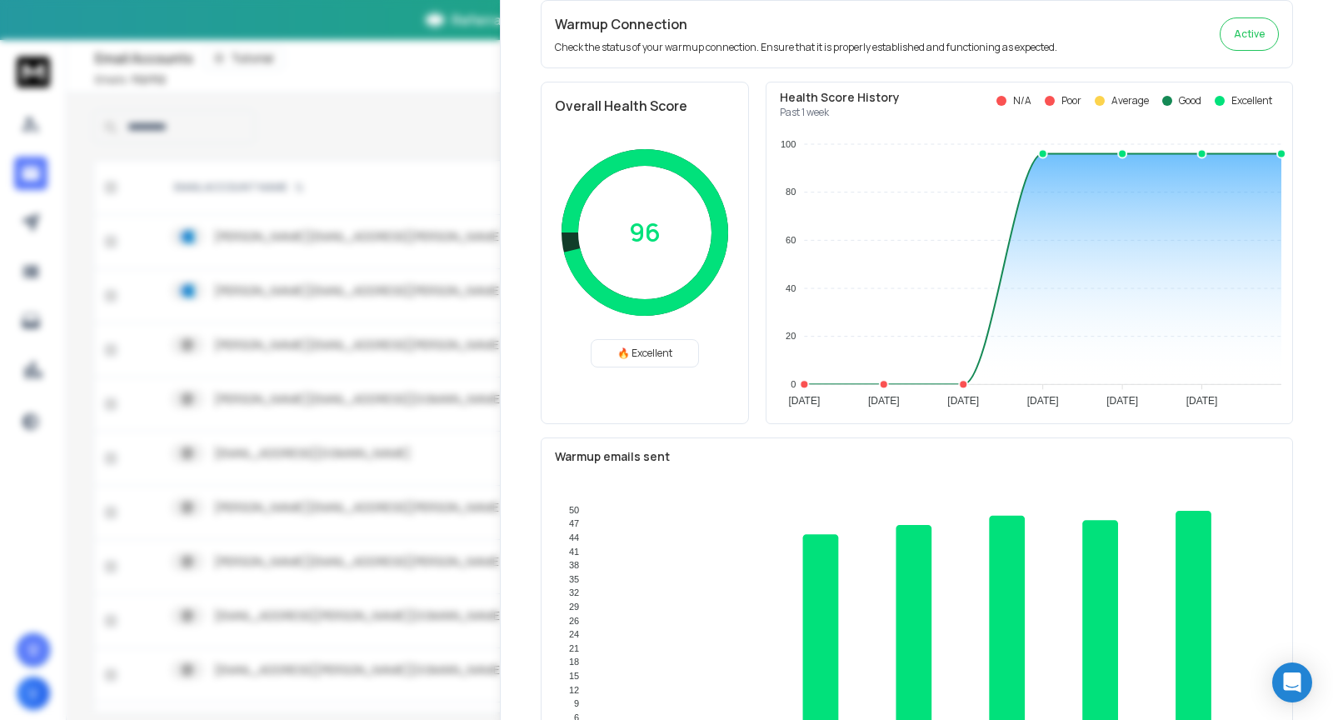
scroll to position [597, 0]
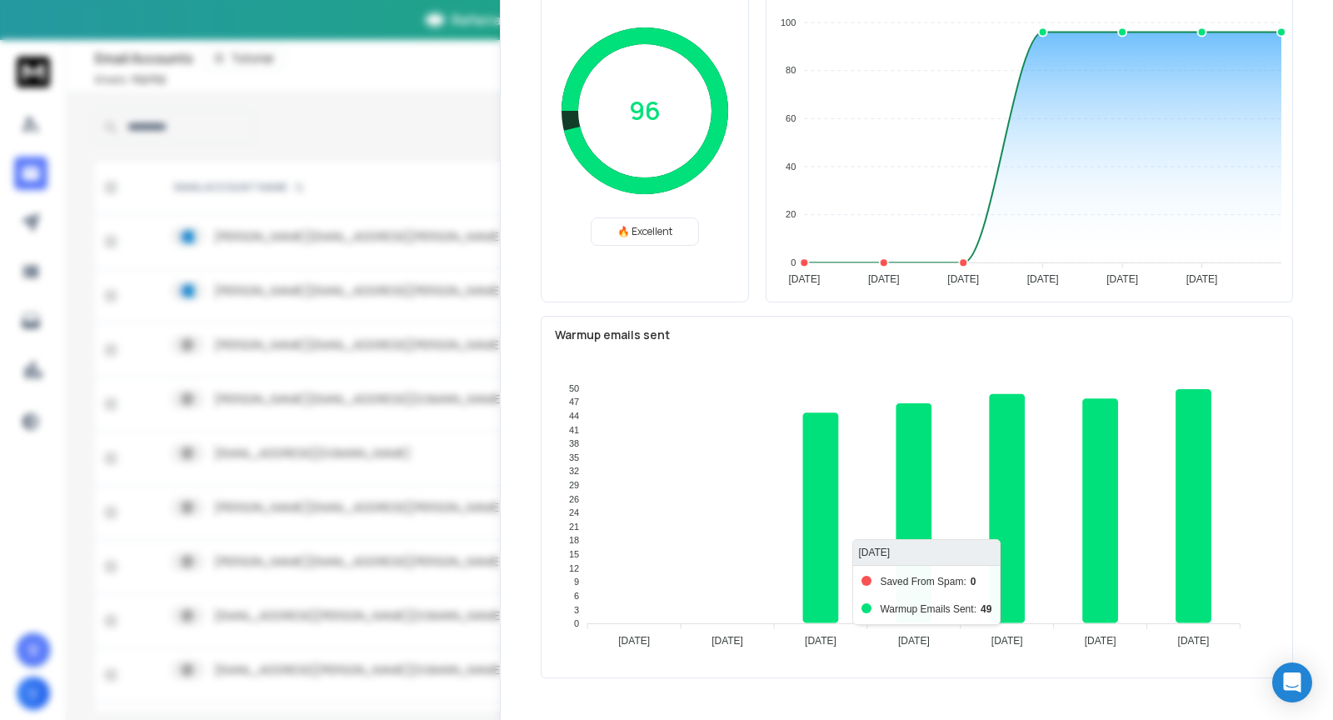
click at [250, 427] on div at bounding box center [666, 360] width 1333 height 720
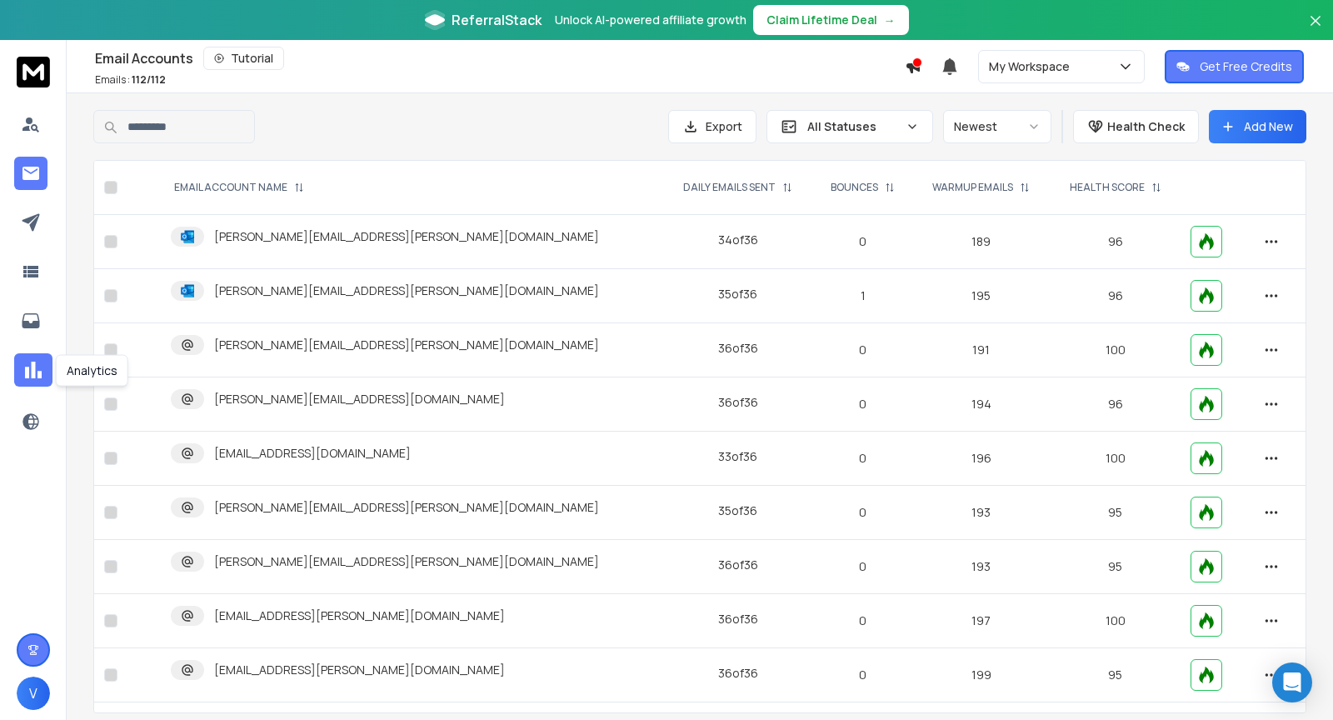
click at [36, 370] on icon at bounding box center [33, 369] width 25 height 25
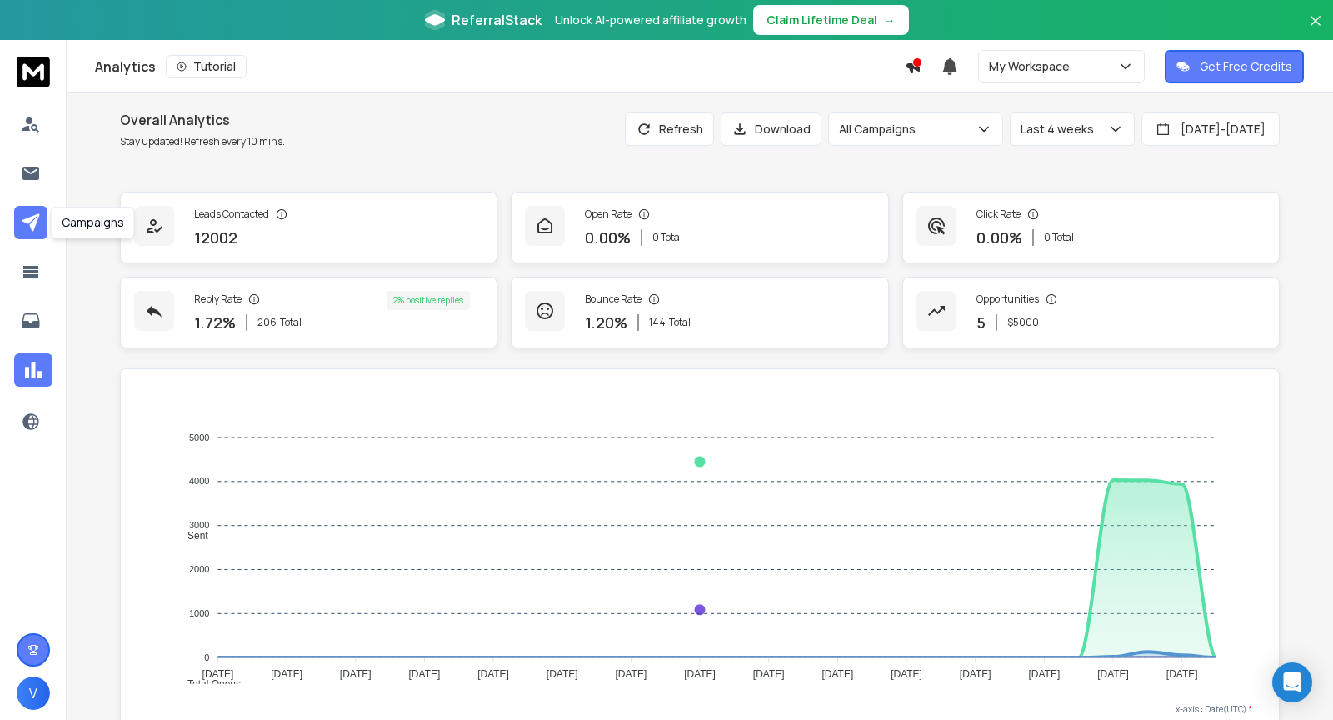
click at [42, 214] on link at bounding box center [30, 222] width 33 height 33
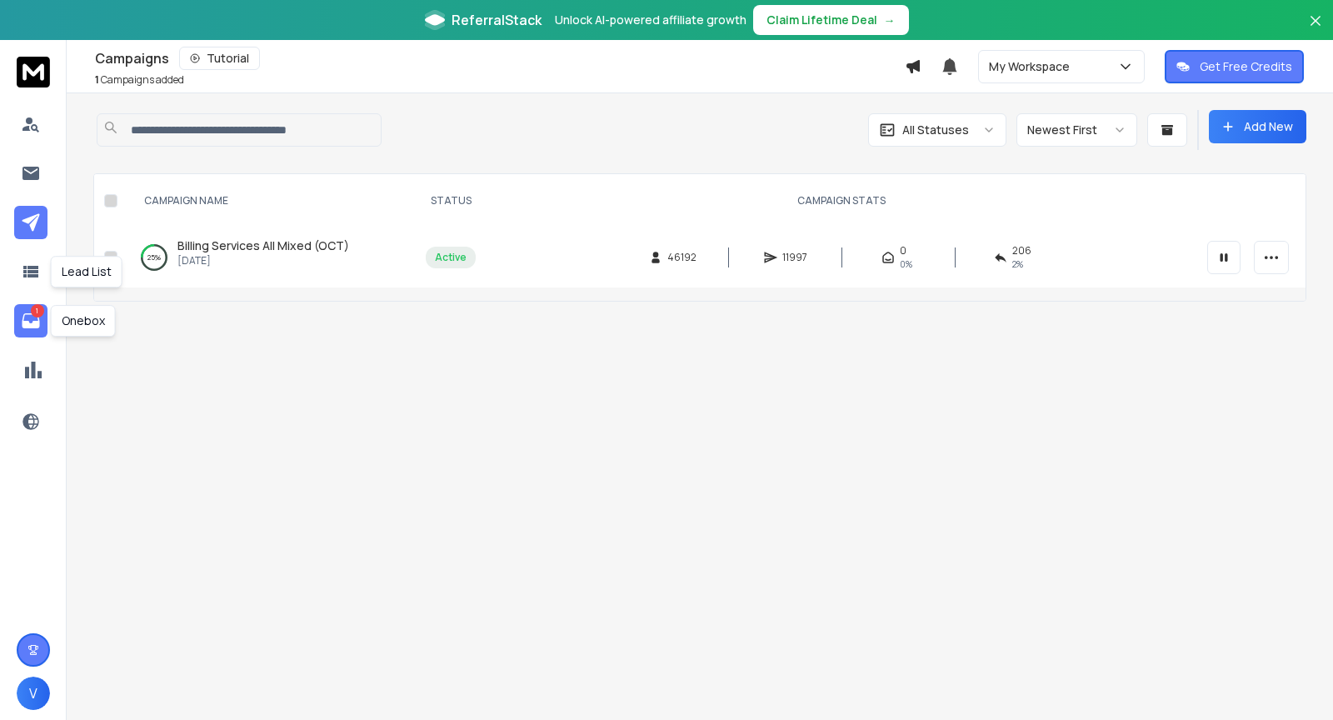
click at [32, 325] on icon at bounding box center [30, 320] width 17 height 15
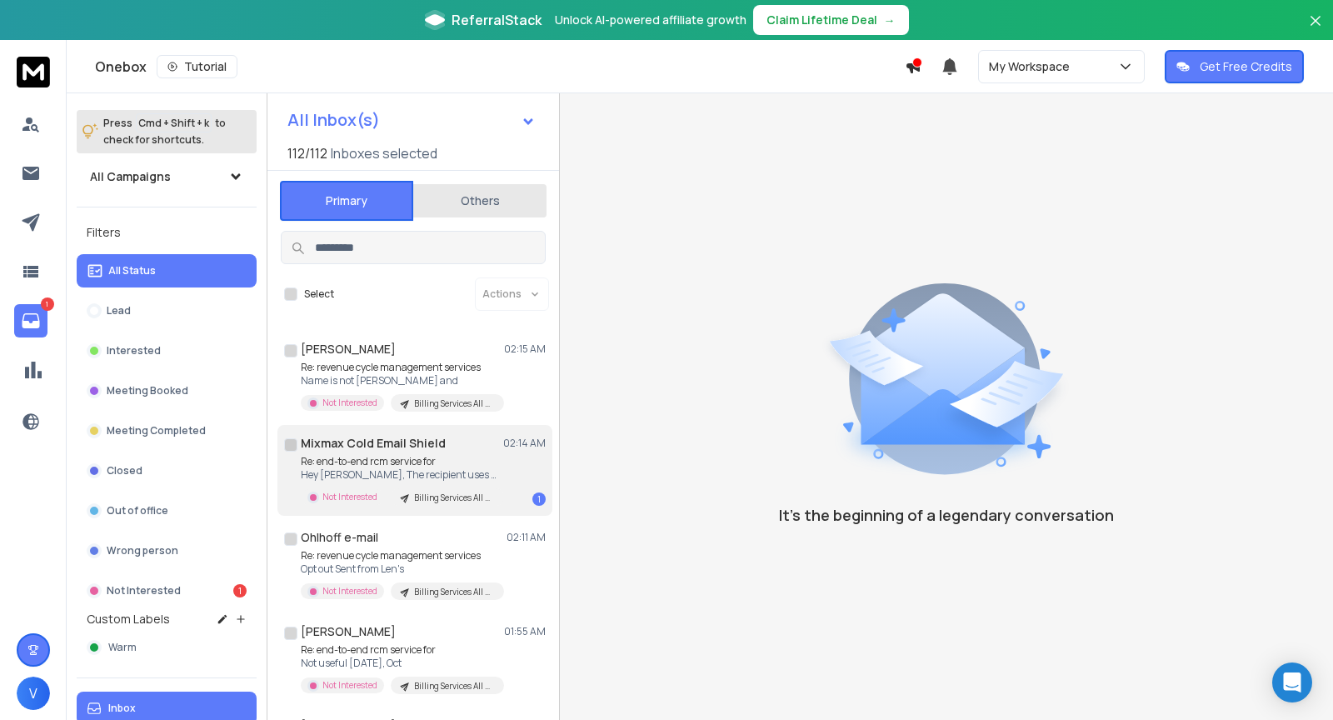
click at [421, 461] on p "Re: end-to-end rcm service for" at bounding box center [401, 461] width 200 height 13
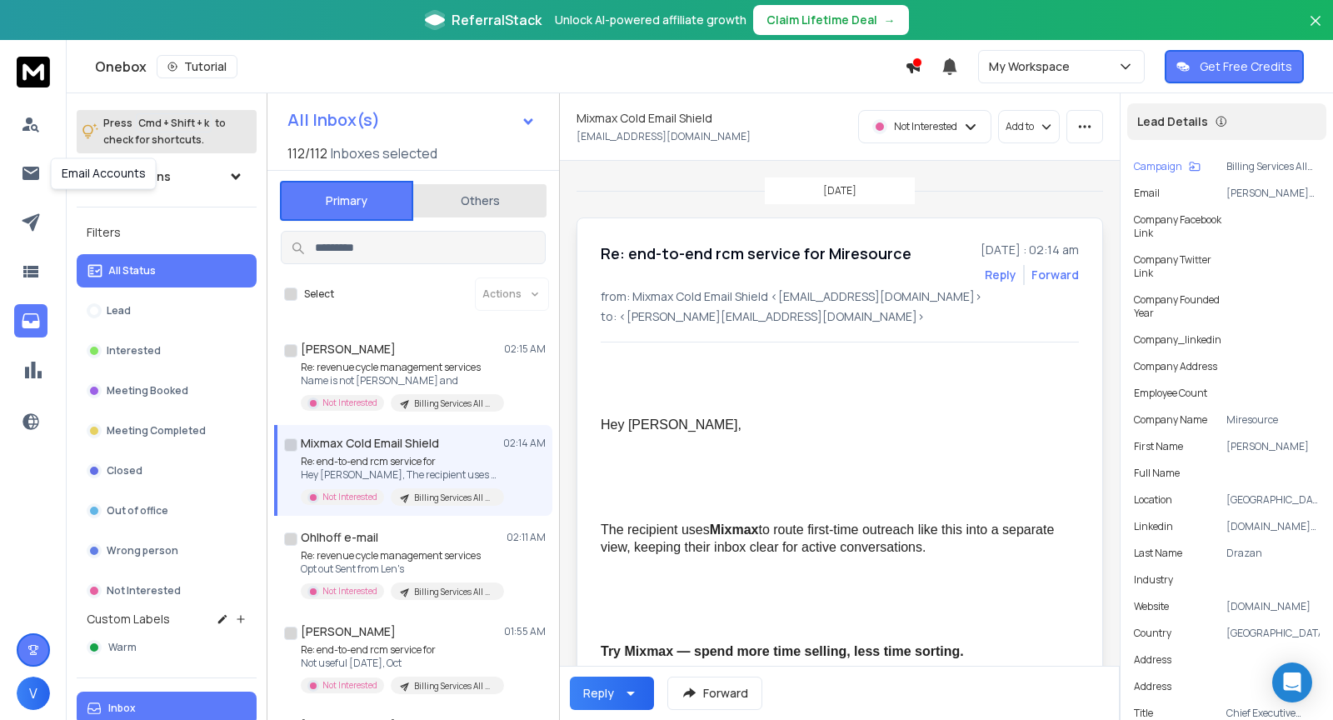
click at [36, 152] on div at bounding box center [33, 275] width 38 height 337
click at [33, 169] on icon at bounding box center [30, 173] width 17 height 13
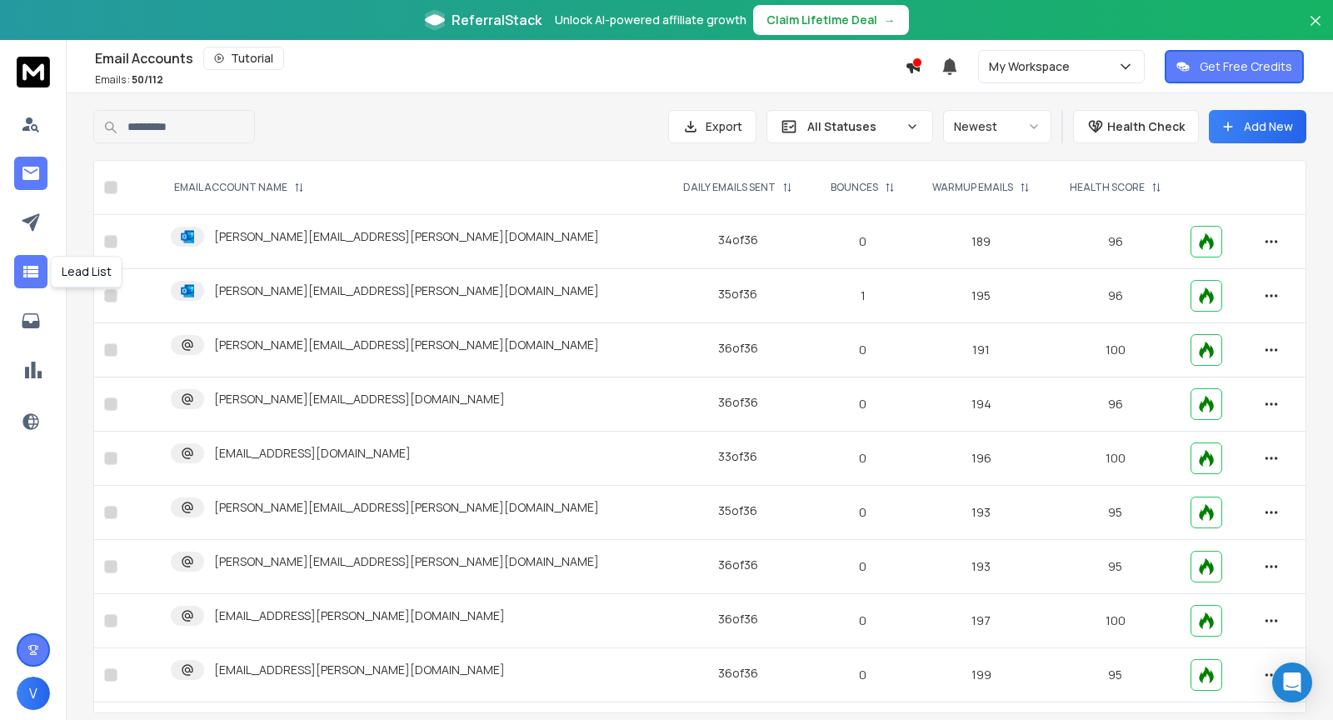
click at [35, 268] on icon at bounding box center [30, 272] width 15 height 12
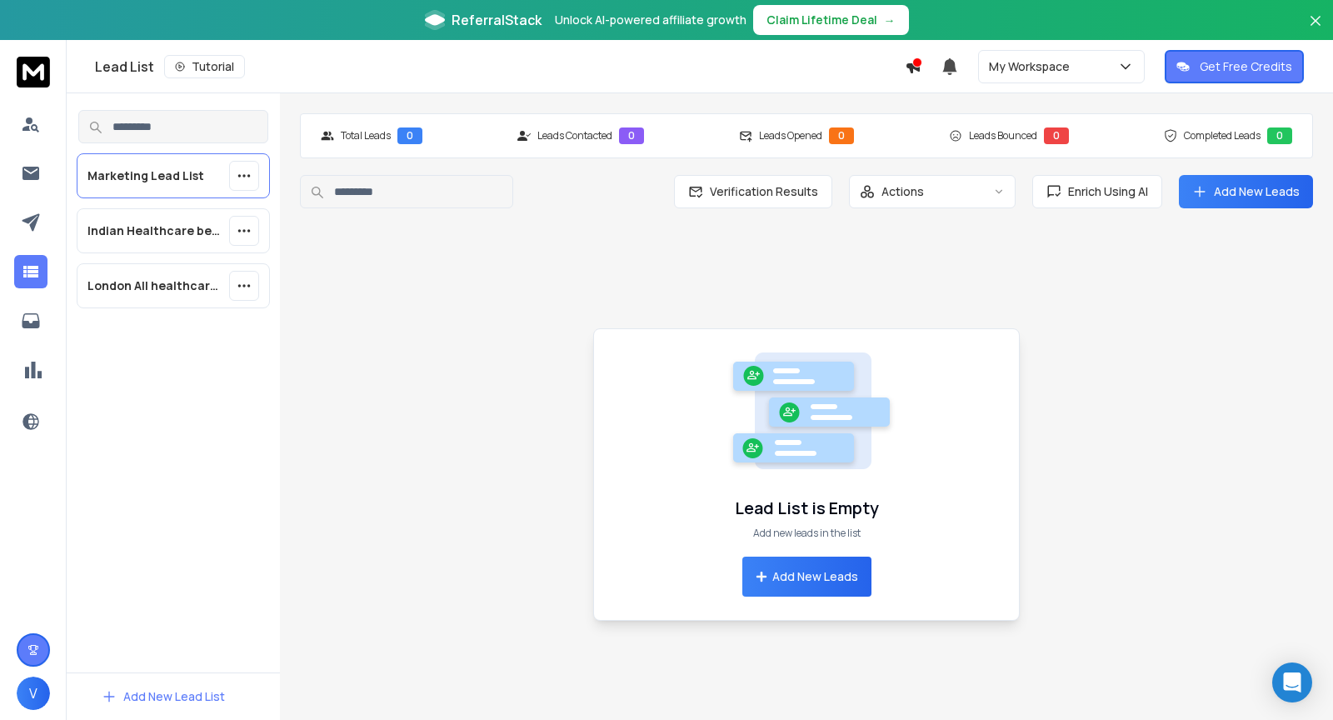
click at [159, 243] on div "Indian Healthcare below 25 all" at bounding box center [173, 230] width 193 height 45
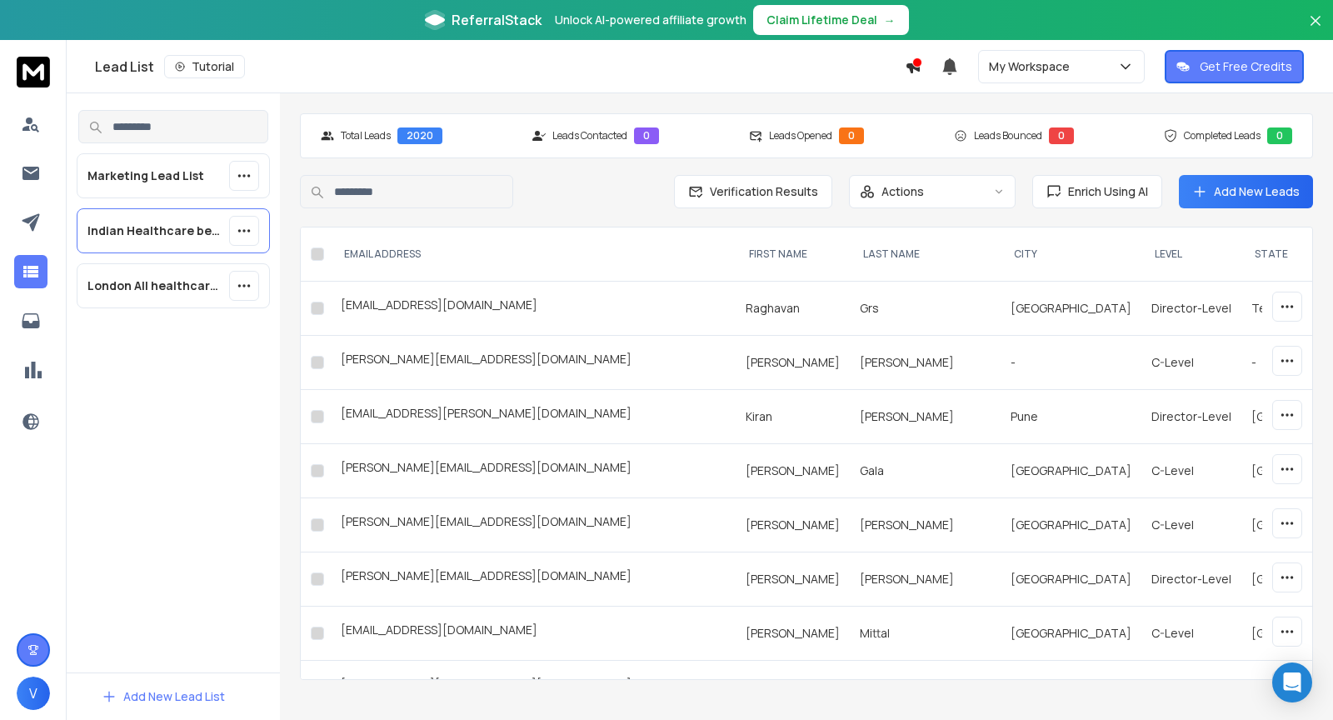
click at [167, 272] on div "London All healthcare under 25" at bounding box center [173, 285] width 193 height 45
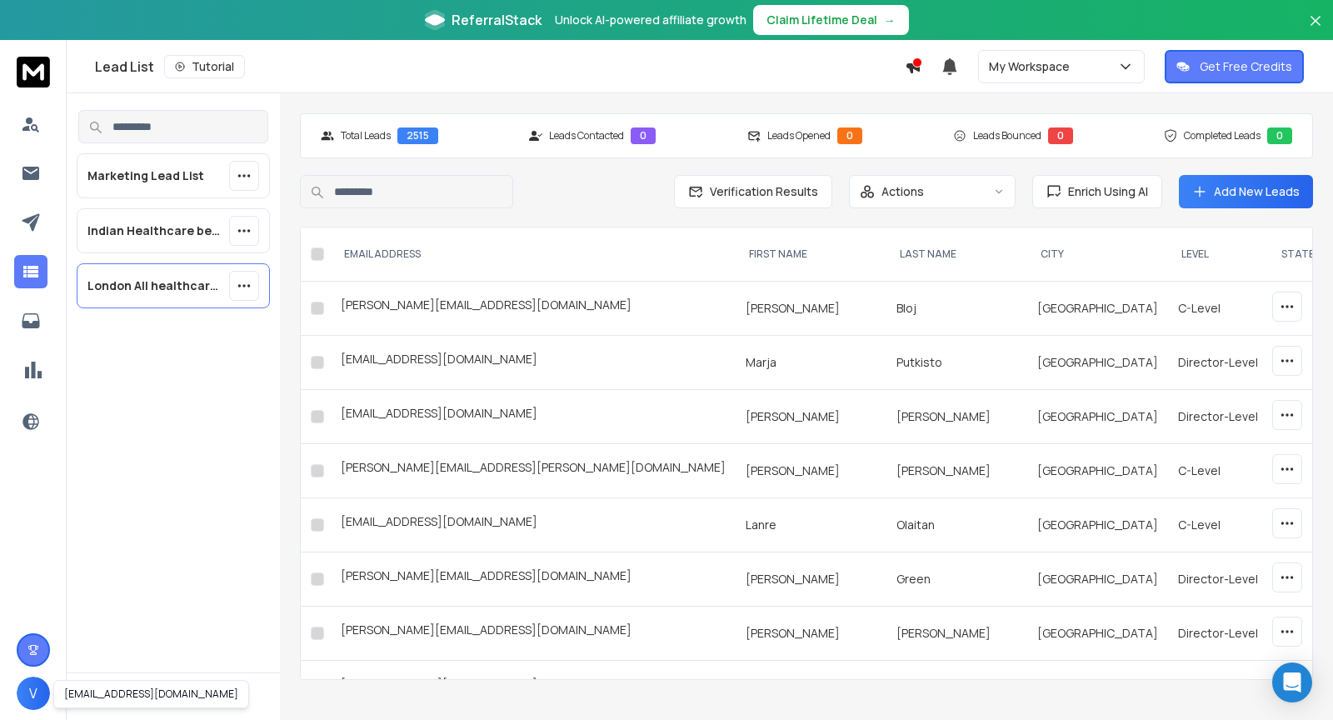
click at [46, 691] on span "V" at bounding box center [33, 693] width 33 height 33
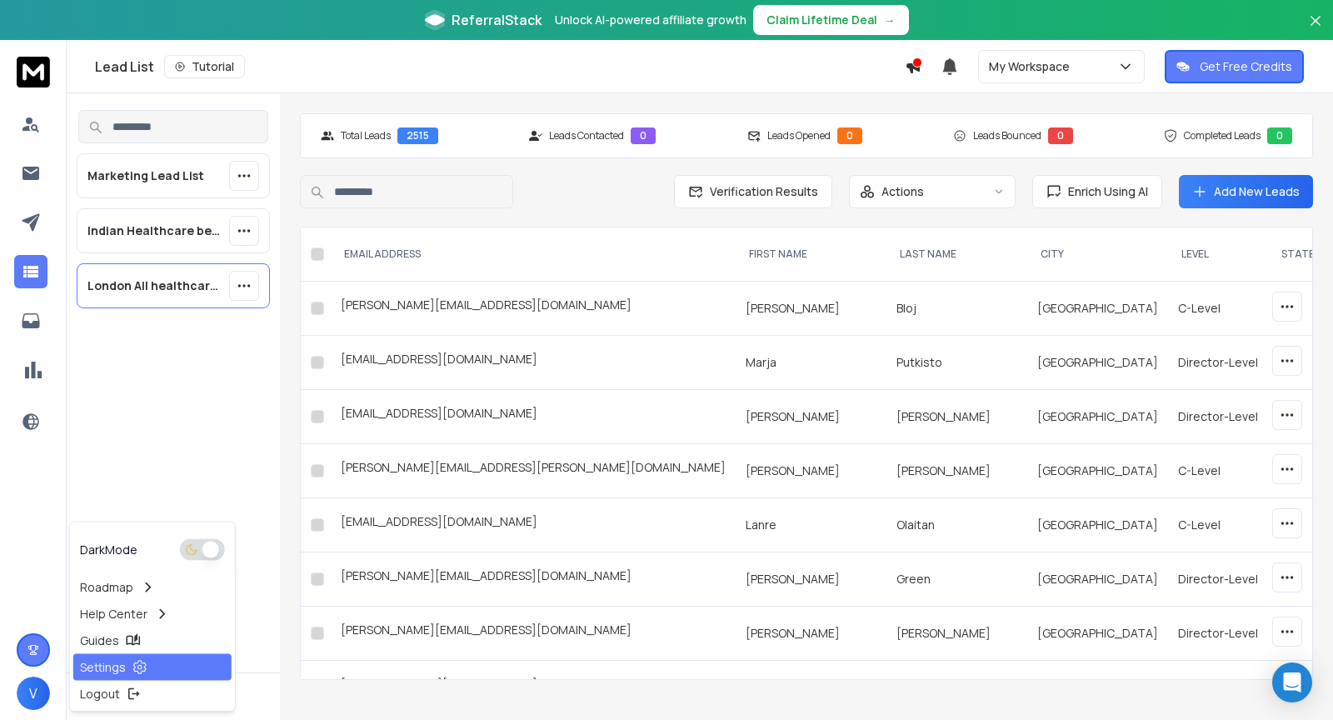
click at [142, 662] on icon at bounding box center [139, 667] width 12 height 12
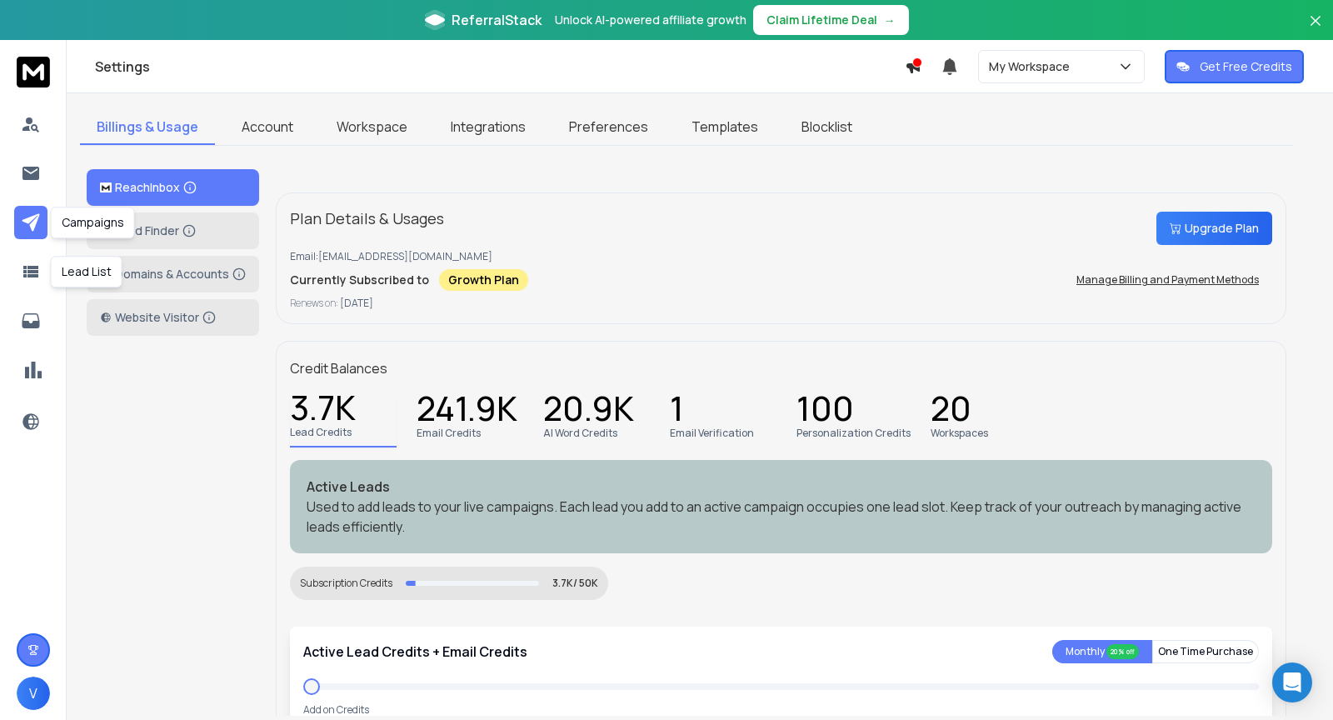
click at [34, 221] on icon at bounding box center [30, 222] width 17 height 17
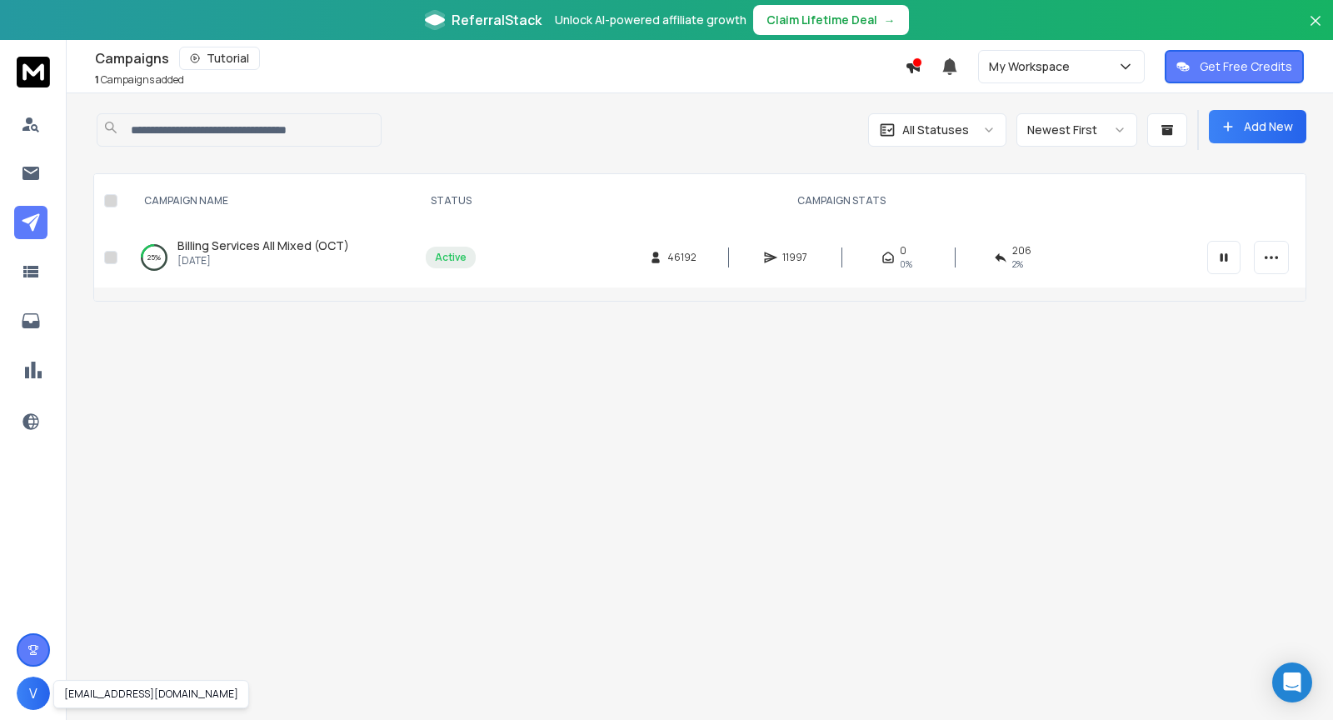
click at [27, 701] on span "V" at bounding box center [33, 693] width 33 height 33
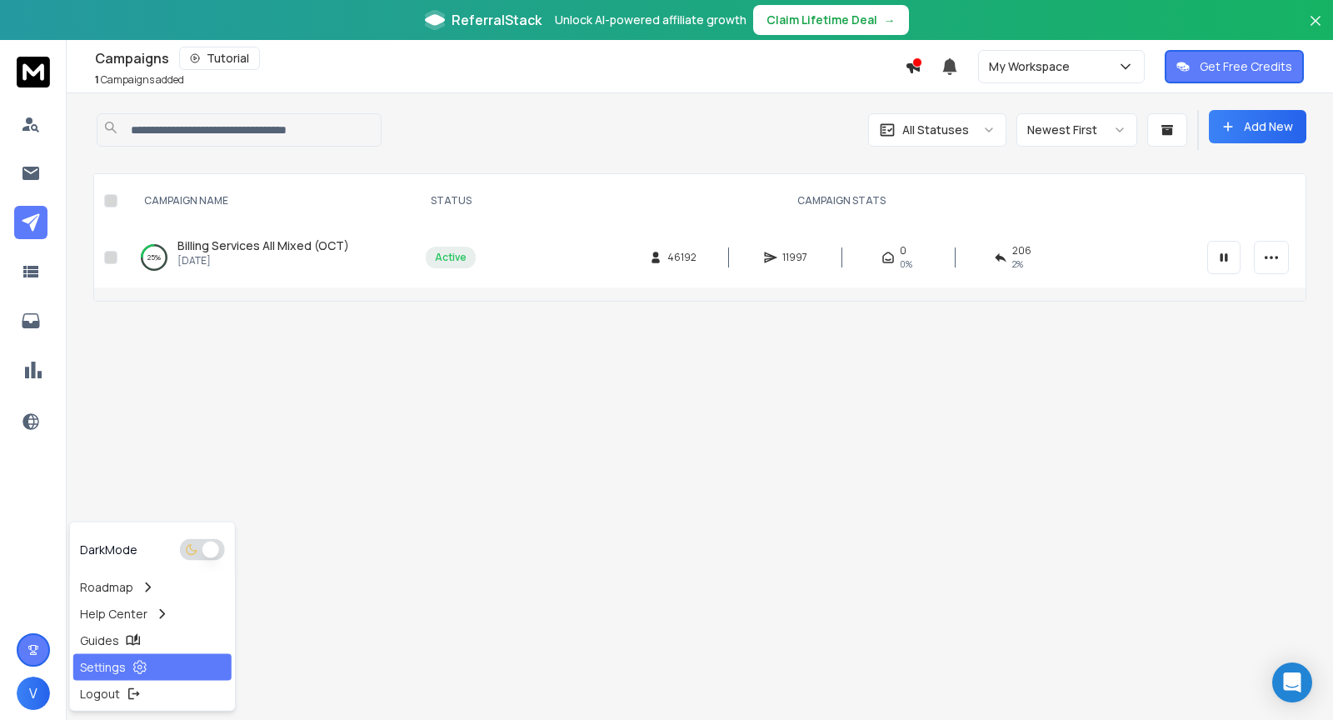
click at [123, 667] on p "Settings" at bounding box center [103, 667] width 46 height 17
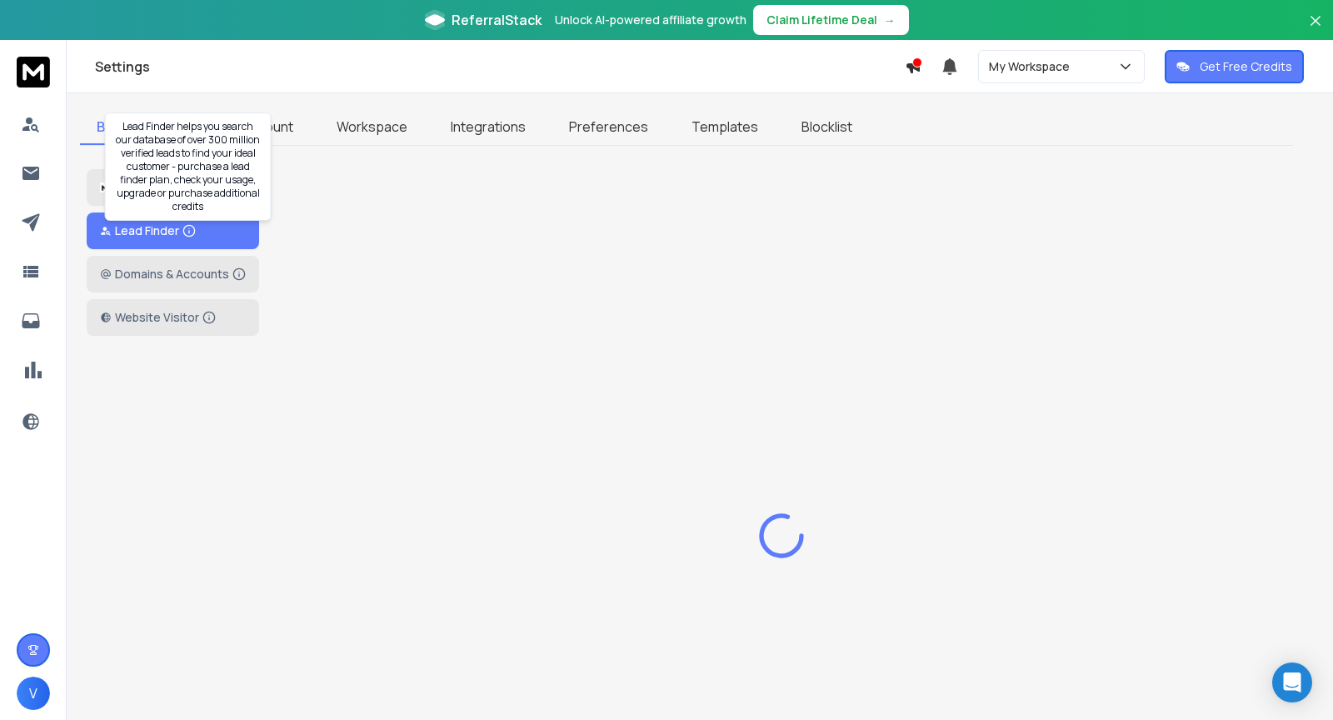
click at [139, 229] on button "Lead Finder" at bounding box center [173, 230] width 172 height 37
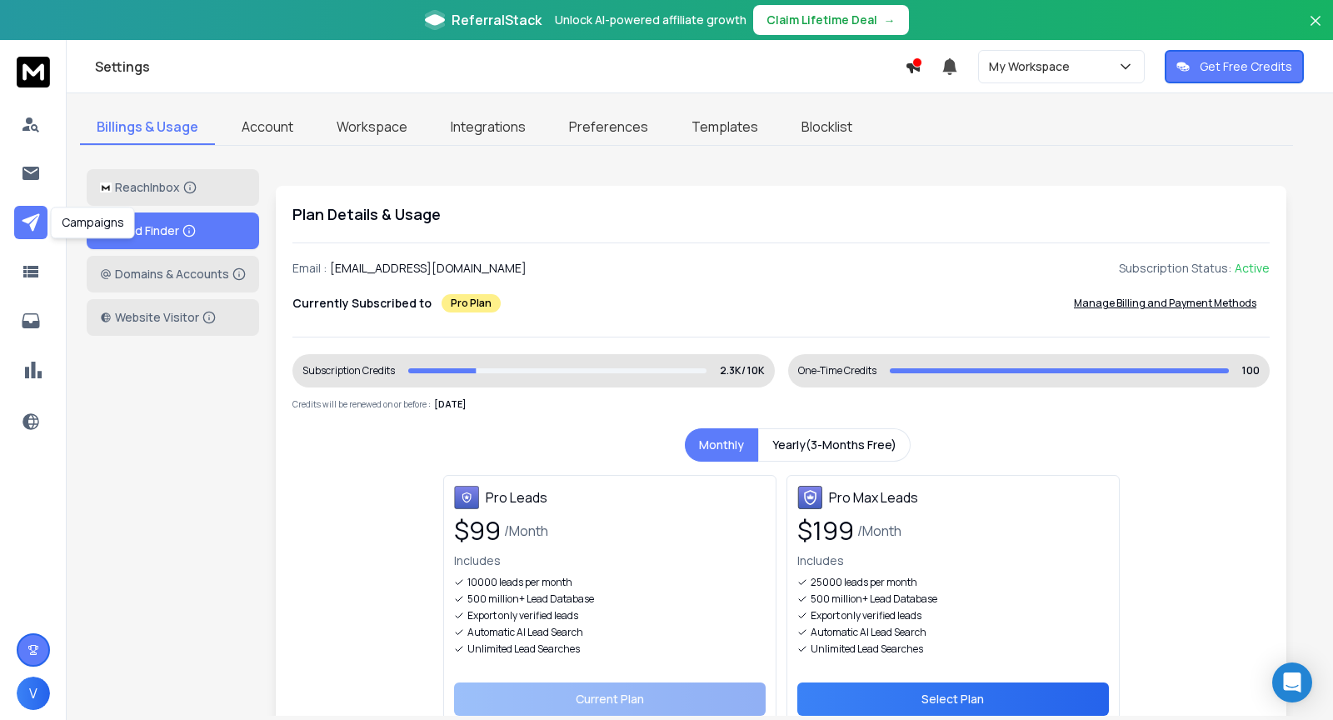
click at [36, 223] on icon at bounding box center [31, 222] width 20 height 20
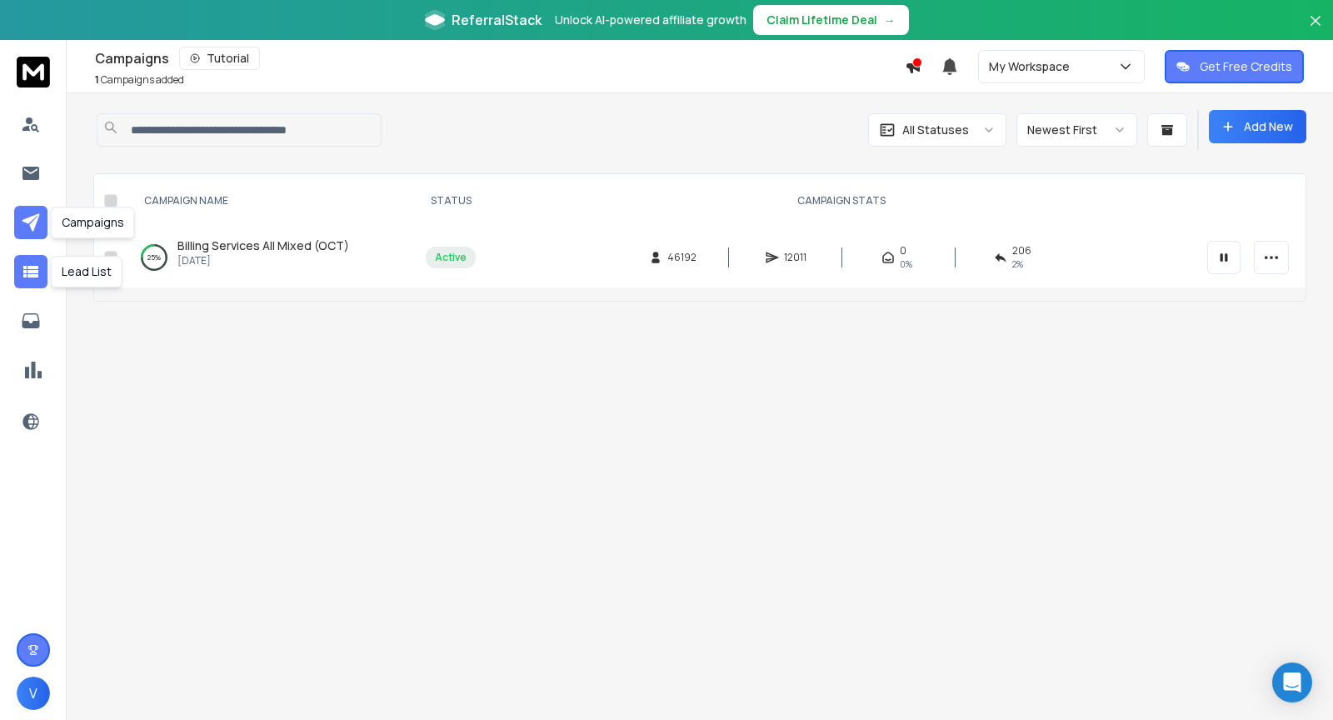
click at [34, 274] on icon at bounding box center [30, 272] width 15 height 12
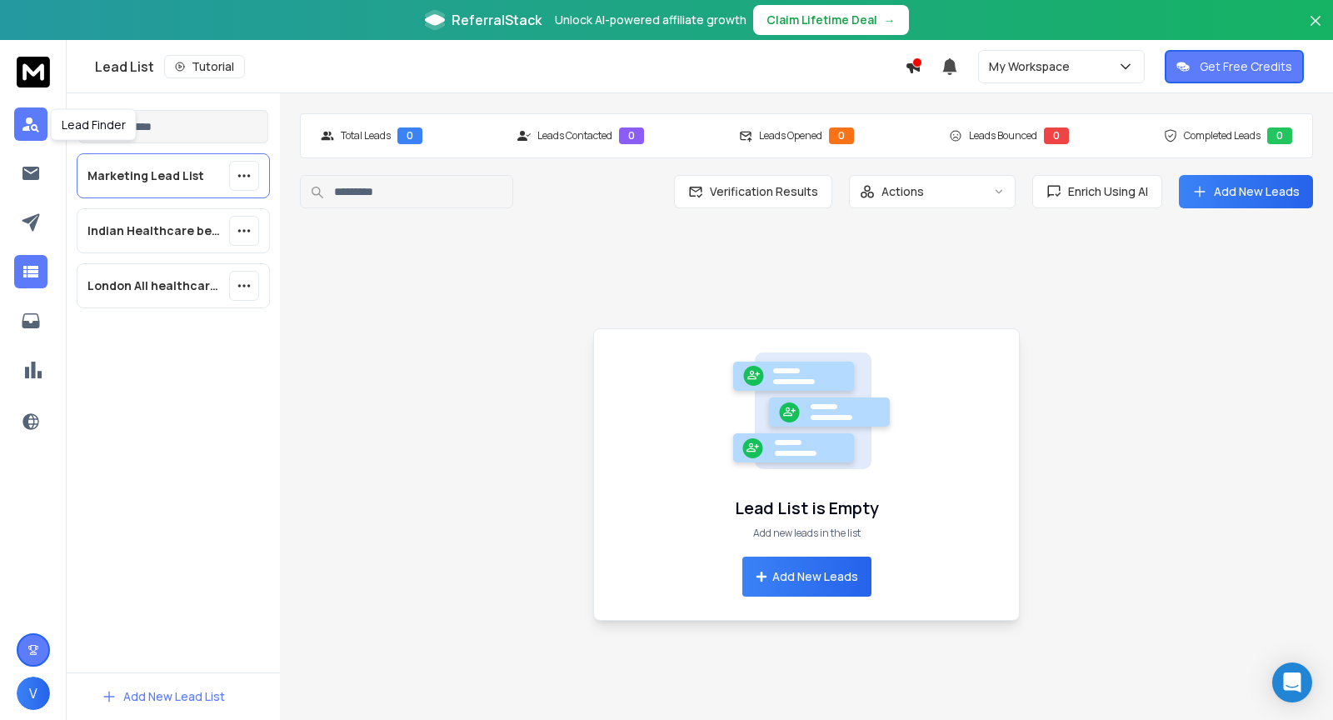
click at [29, 128] on icon at bounding box center [31, 124] width 20 height 20
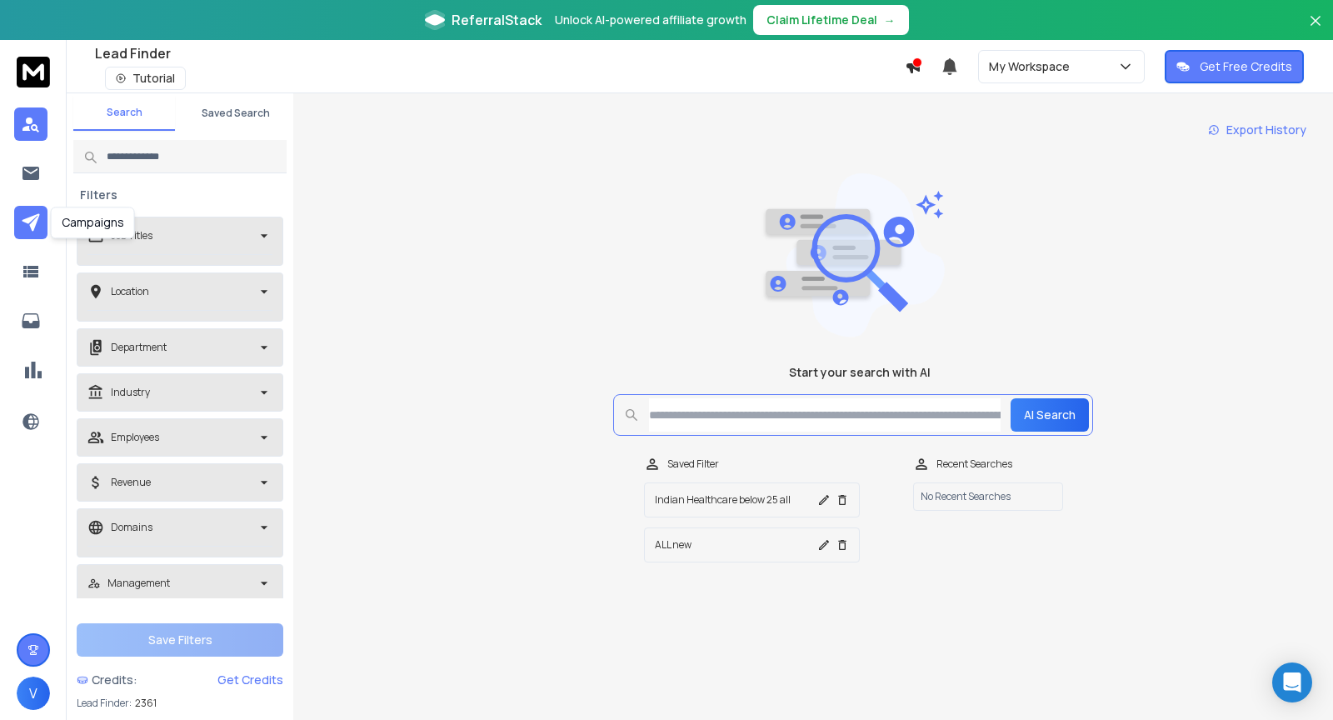
click at [33, 217] on icon at bounding box center [30, 222] width 17 height 17
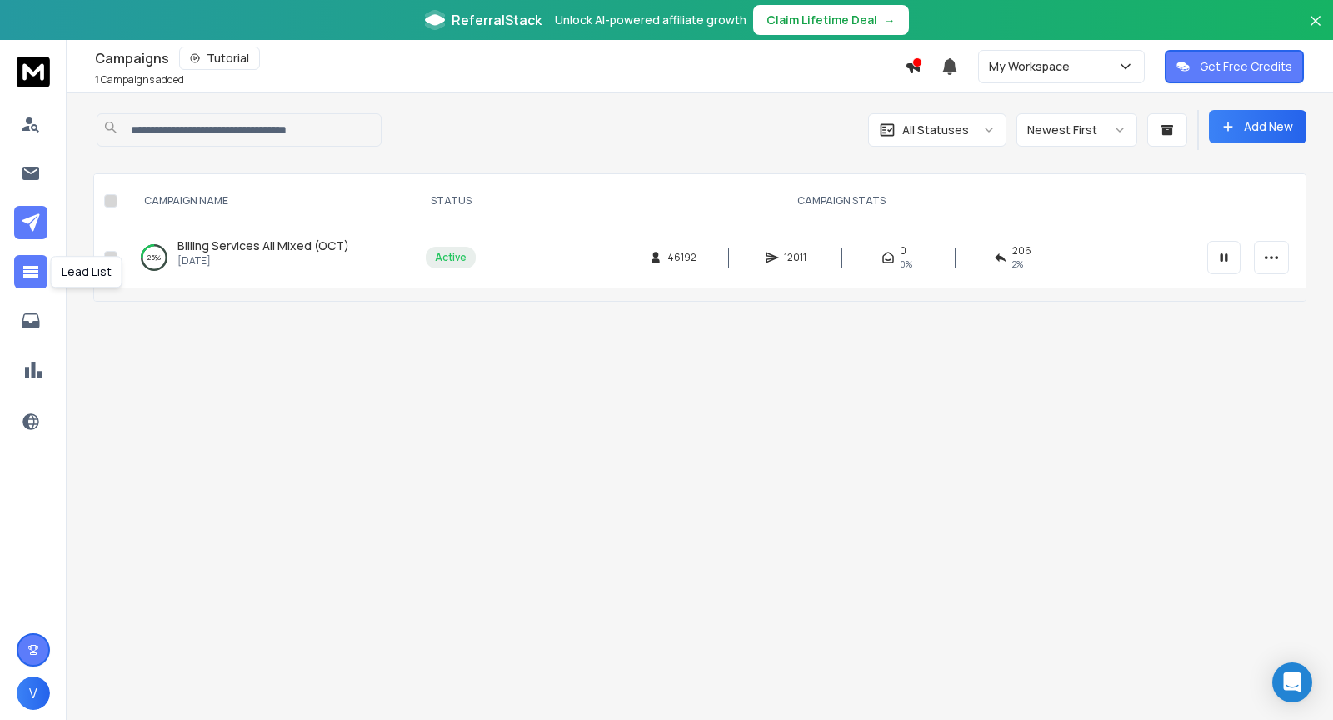
click at [30, 274] on icon at bounding box center [30, 272] width 15 height 12
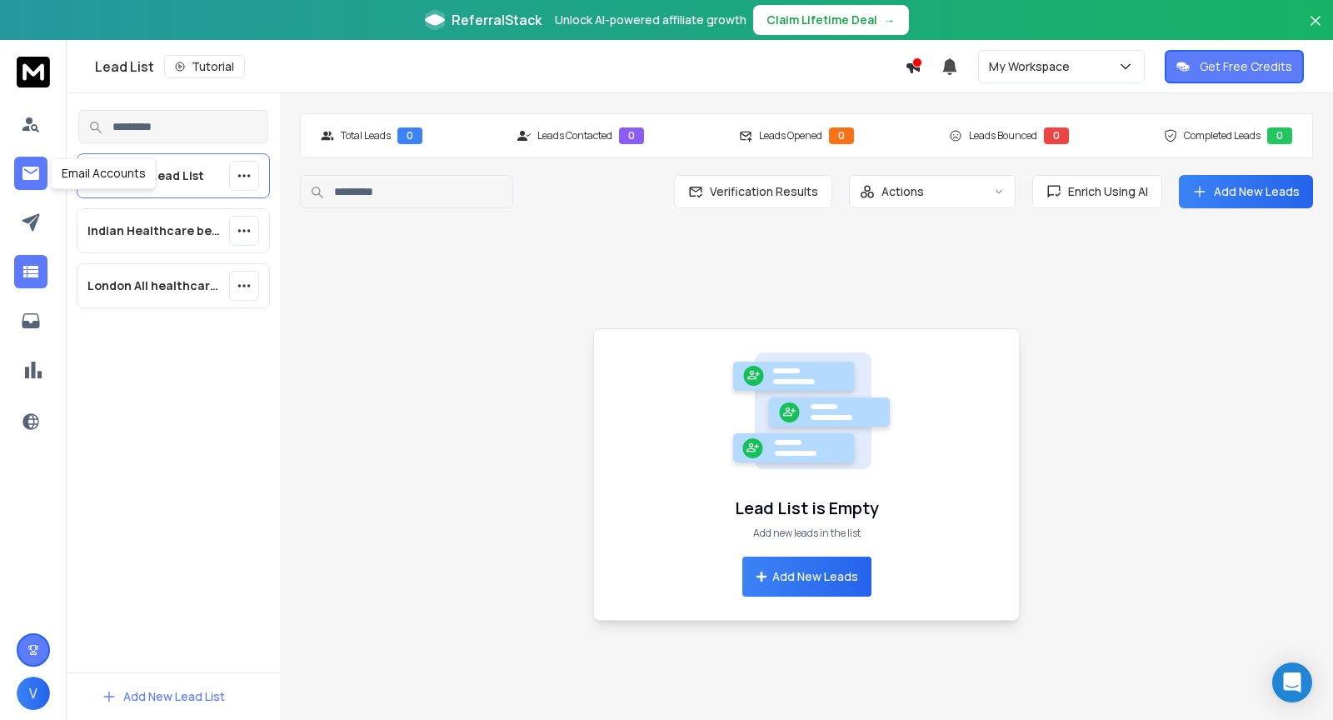
click at [23, 177] on icon at bounding box center [30, 173] width 17 height 13
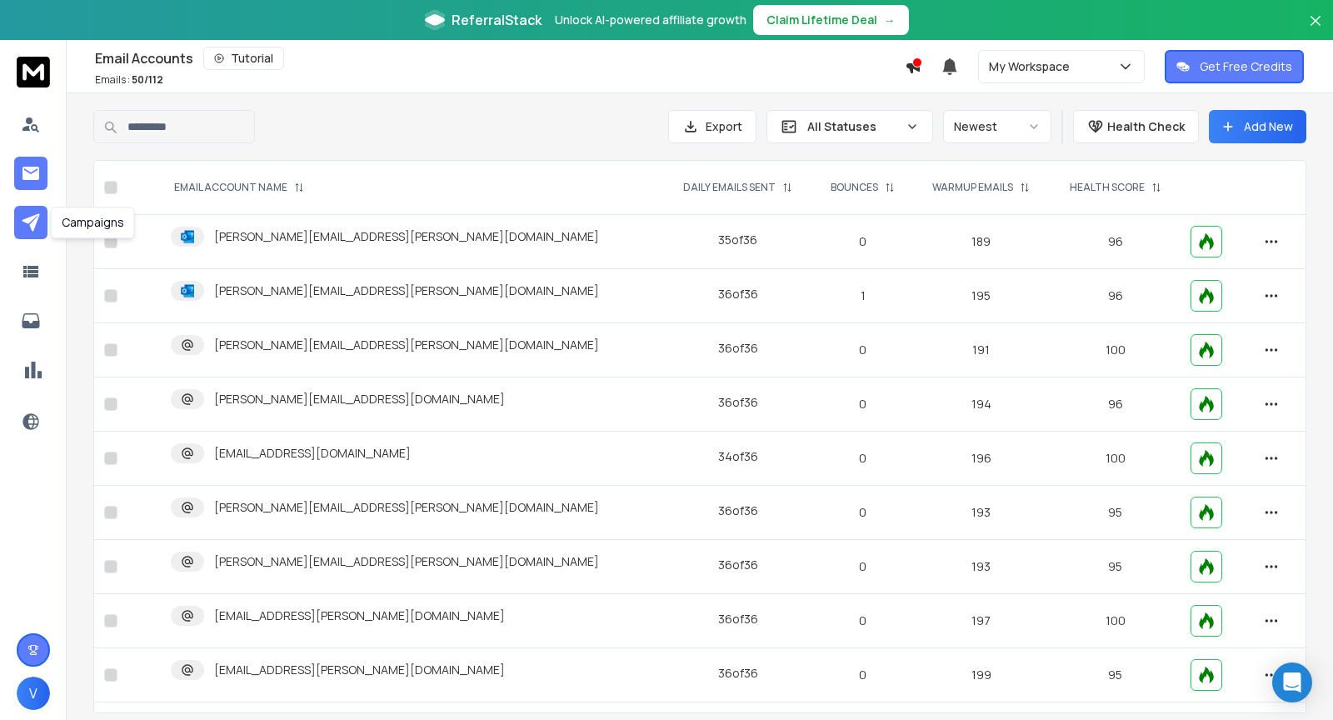
click at [27, 223] on icon at bounding box center [31, 222] width 20 height 20
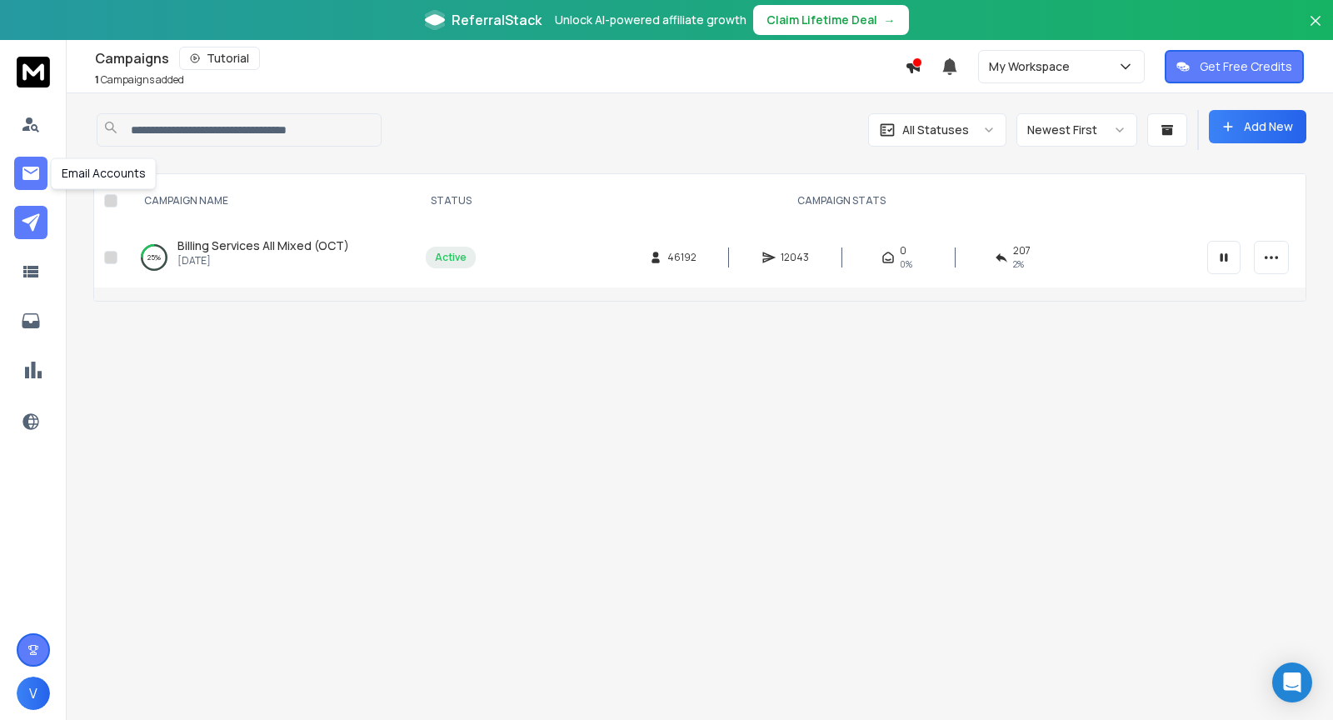
click at [20, 167] on link at bounding box center [30, 173] width 33 height 33
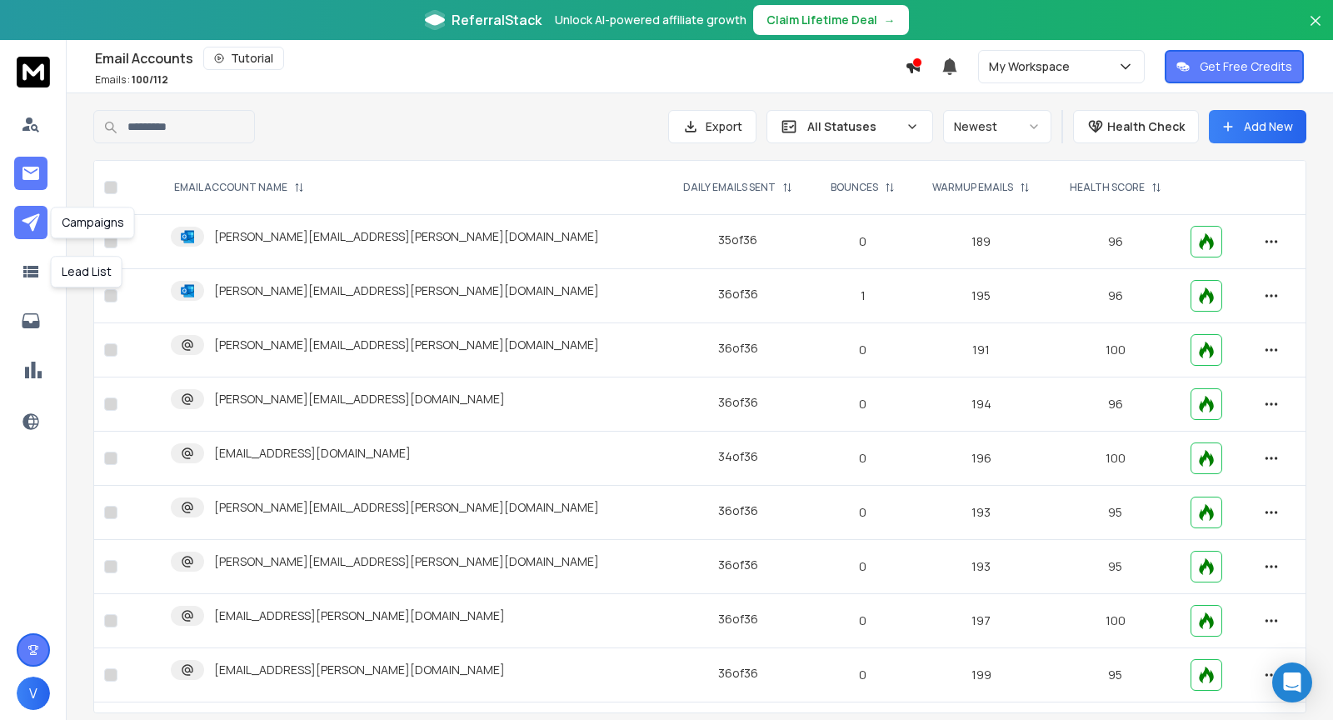
click at [27, 213] on icon at bounding box center [31, 222] width 20 height 20
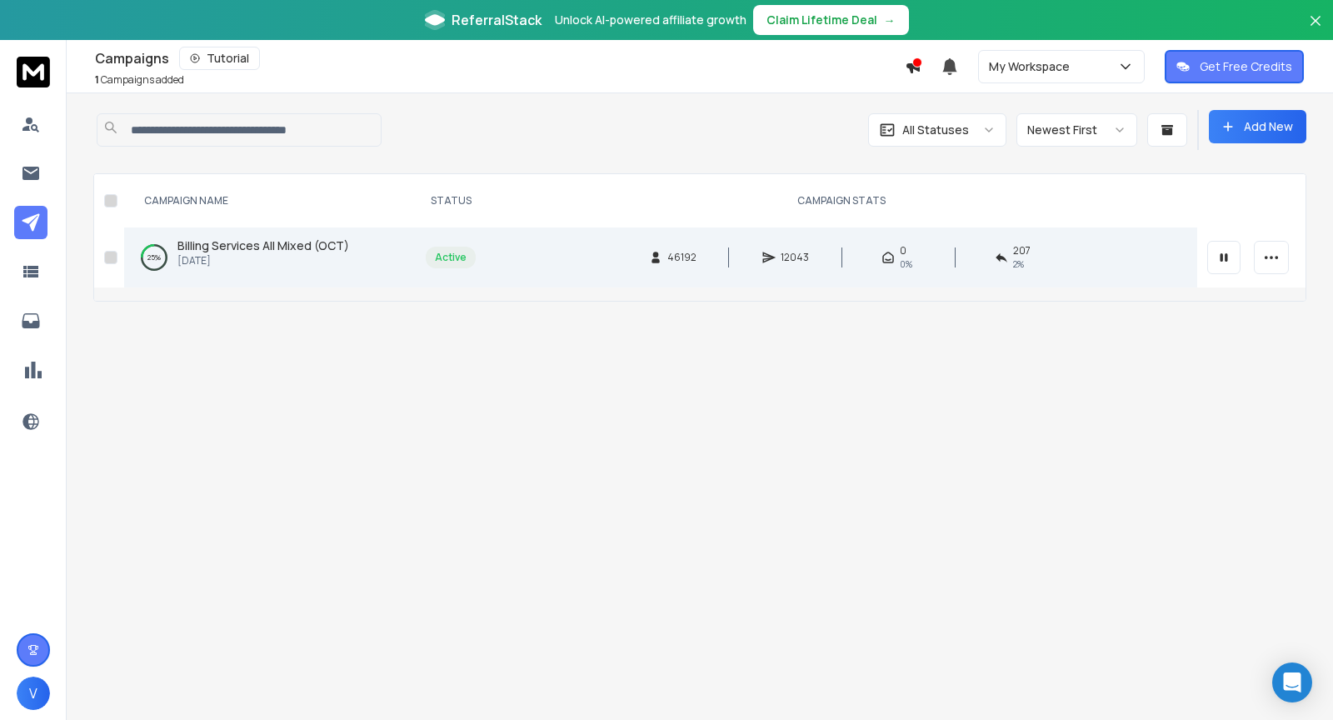
click at [1226, 261] on icon at bounding box center [1223, 257] width 15 height 15
click at [28, 704] on span "V" at bounding box center [33, 693] width 33 height 33
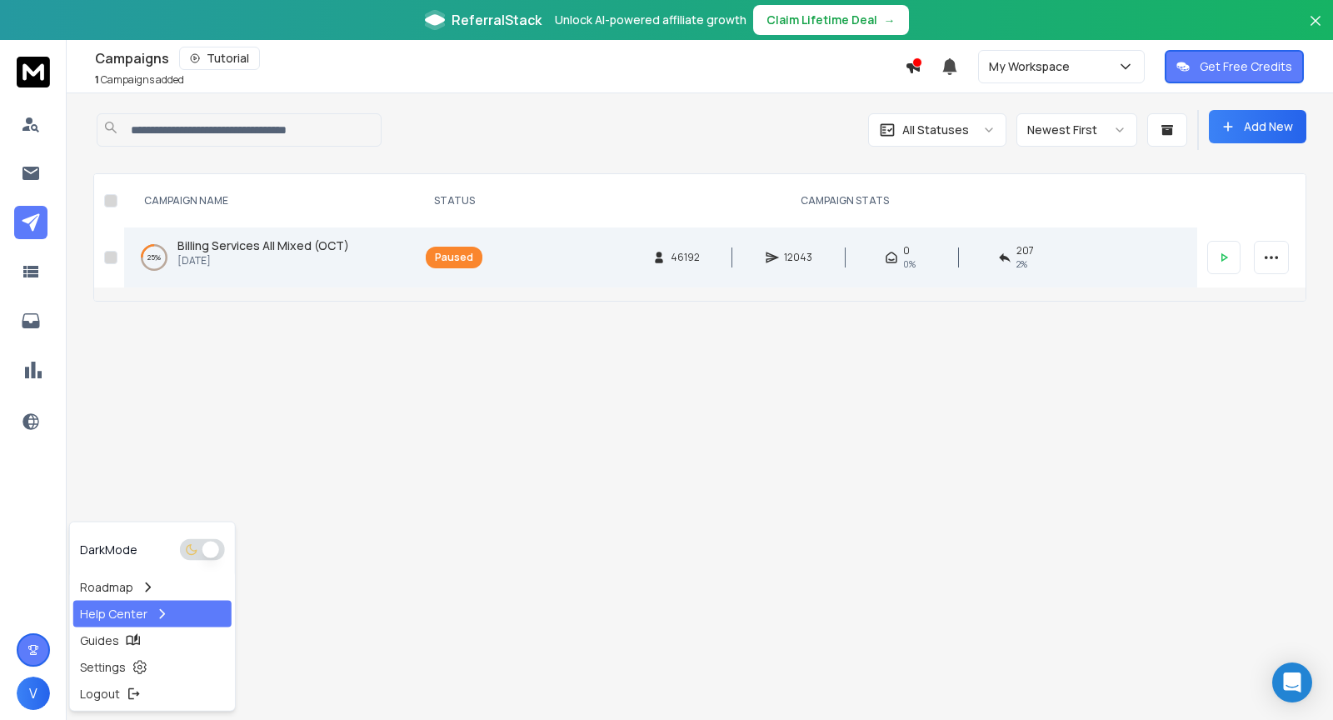
click at [61, 464] on div "V" at bounding box center [33, 383] width 67 height 687
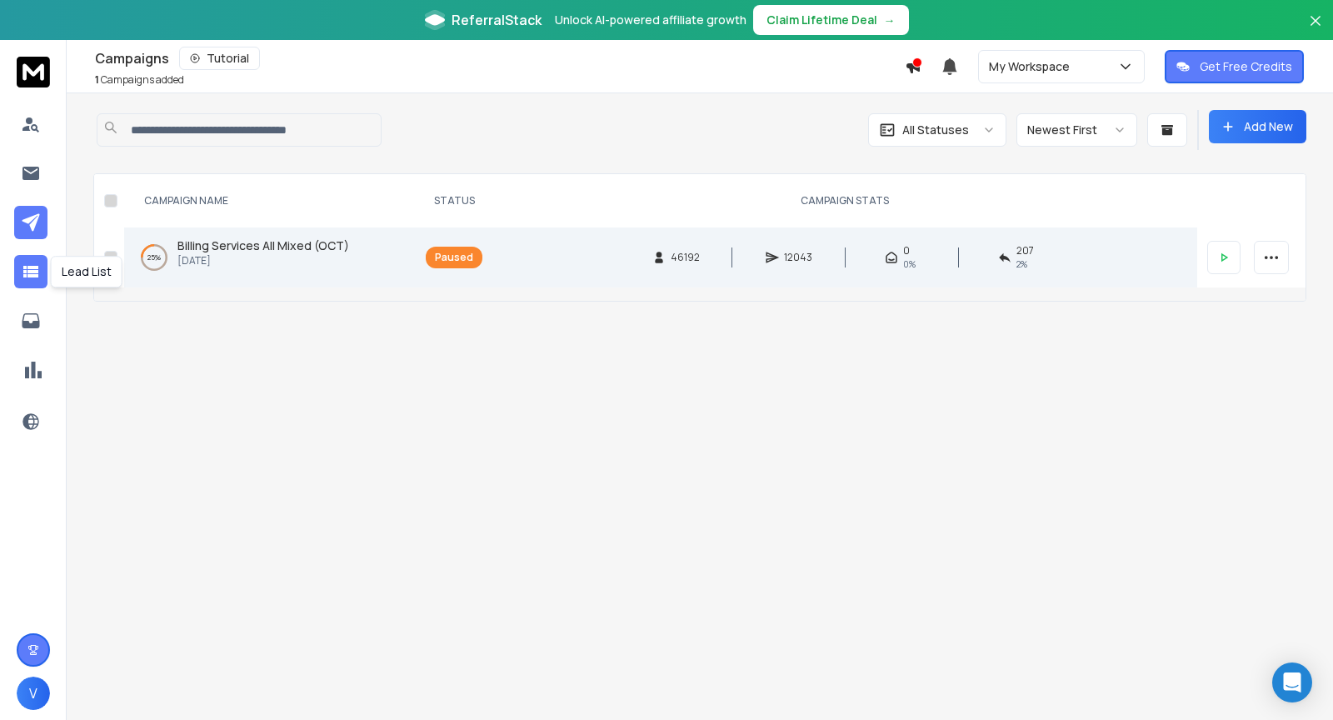
click at [35, 271] on icon at bounding box center [30, 272] width 15 height 12
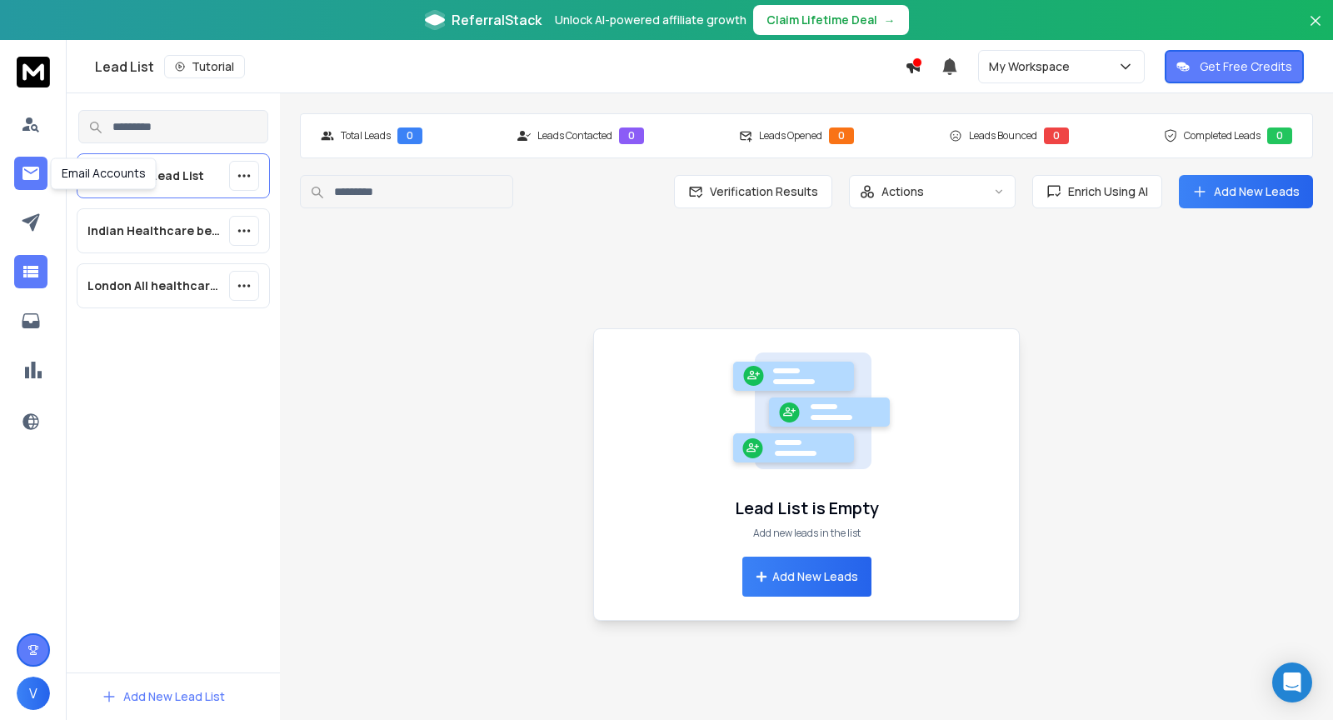
click at [22, 170] on icon at bounding box center [30, 173] width 17 height 13
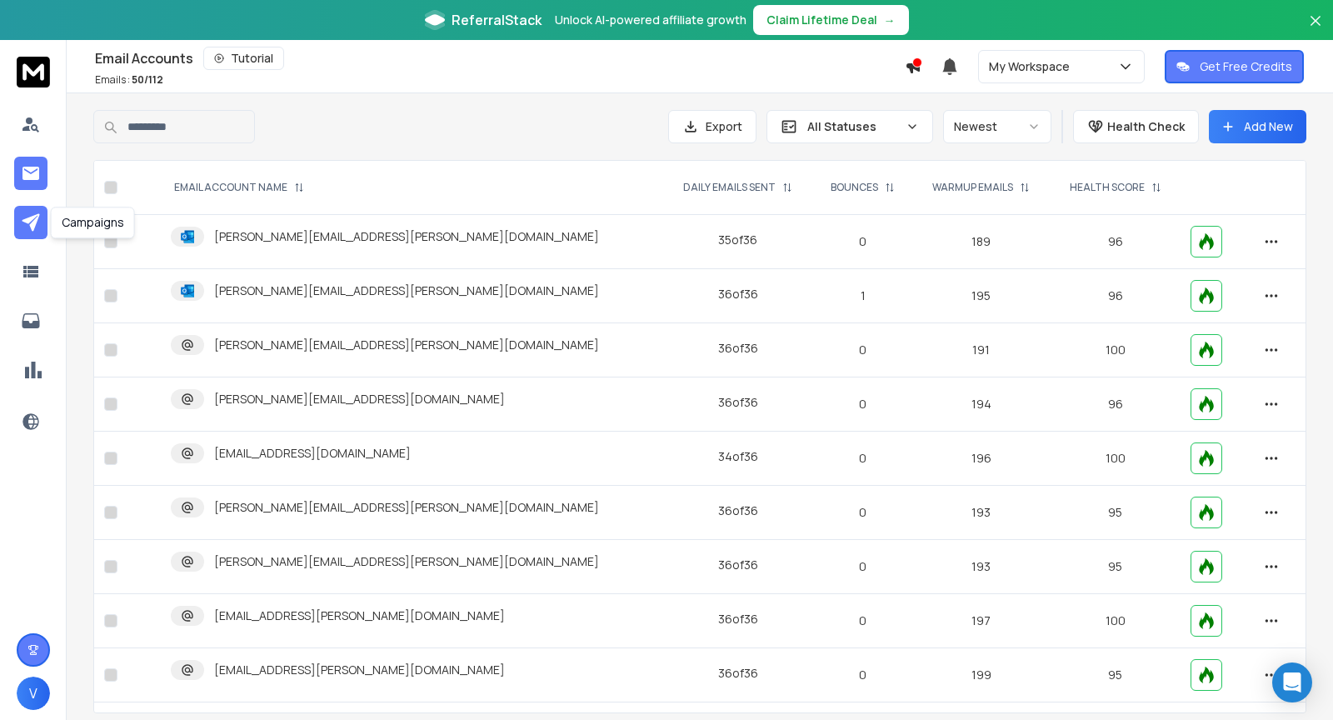
click at [22, 231] on icon at bounding box center [31, 222] width 20 height 20
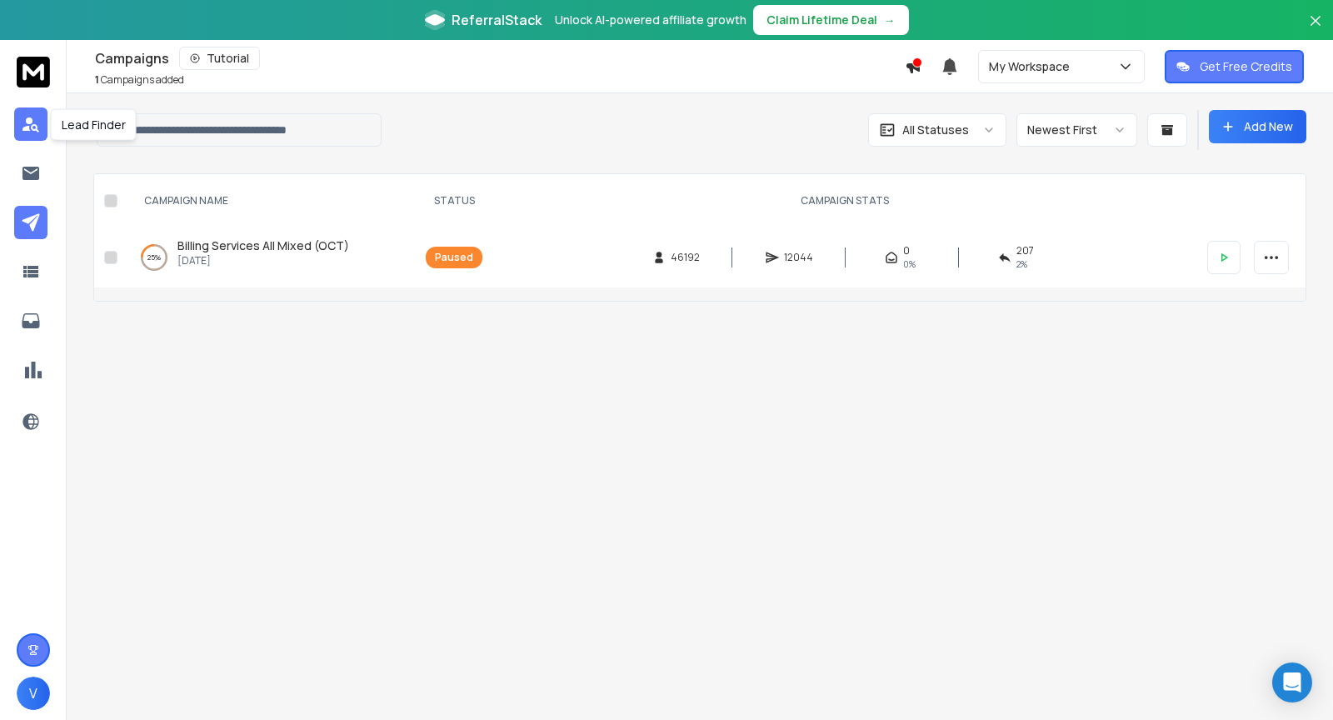
click at [37, 111] on link at bounding box center [30, 123] width 33 height 33
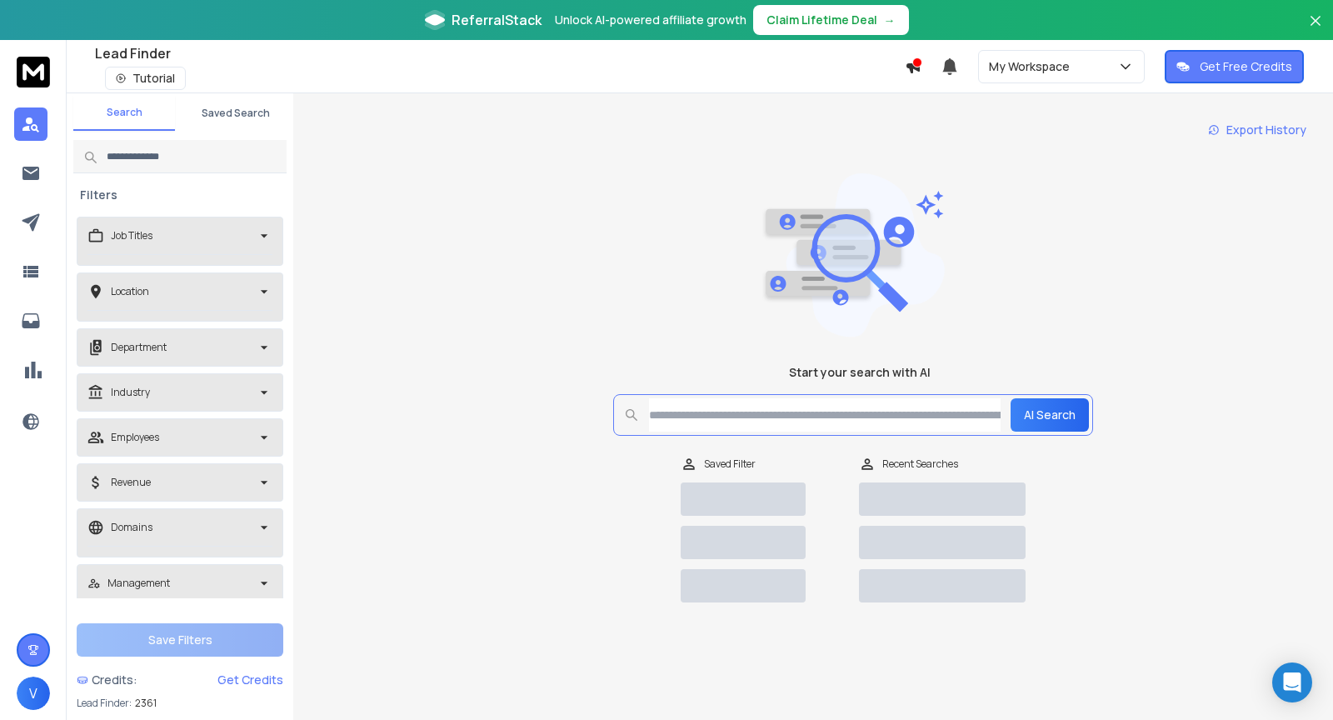
click at [223, 111] on button "Saved Search" at bounding box center [236, 113] width 102 height 33
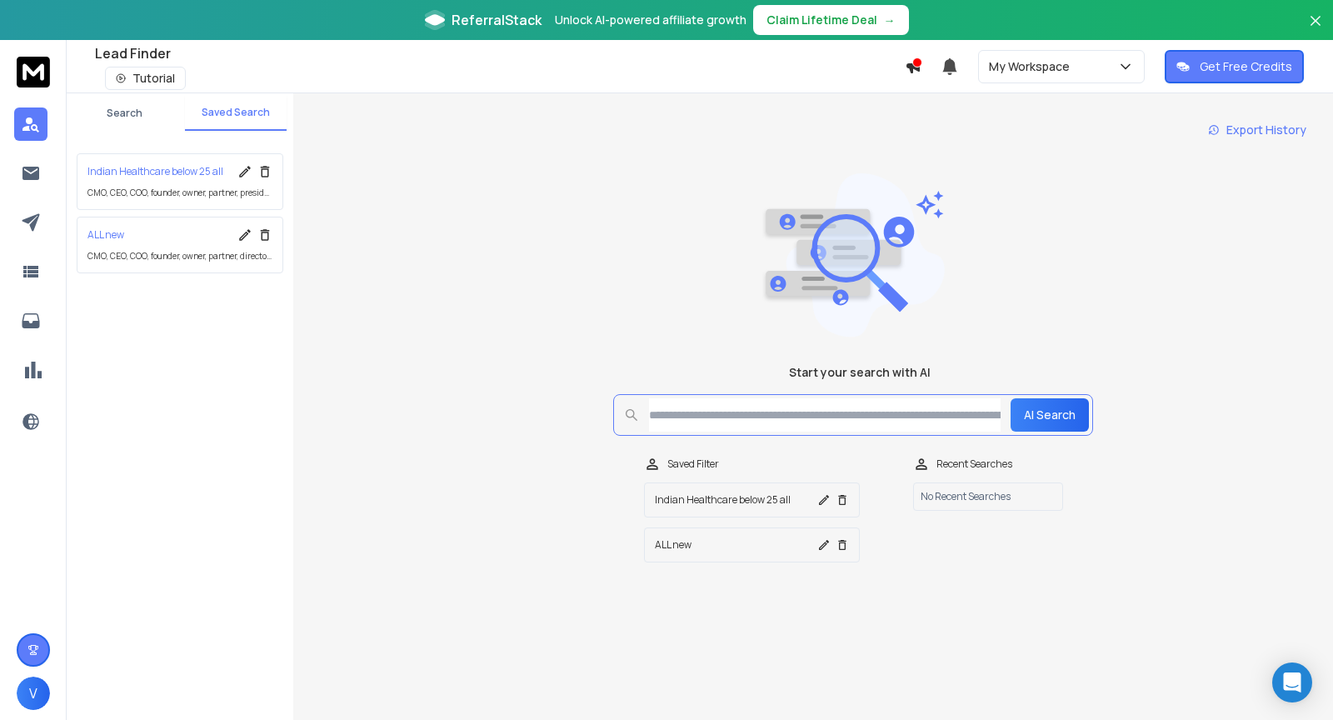
click at [161, 169] on p "Indian Healthcare below 25 all" at bounding box center [155, 171] width 136 height 13
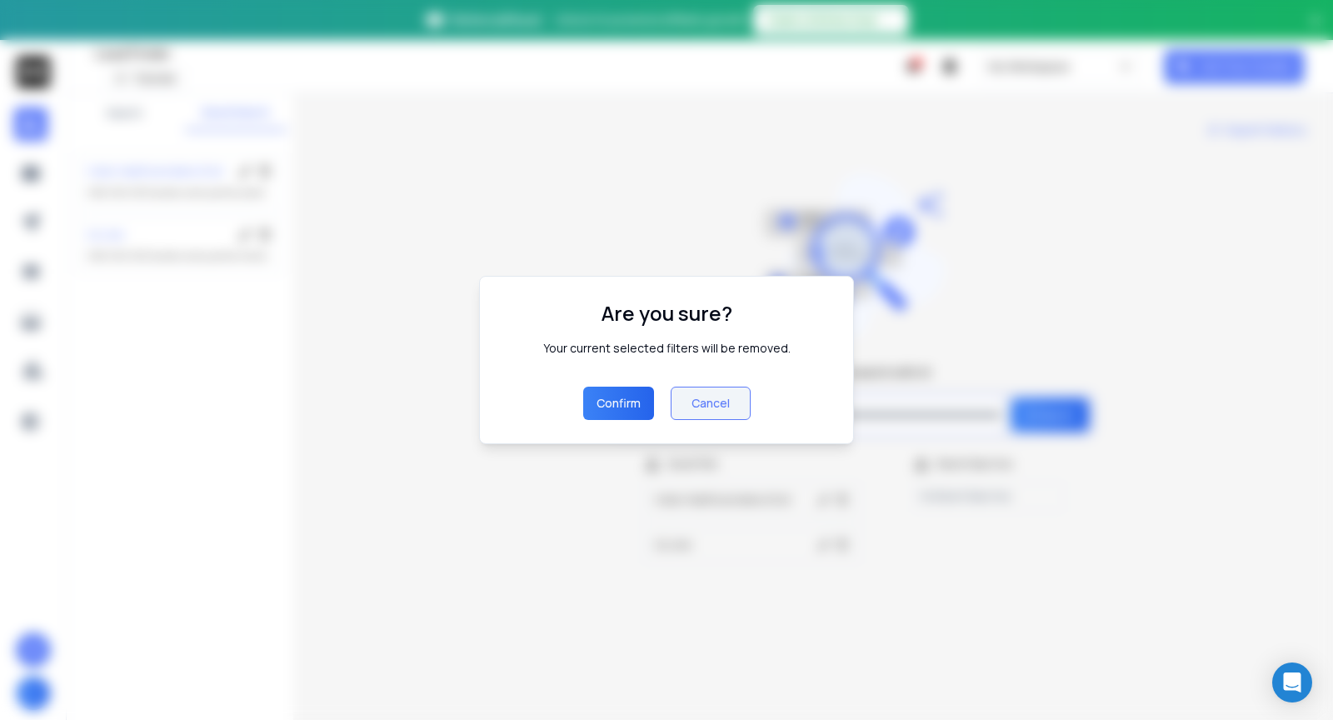
click at [700, 421] on div "Are you sure? Your current selected filters will be removed. Confirm Cancel" at bounding box center [666, 360] width 375 height 168
click at [707, 406] on button "Cancel" at bounding box center [711, 403] width 80 height 33
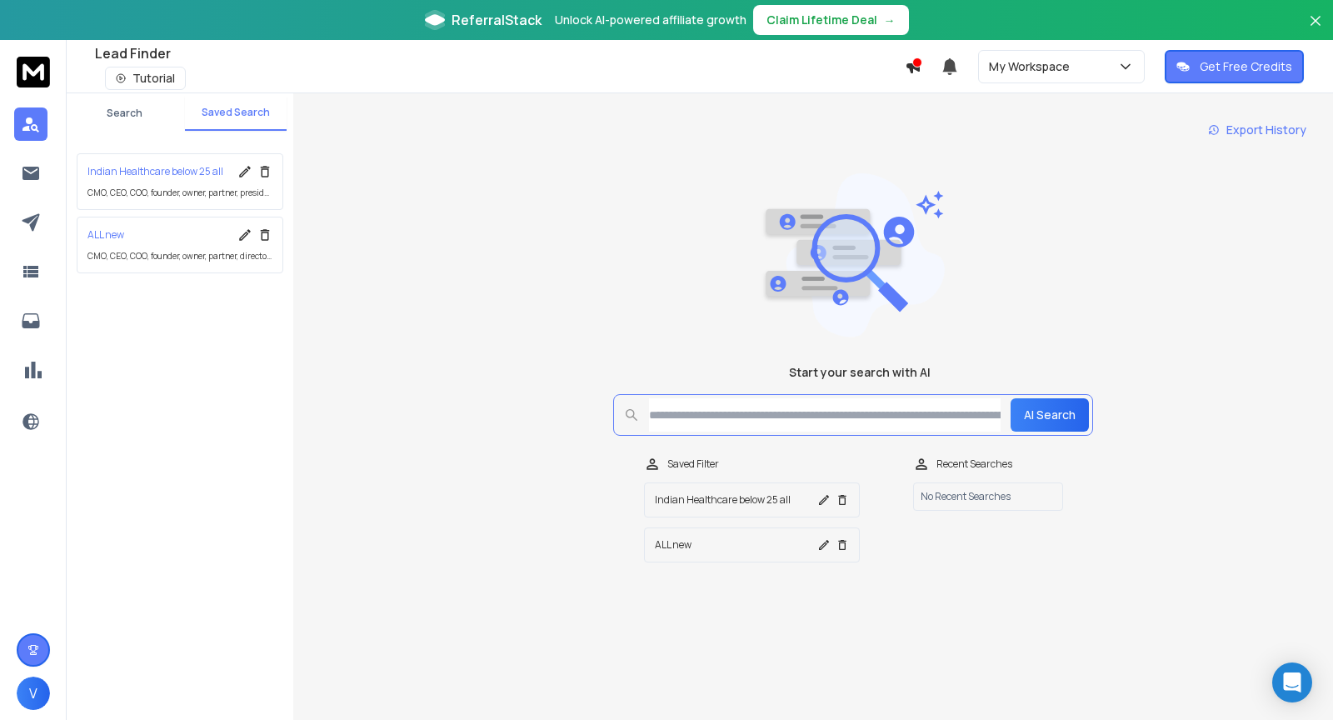
click at [158, 174] on p "Indian Healthcare below 25 all" at bounding box center [155, 171] width 136 height 13
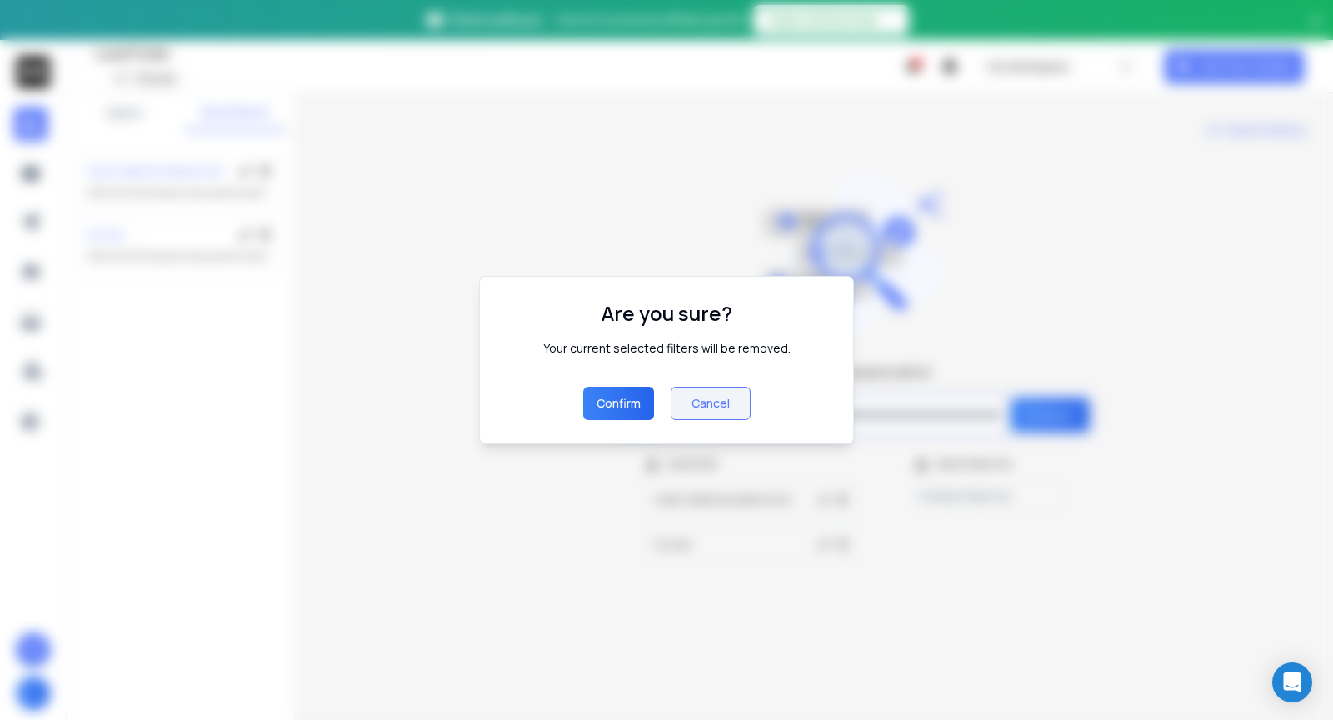
click at [617, 408] on button "Confirm" at bounding box center [618, 403] width 71 height 33
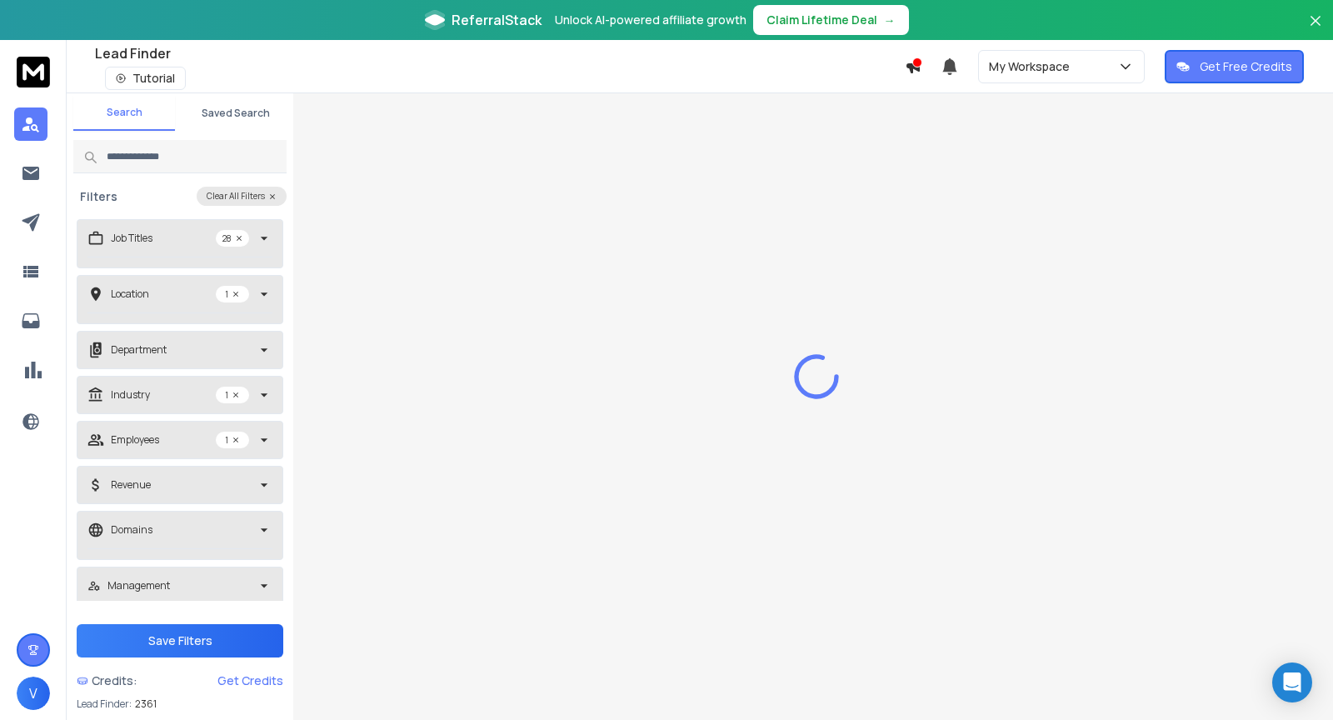
click at [161, 235] on div "Job Titles 28" at bounding box center [179, 238] width 185 height 17
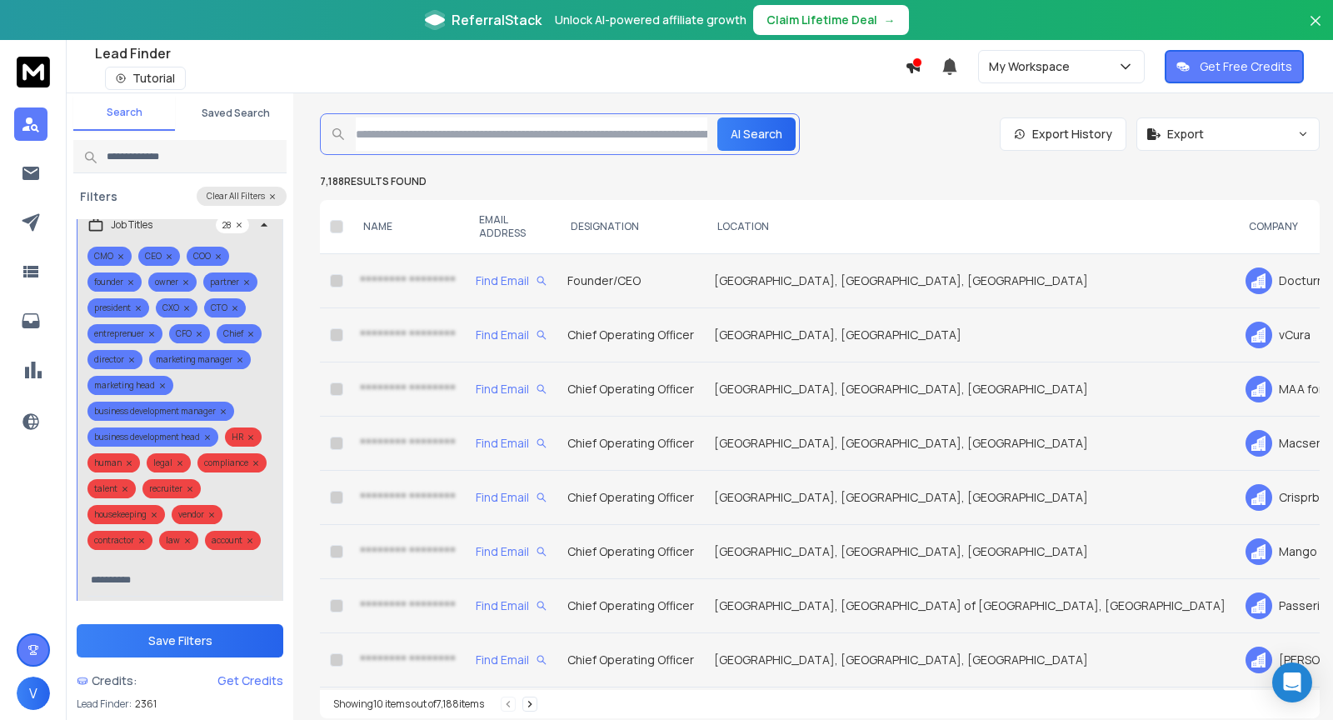
scroll to position [68, 0]
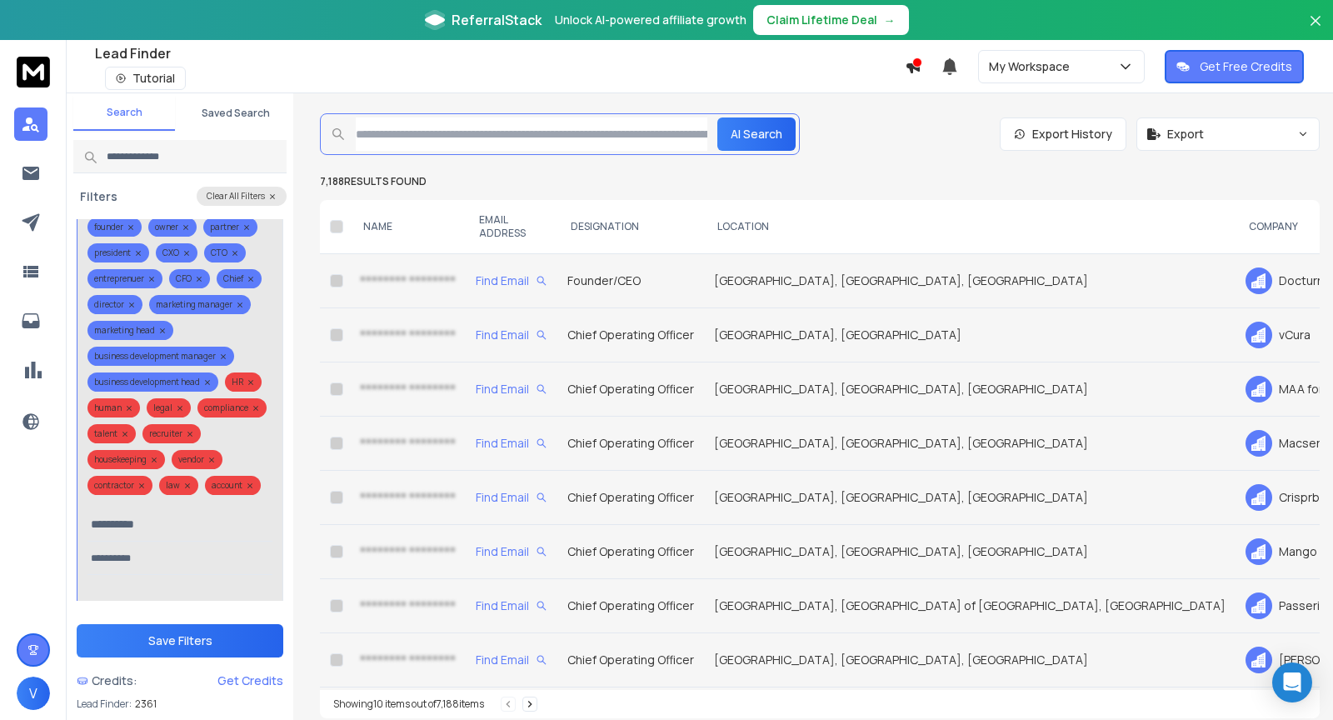
type input "**********"
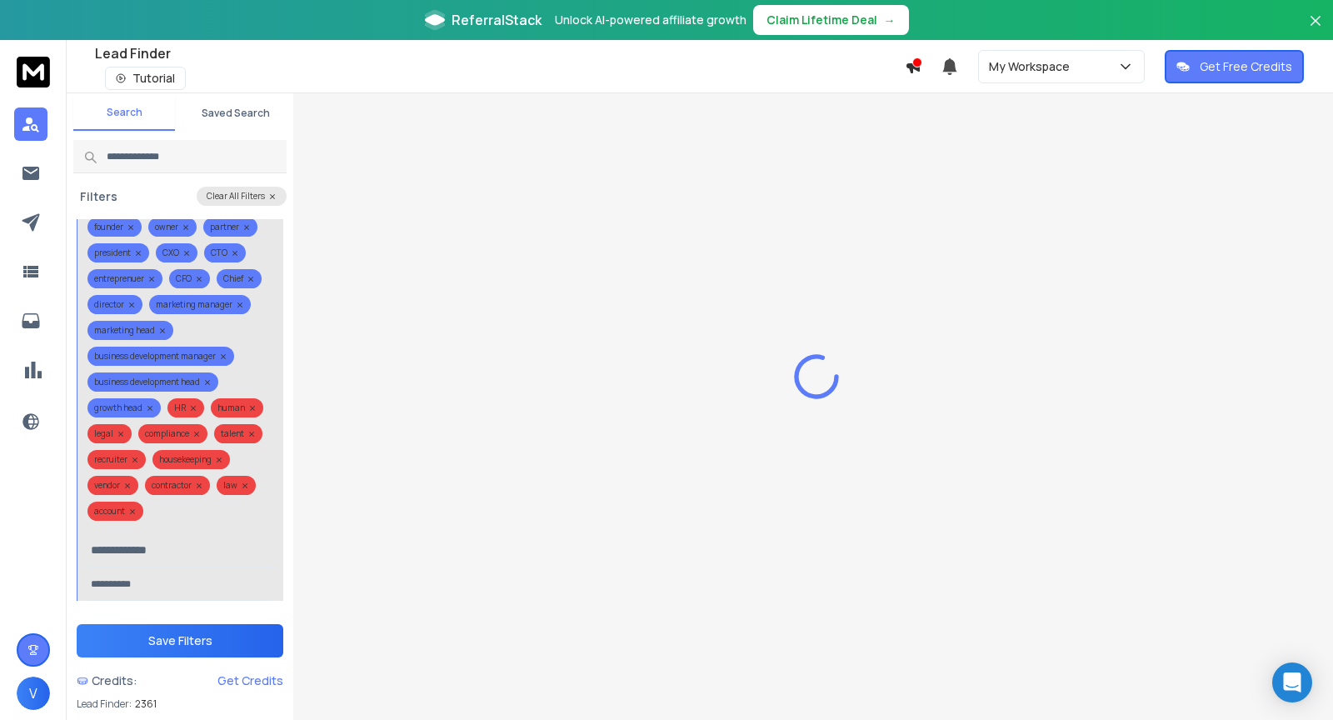
type input "**********"
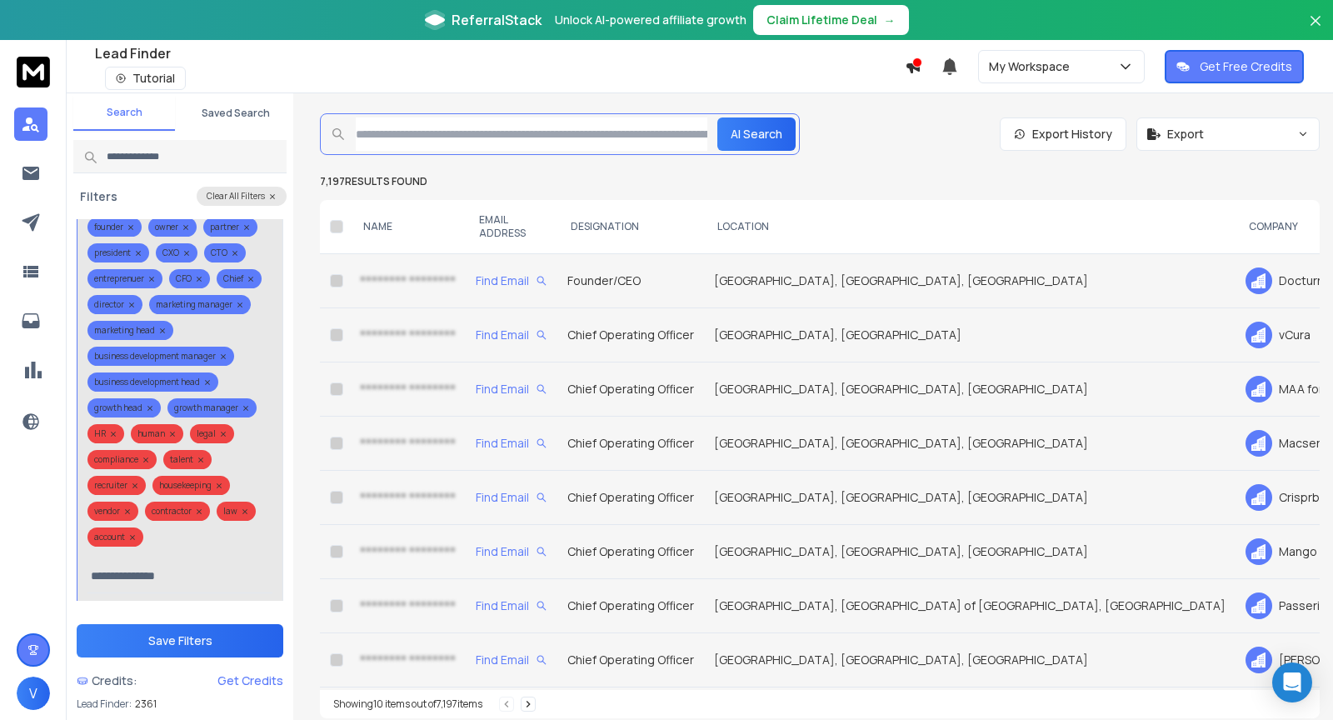
type input "**********"
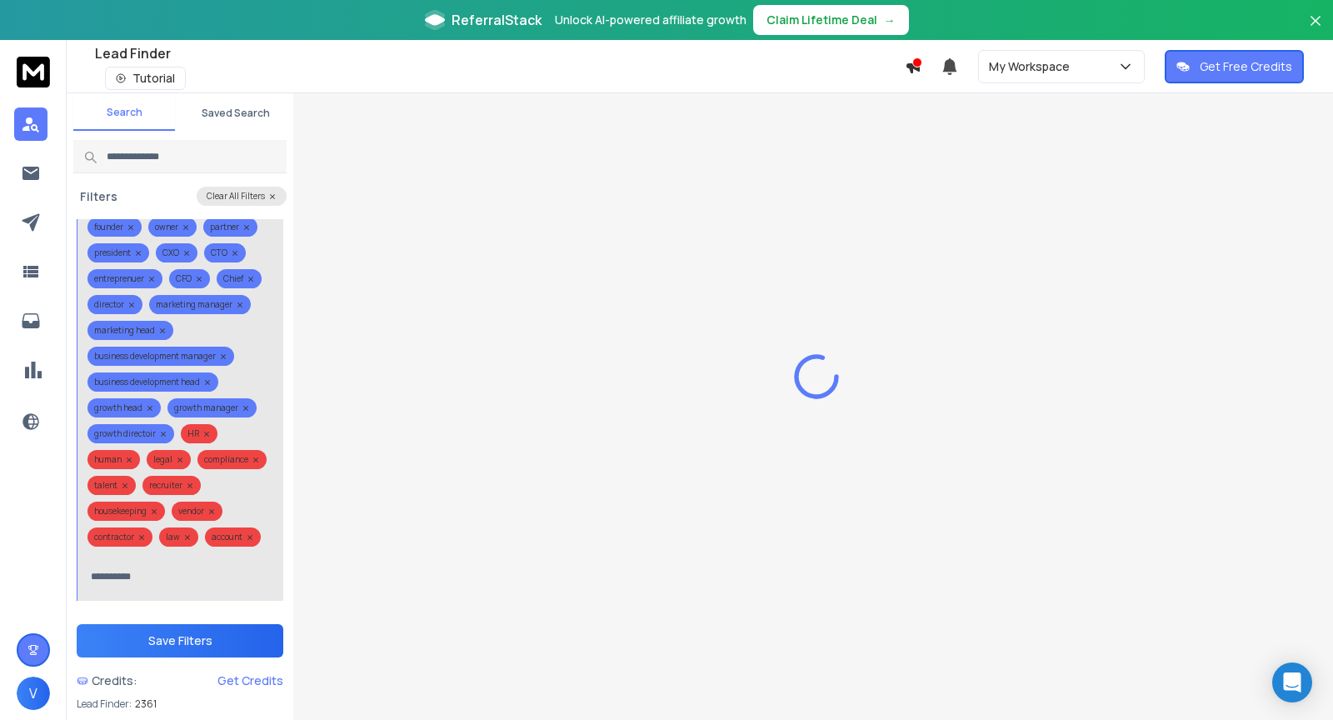
click at [160, 430] on icon at bounding box center [163, 434] width 8 height 8
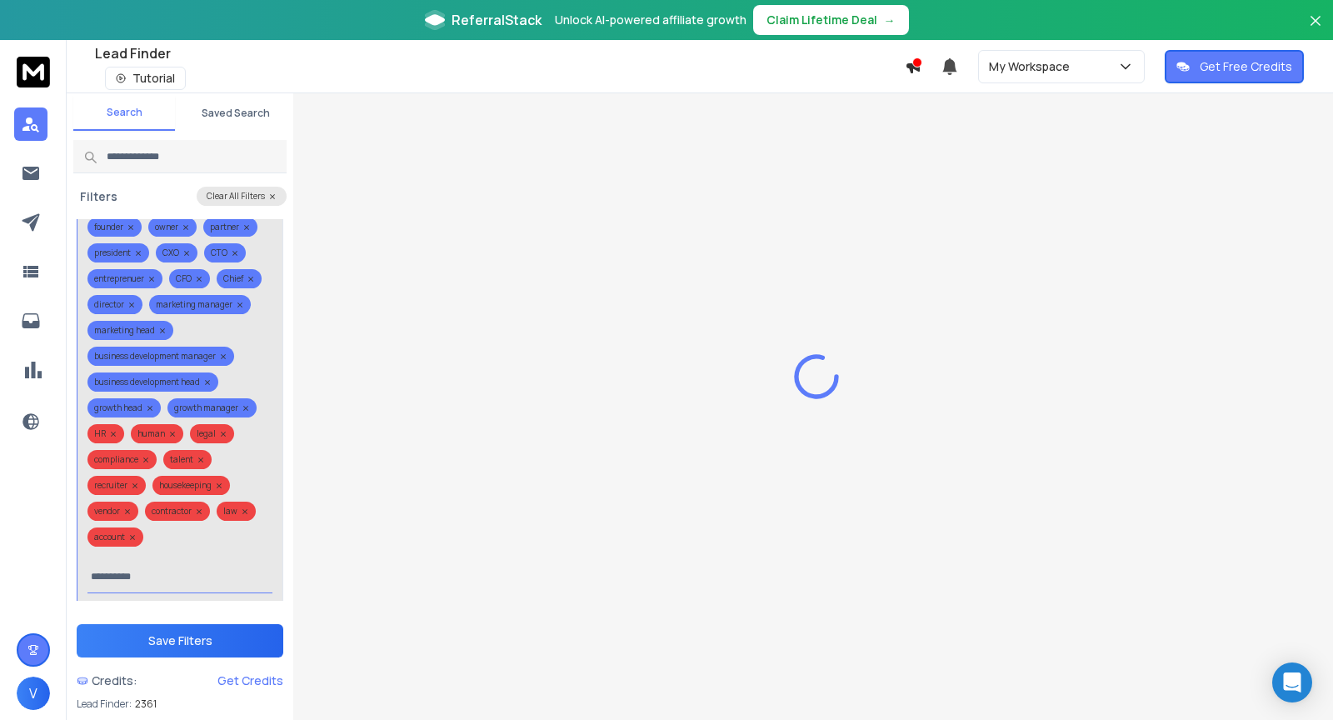
click at [163, 579] on input at bounding box center [179, 576] width 185 height 33
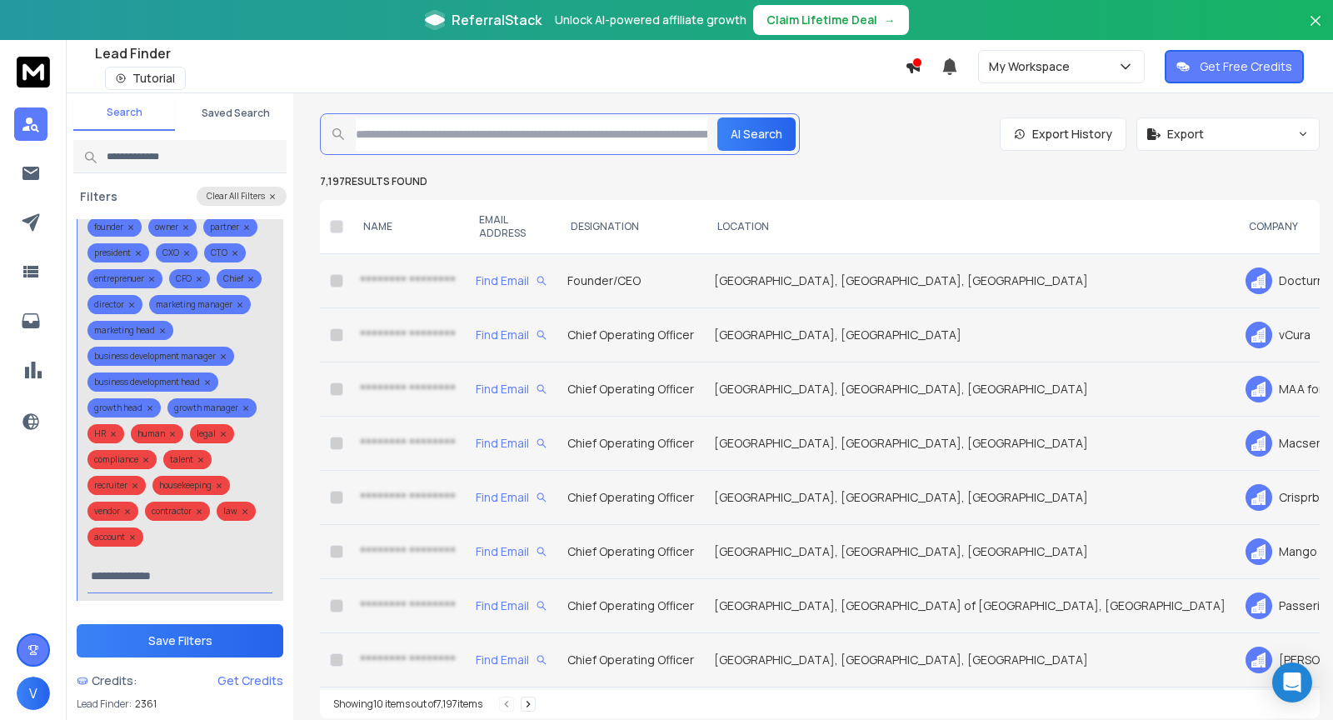
type input "**********"
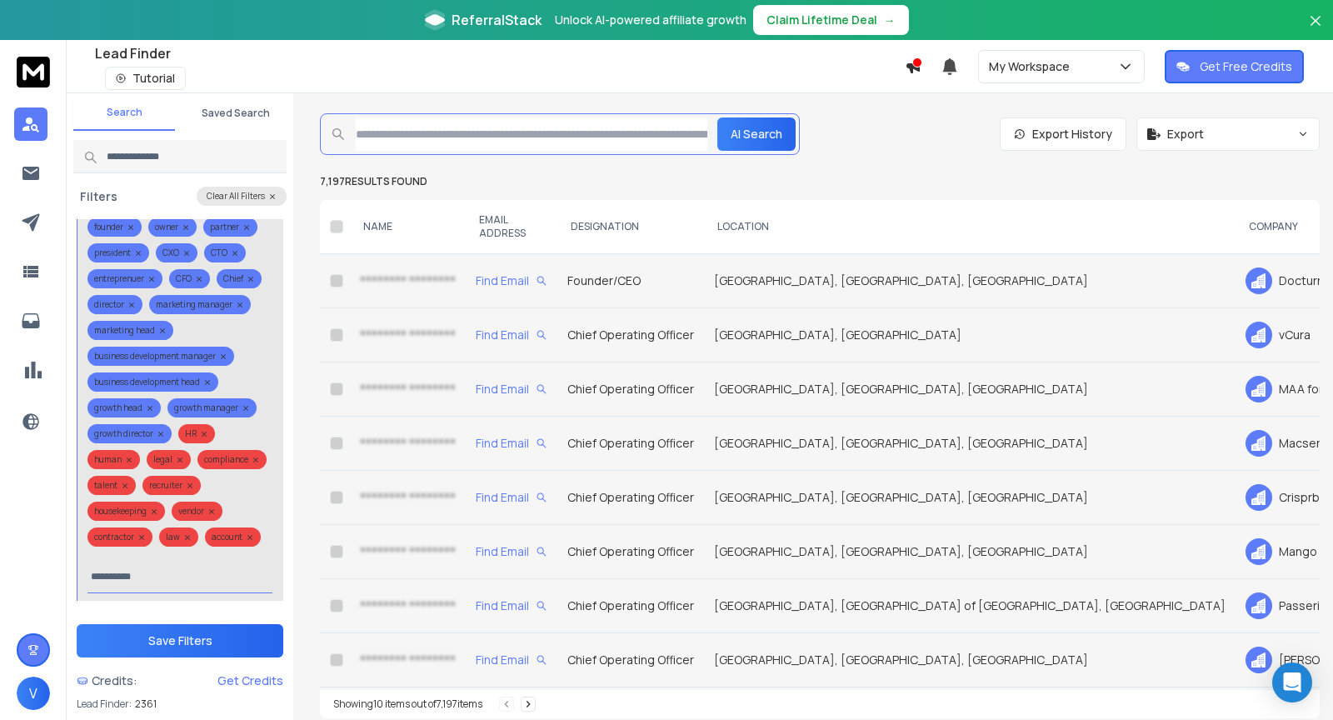
scroll to position [0, 0]
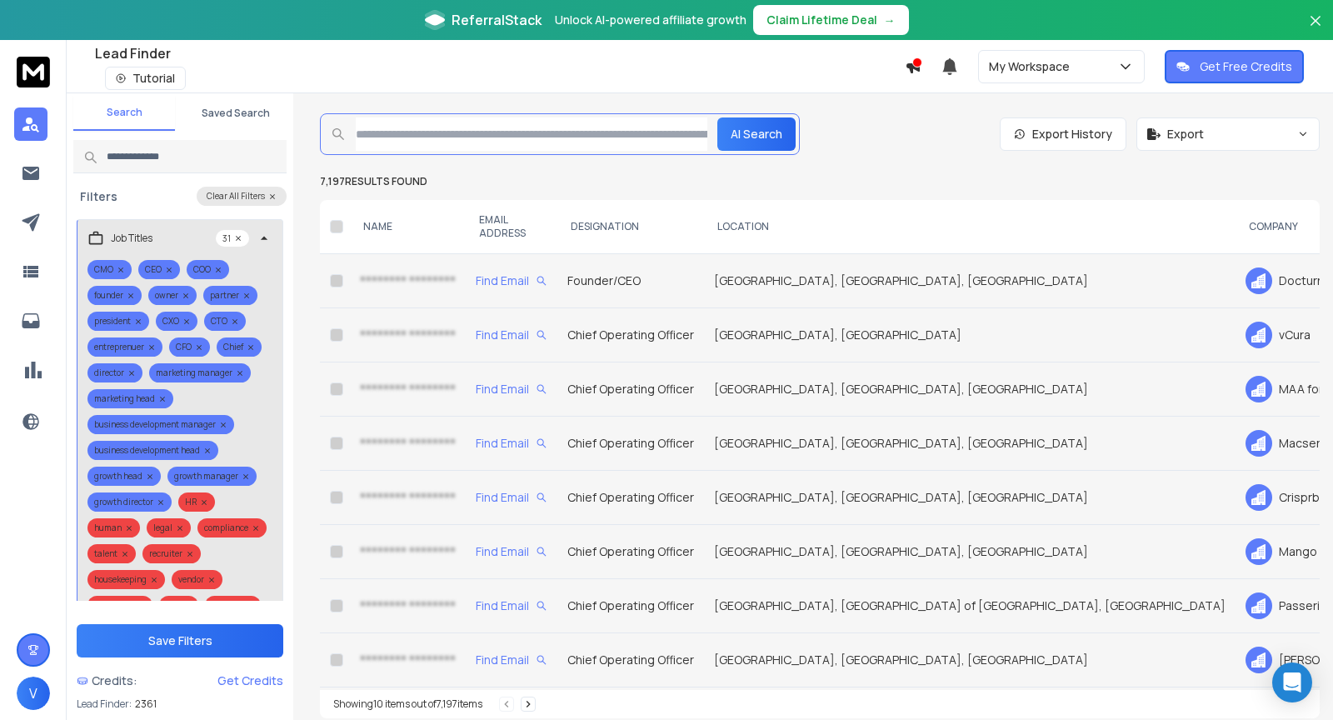
click at [144, 240] on p "Job Titles" at bounding box center [132, 238] width 42 height 13
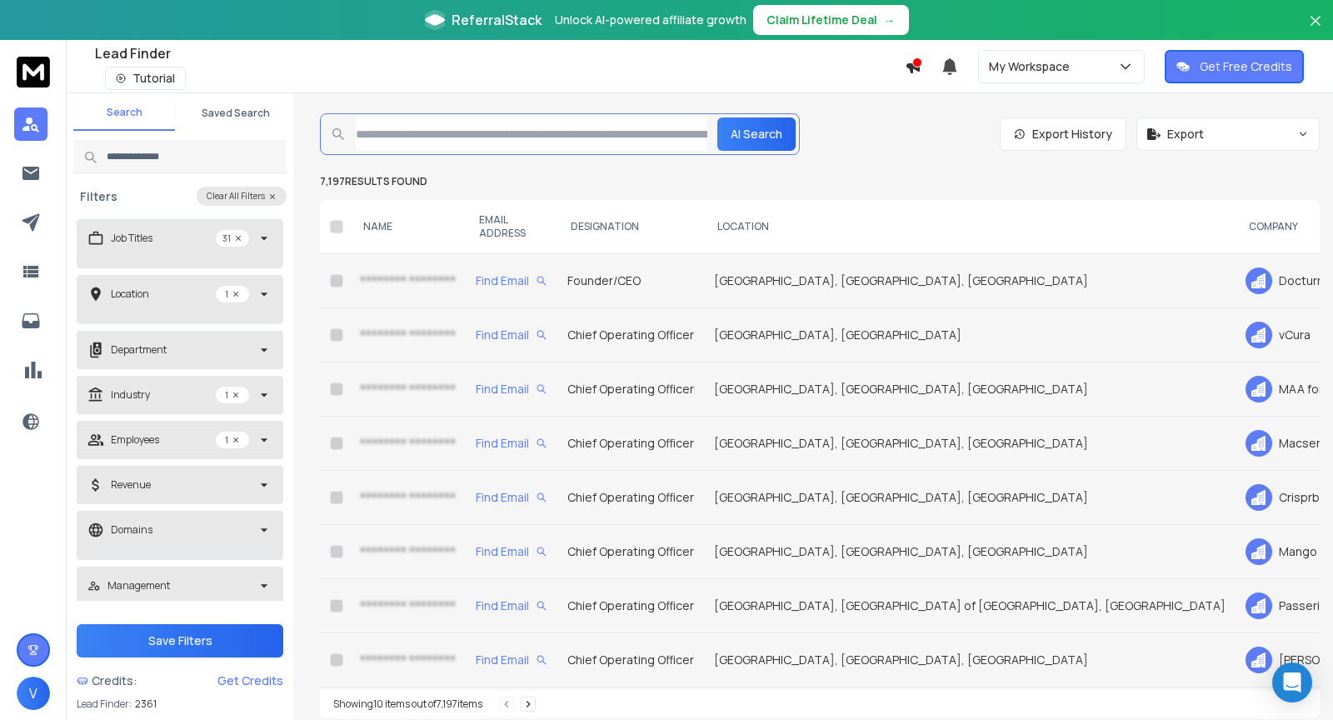
click at [147, 237] on p "Job Titles" at bounding box center [132, 238] width 42 height 13
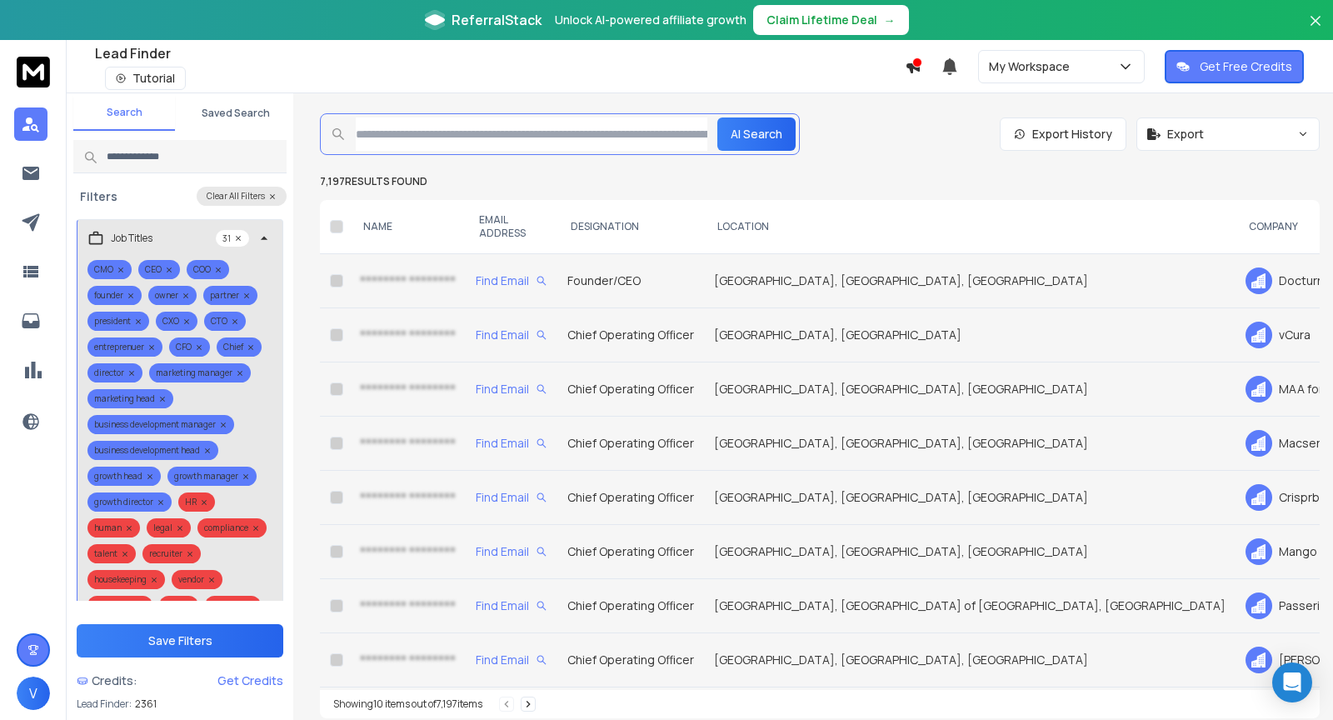
click at [132, 236] on p "Job Titles" at bounding box center [132, 238] width 42 height 13
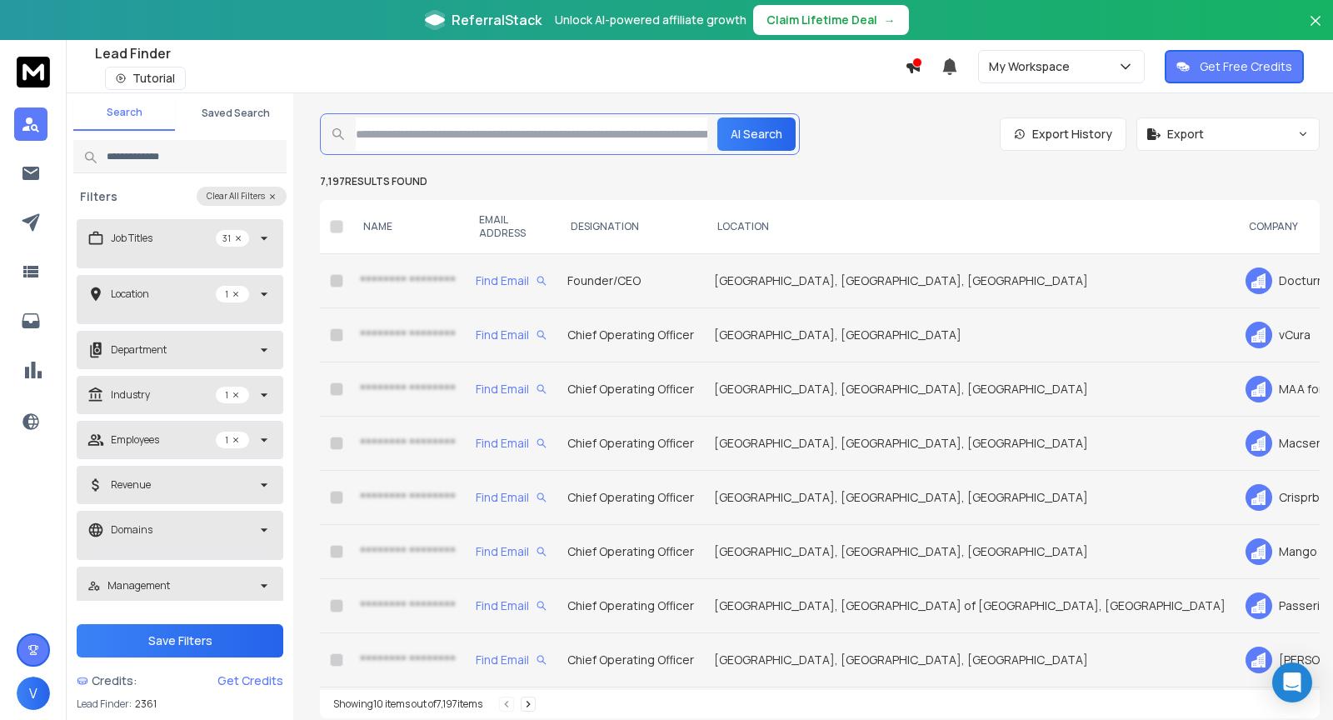
click at [163, 388] on div "Industry 1" at bounding box center [179, 395] width 185 height 17
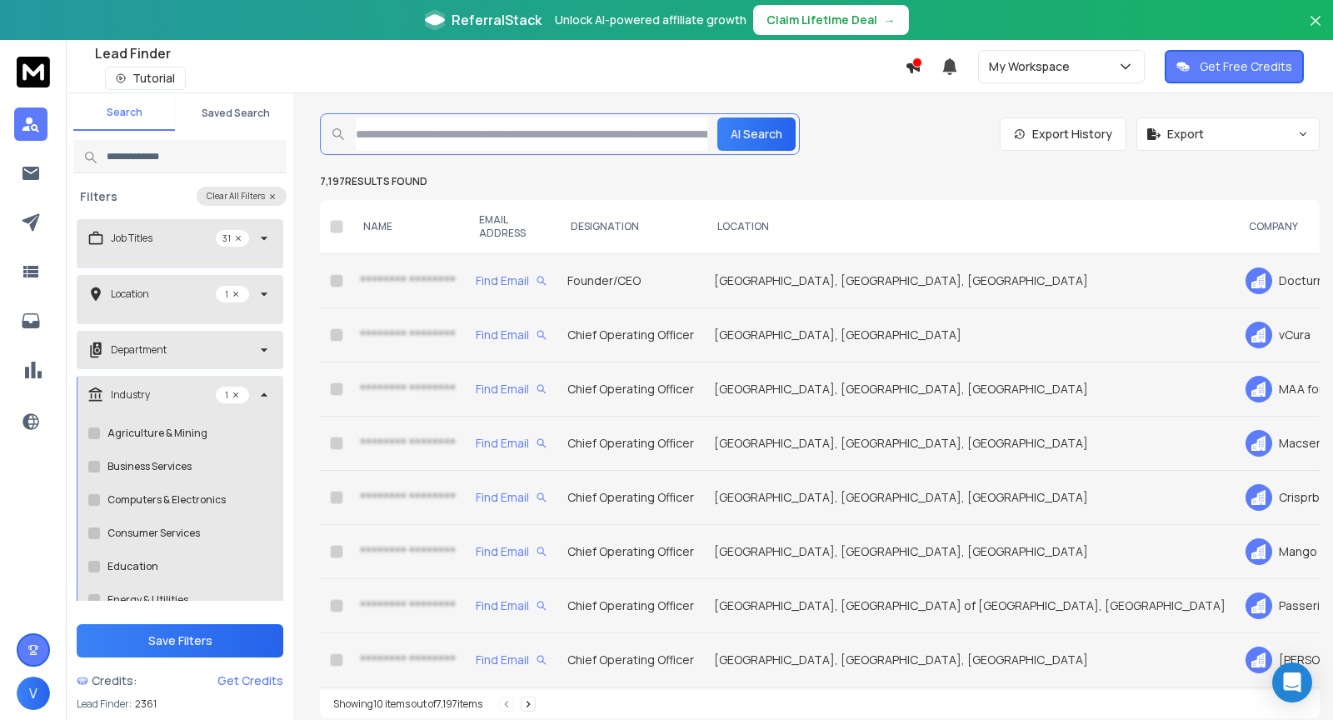
click at [157, 387] on div "Industry 1" at bounding box center [179, 395] width 185 height 17
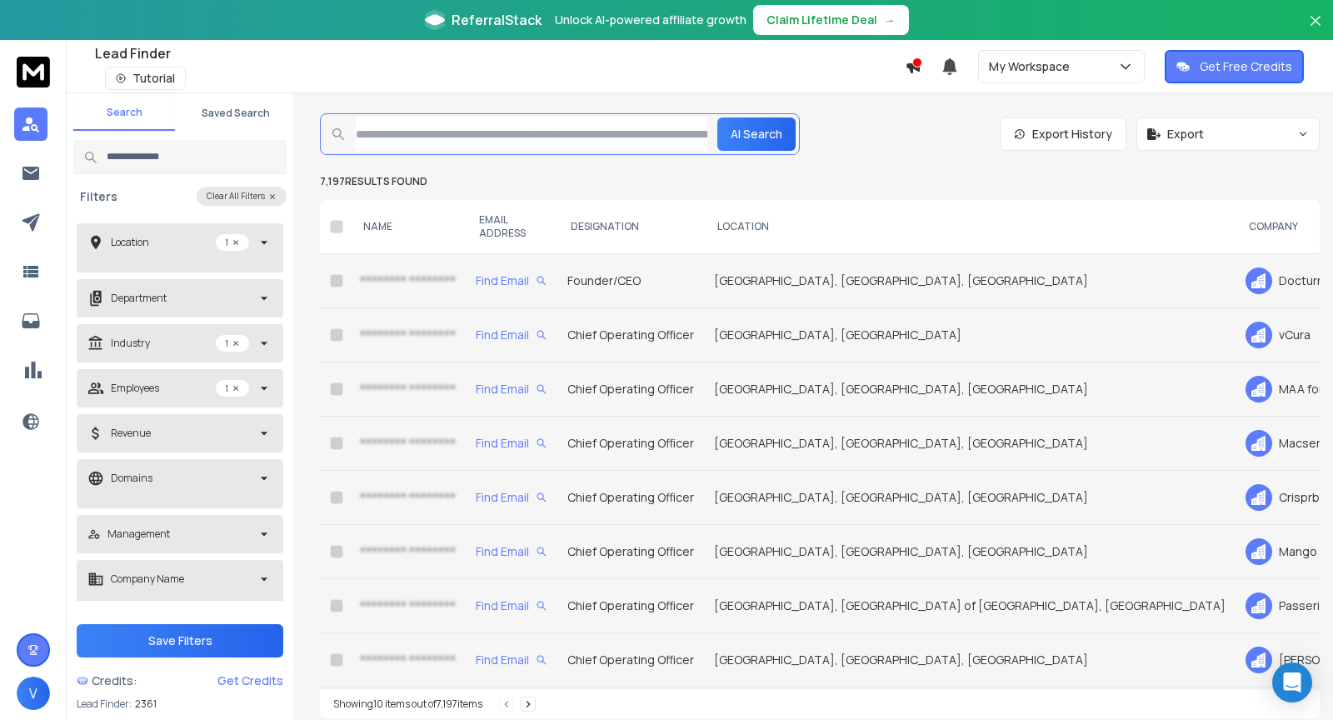
click at [157, 387] on p "Employees" at bounding box center [135, 388] width 48 height 13
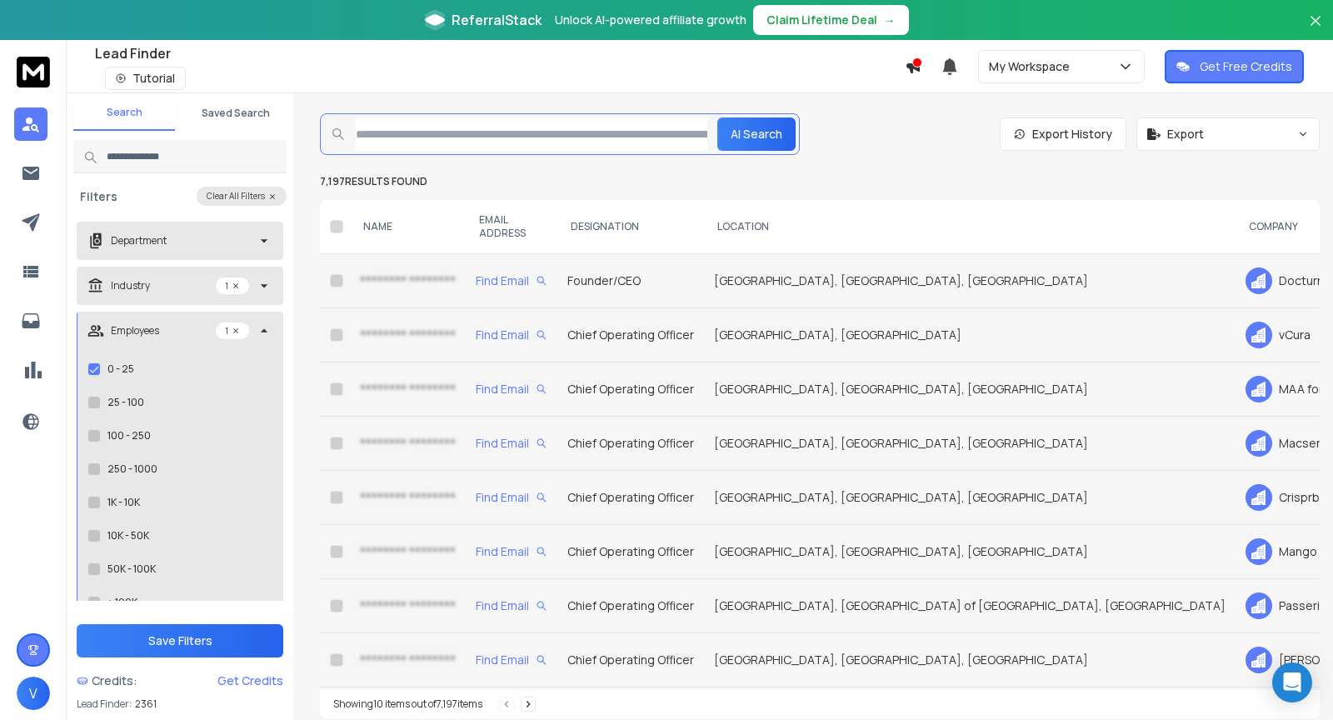
scroll to position [102, 0]
click at [151, 332] on p "Employees" at bounding box center [135, 338] width 48 height 13
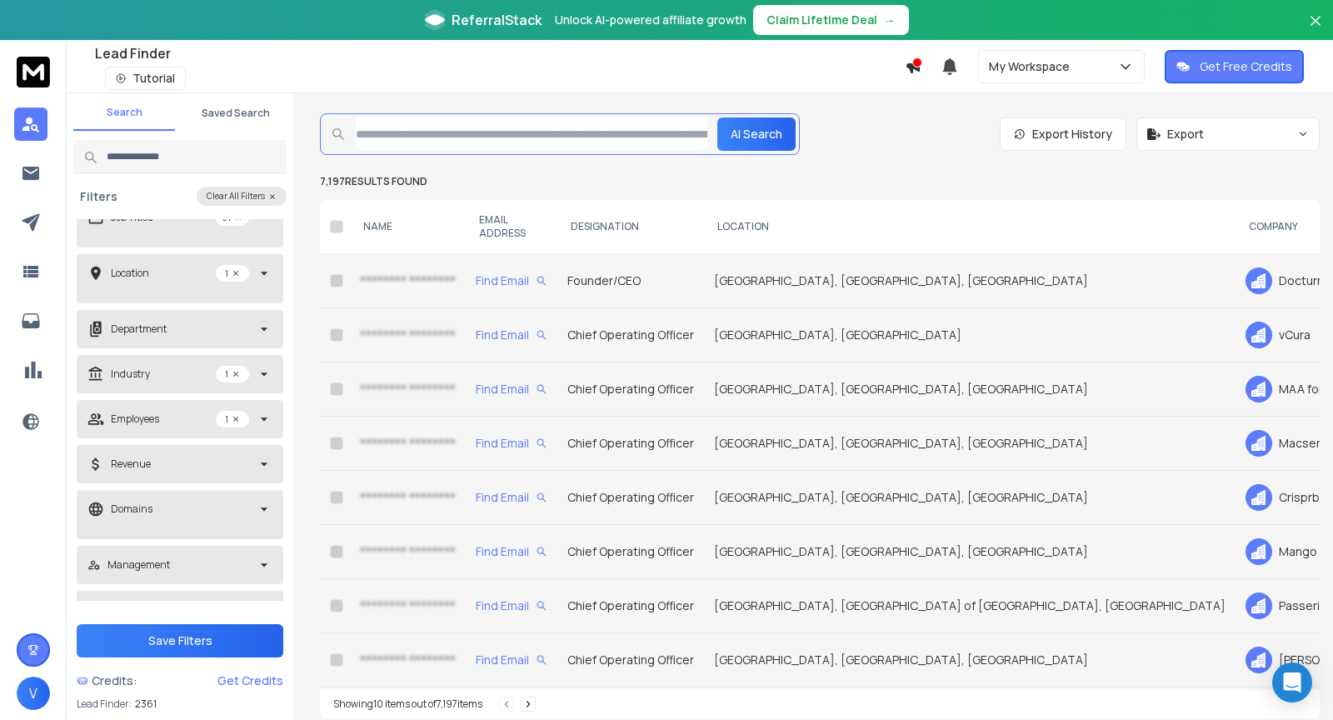
scroll to position [0, 0]
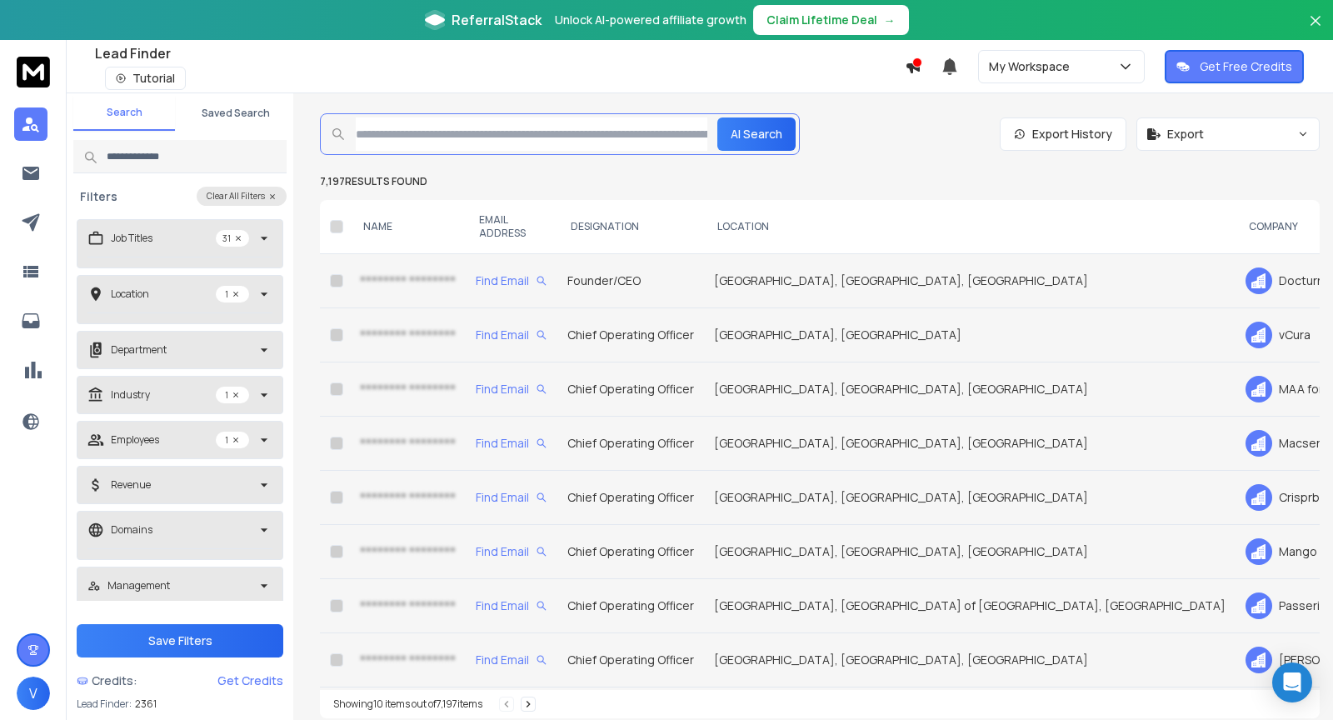
click at [147, 279] on div "Location 1" at bounding box center [180, 299] width 207 height 49
click at [149, 287] on p "Location" at bounding box center [130, 293] width 38 height 13
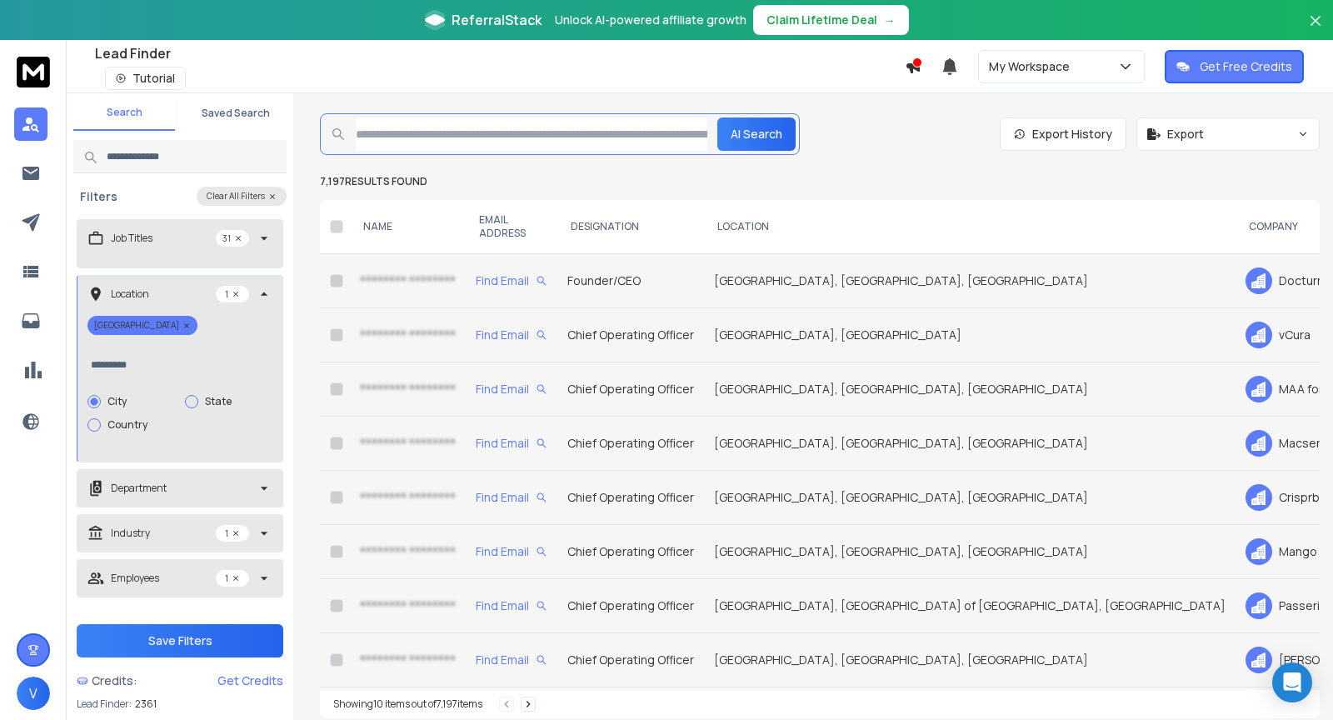
click at [149, 287] on p "Location" at bounding box center [130, 293] width 38 height 13
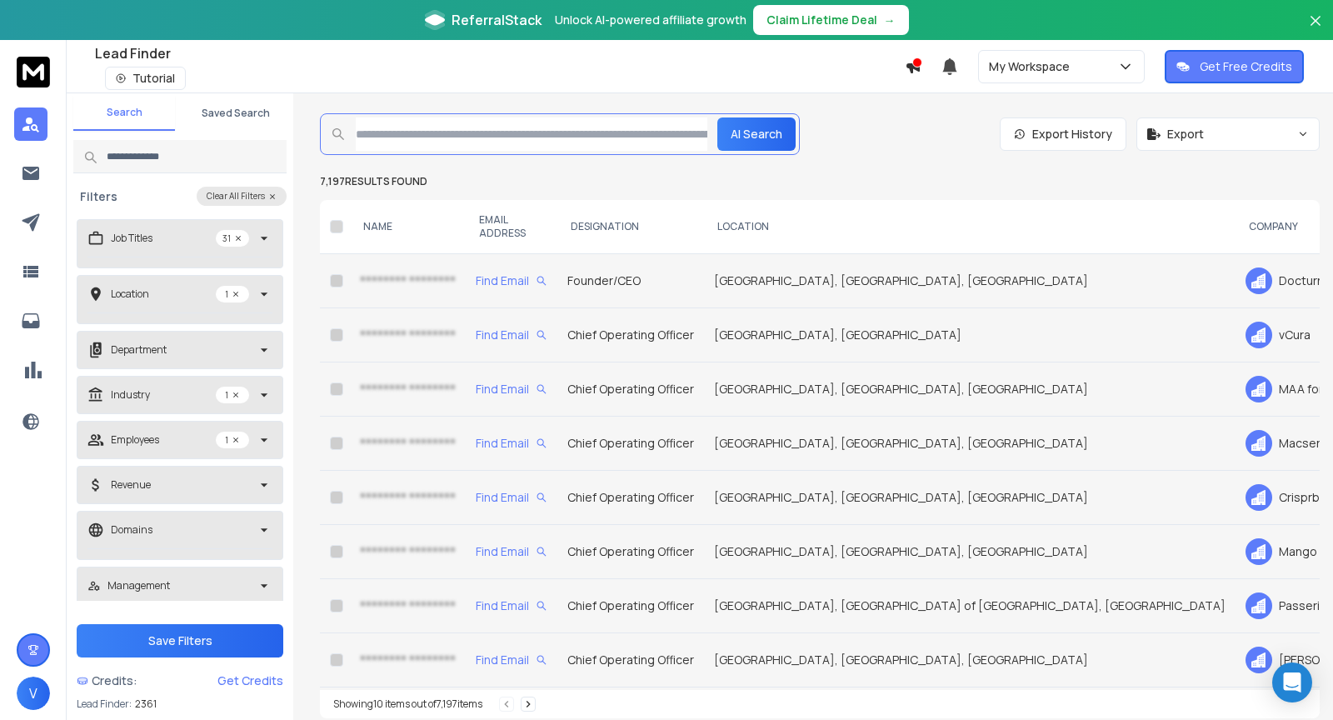
click at [149, 287] on p "Location" at bounding box center [130, 293] width 38 height 13
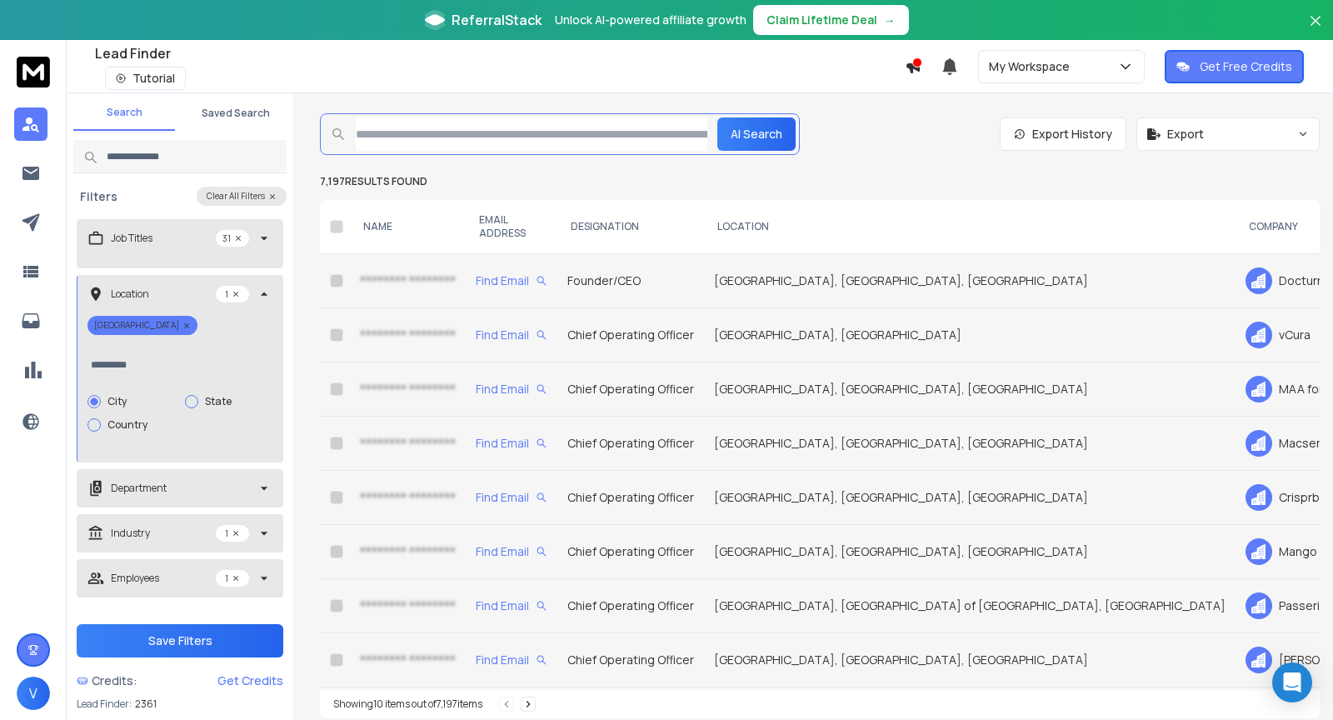
click at [182, 322] on icon at bounding box center [186, 326] width 8 height 8
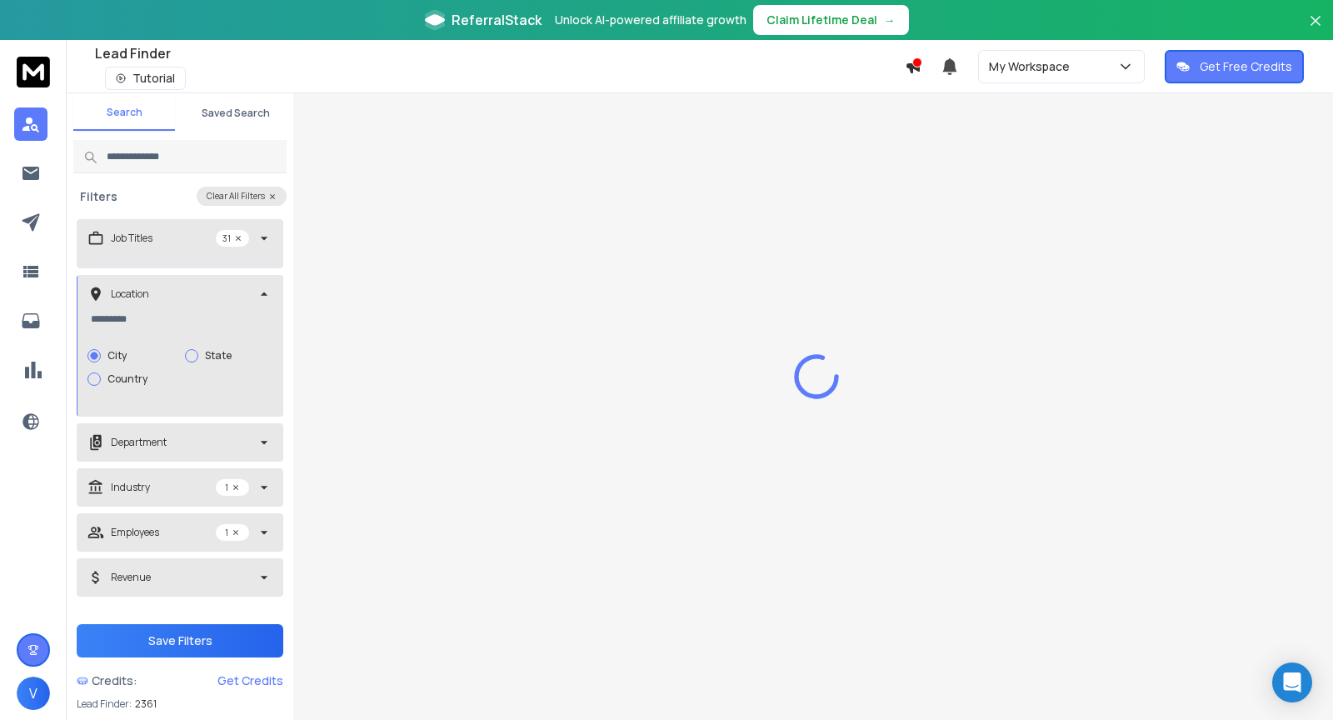
click at [147, 654] on button "Save Filters" at bounding box center [180, 640] width 207 height 33
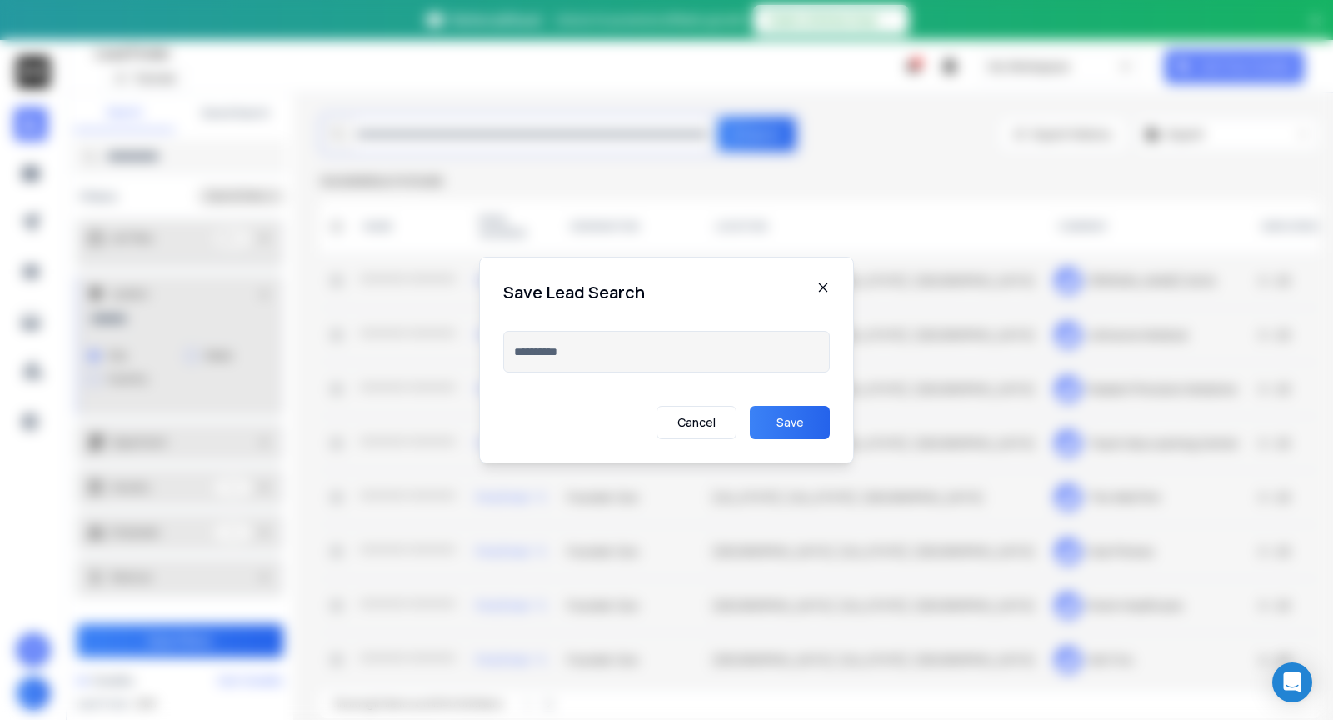
click at [641, 362] on input at bounding box center [666, 352] width 327 height 42
type input "**********"
click at [789, 416] on button "Save" at bounding box center [790, 422] width 80 height 33
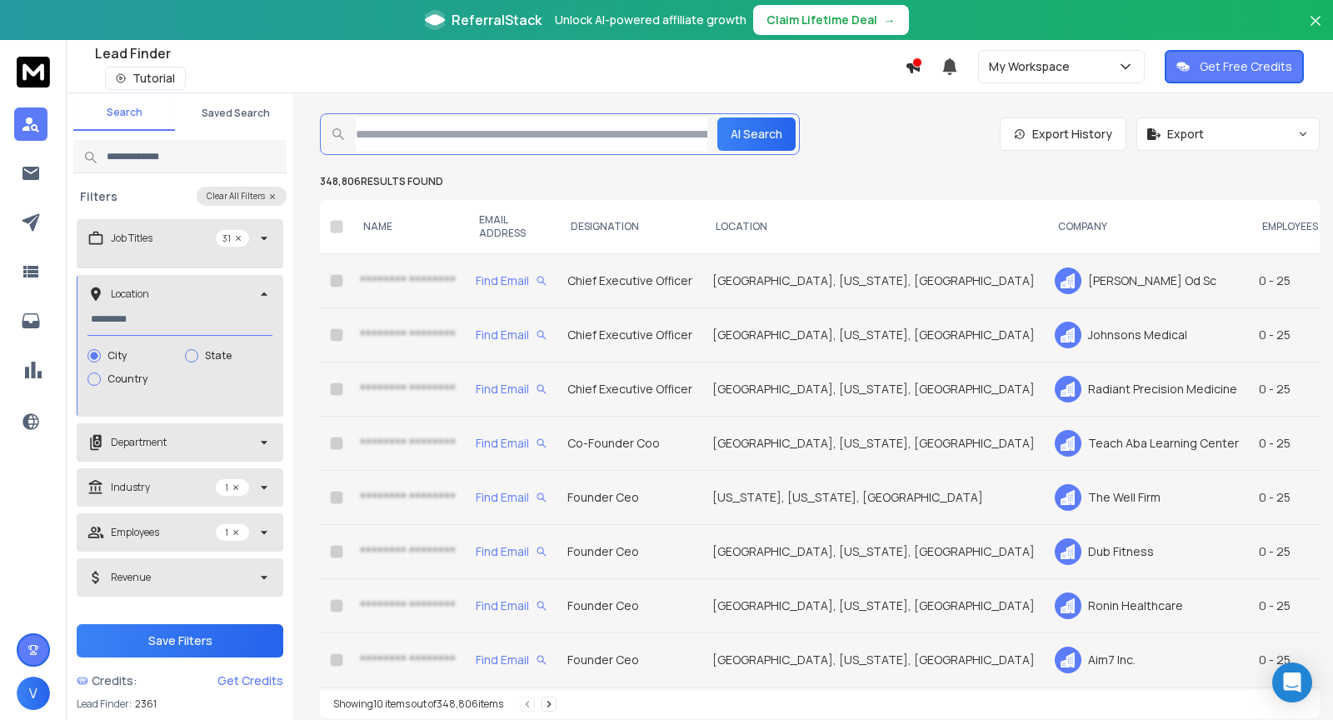
click at [145, 324] on input at bounding box center [179, 318] width 185 height 33
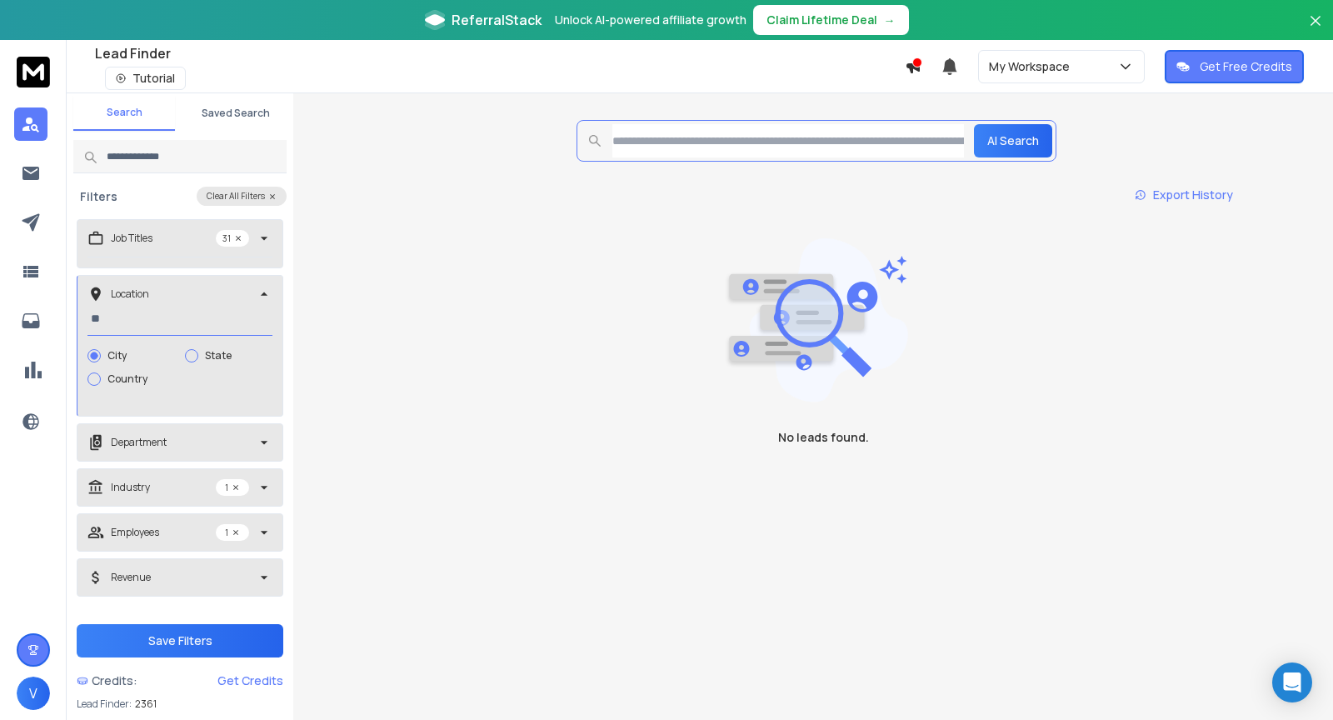
type input "*"
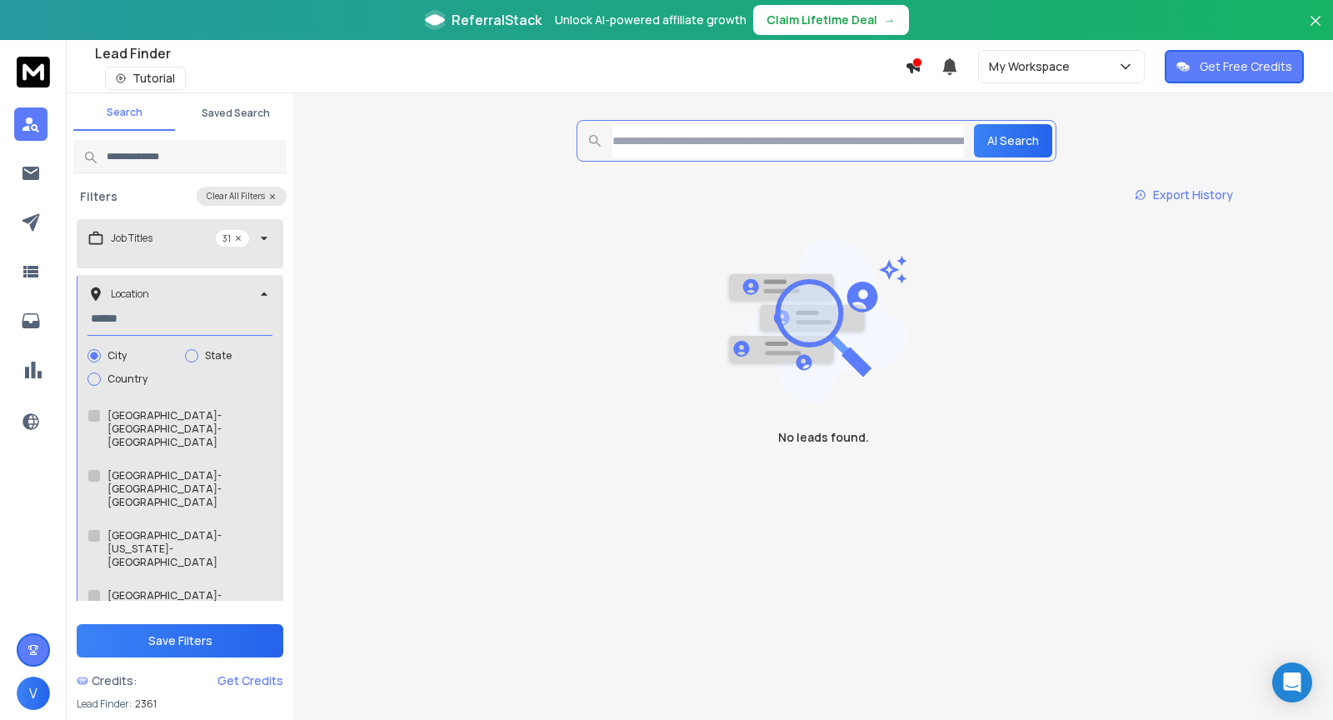
type input "******"
click at [94, 415] on Kingdom "[GEOGRAPHIC_DATA]-[GEOGRAPHIC_DATA]-[GEOGRAPHIC_DATA]" at bounding box center [93, 415] width 13 height 13
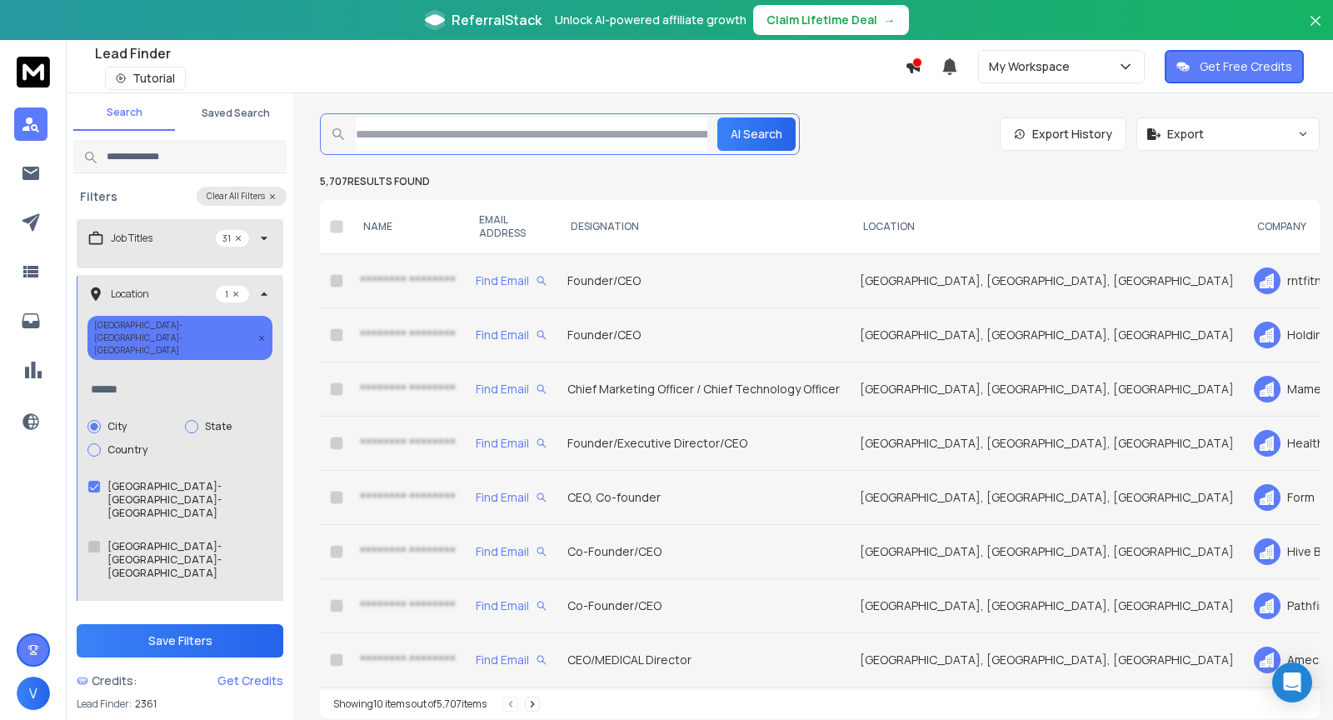
click at [257, 334] on icon at bounding box center [261, 338] width 8 height 8
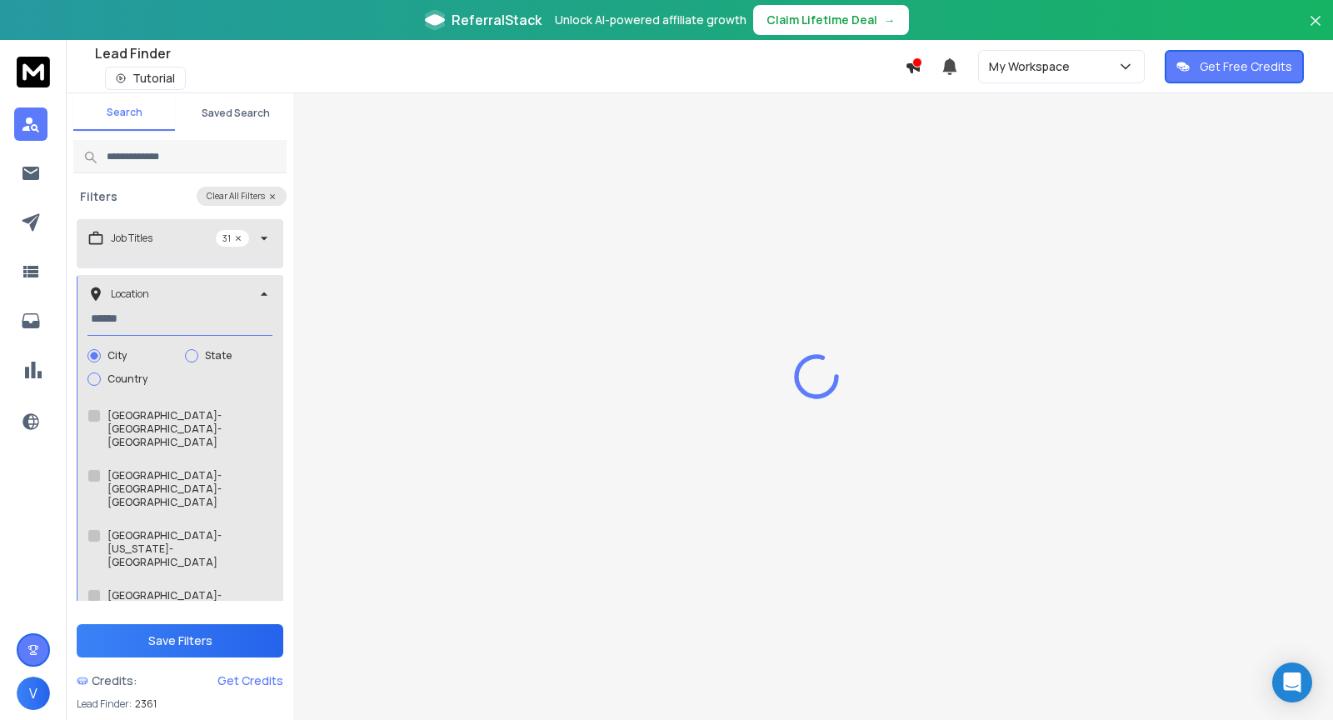
click at [140, 327] on input "******" at bounding box center [179, 318] width 185 height 33
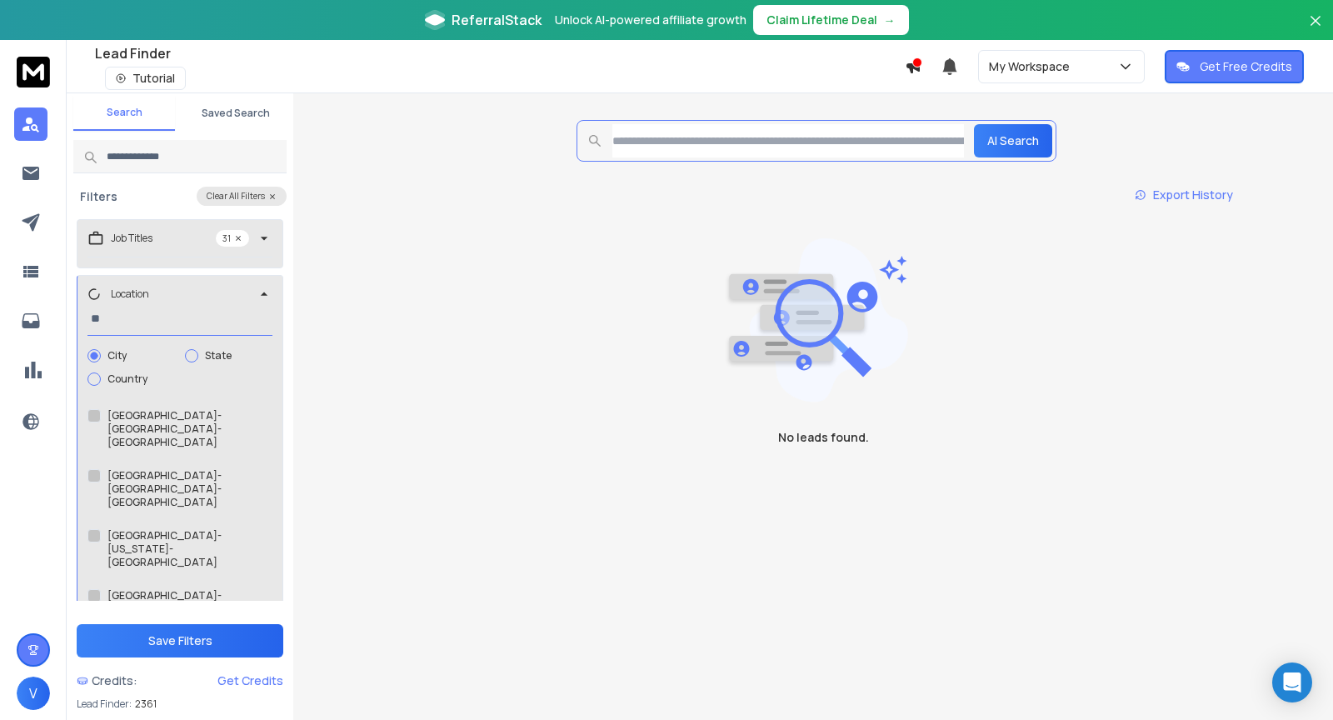
type input "*"
type input "******"
click at [96, 416] on Kingdom "[GEOGRAPHIC_DATA]-[GEOGRAPHIC_DATA]-[GEOGRAPHIC_DATA]" at bounding box center [93, 415] width 13 height 13
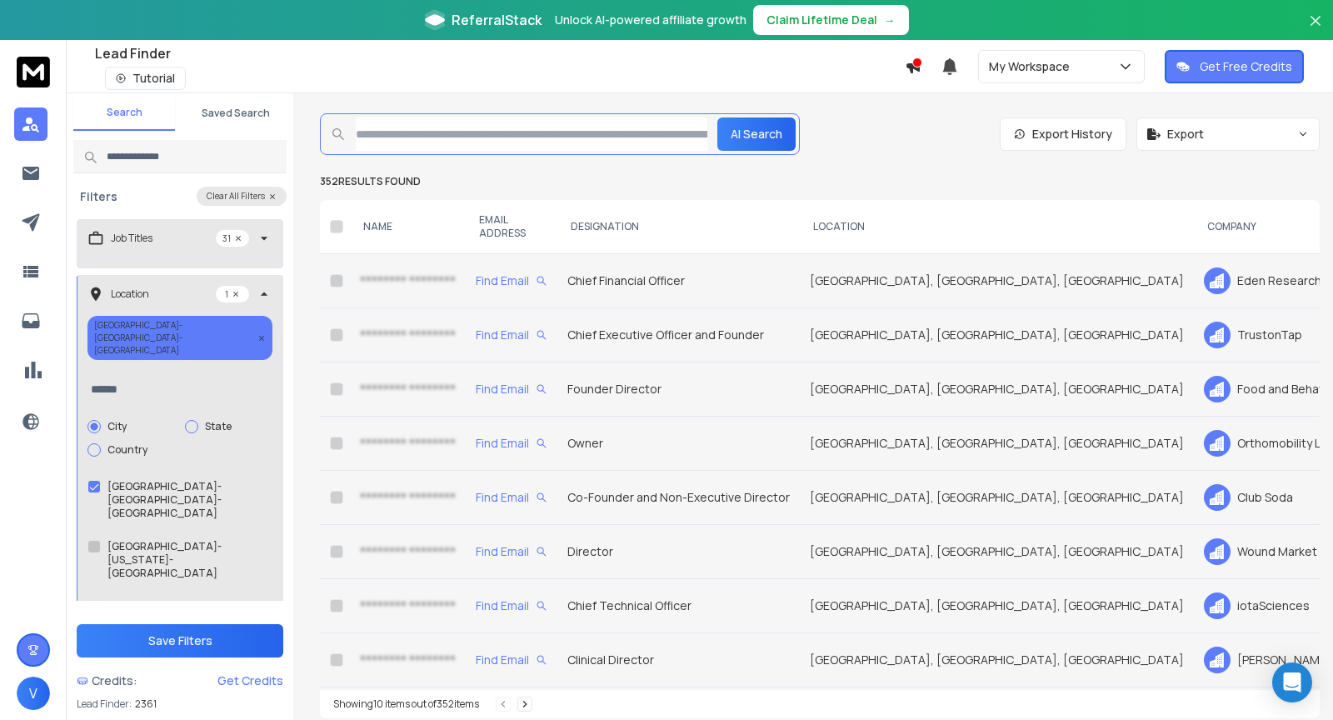
click at [259, 336] on icon at bounding box center [261, 338] width 5 height 5
